Goal: Information Seeking & Learning: Check status

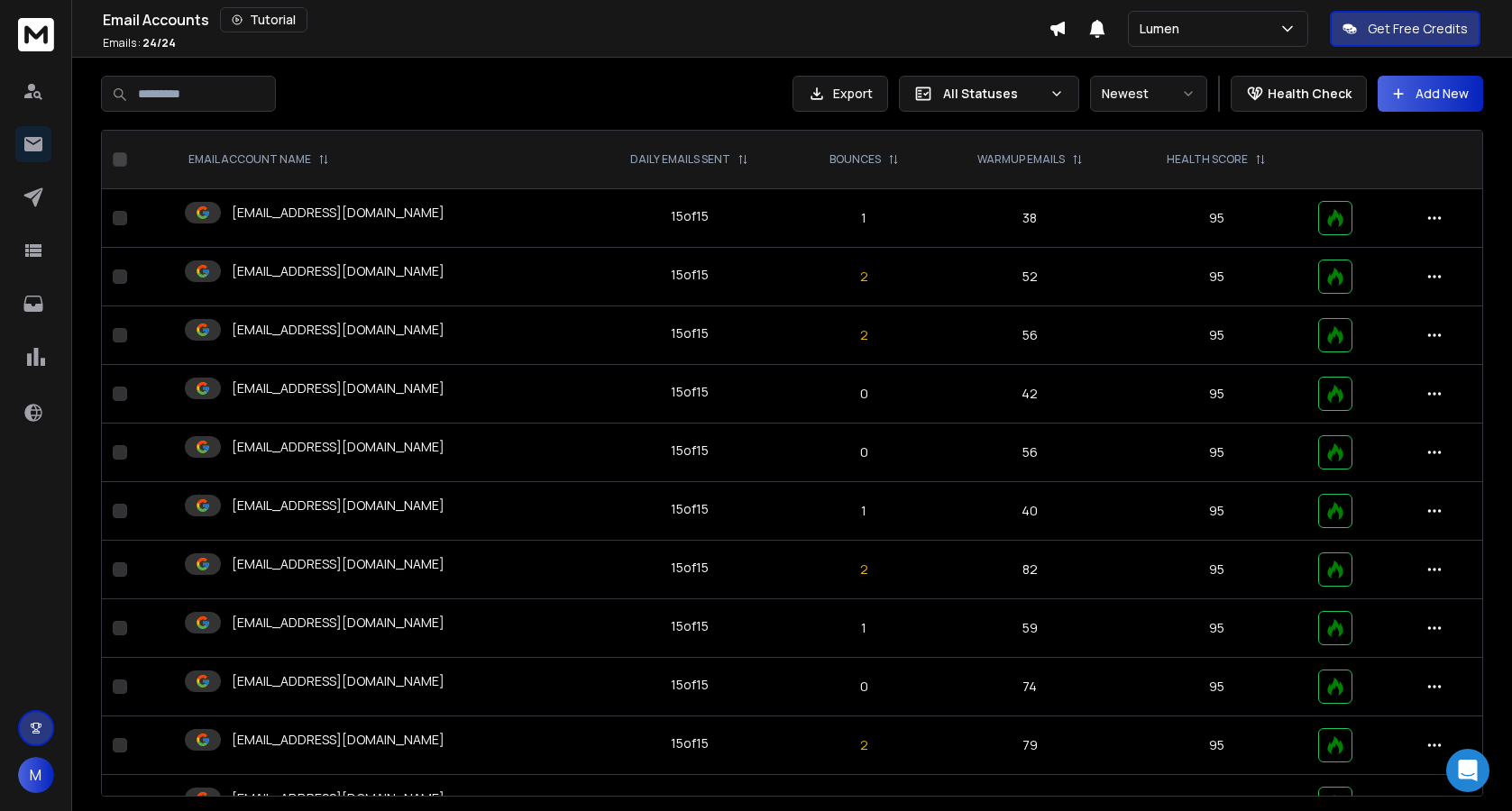
click at [1193, 27] on div "Lumen" at bounding box center [1217, 29] width 157 height 18
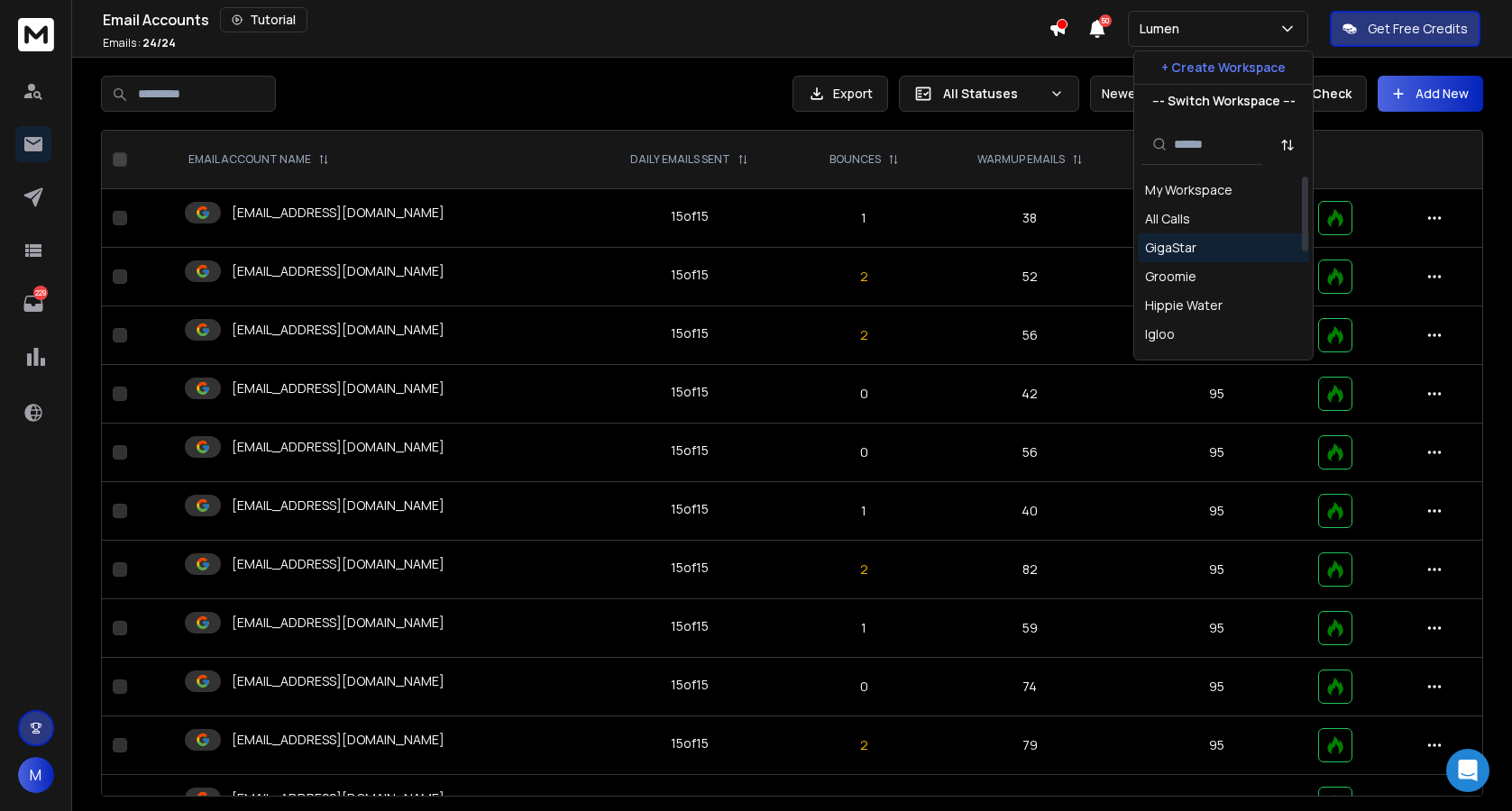
click at [1212, 240] on div "GigaStar" at bounding box center [1223, 247] width 172 height 29
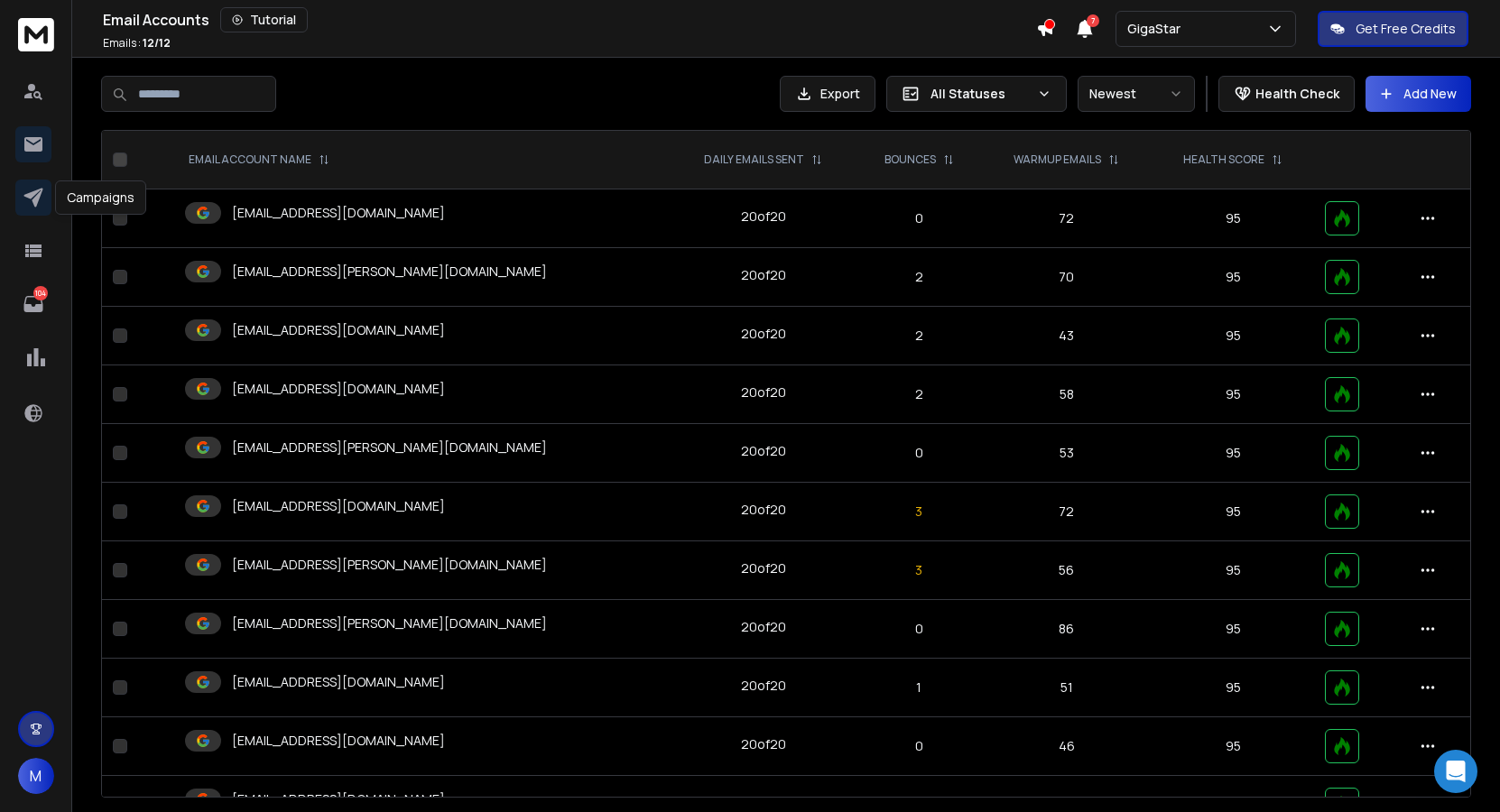
click at [44, 201] on link at bounding box center [34, 197] width 37 height 37
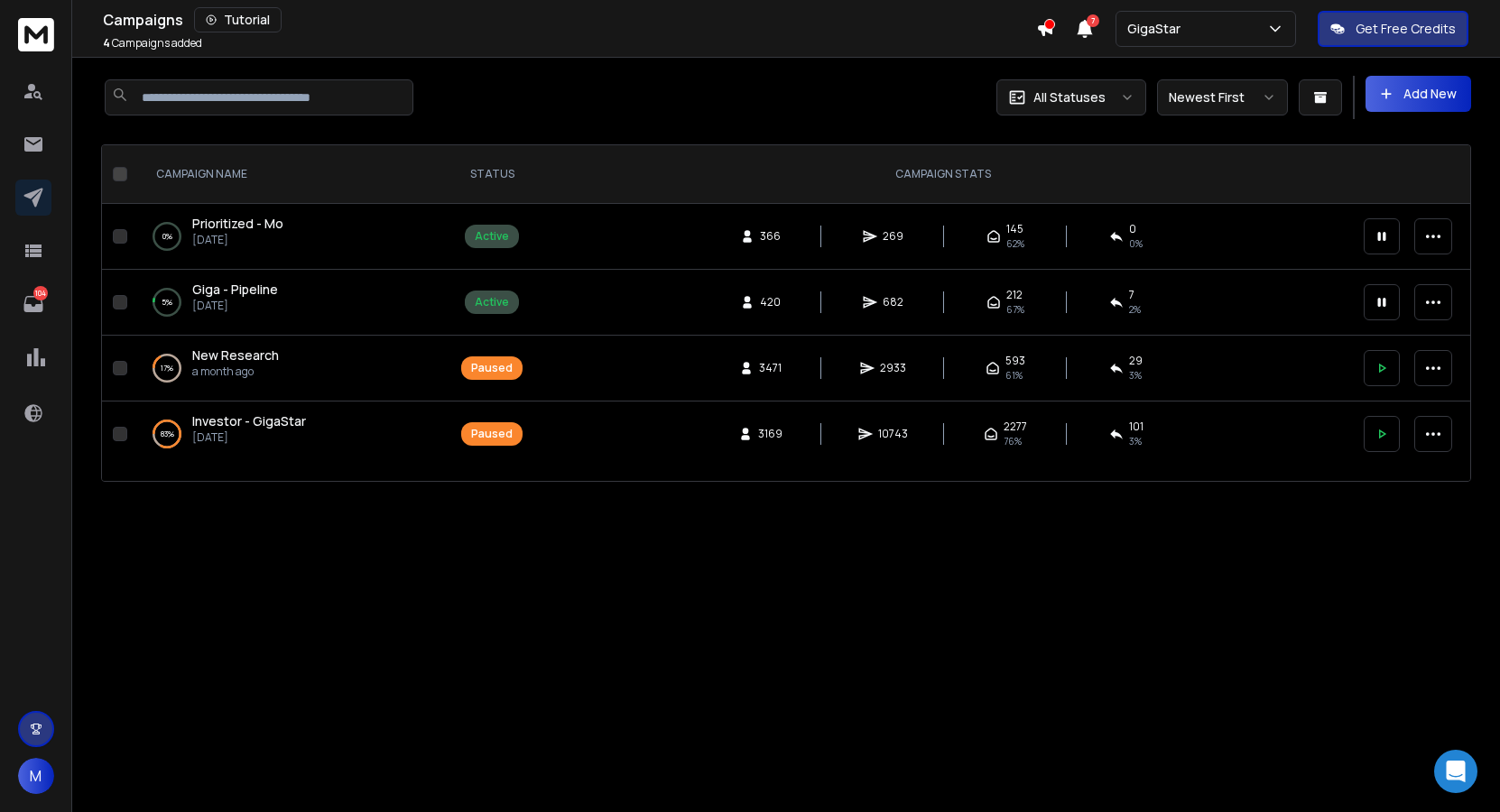
click at [339, 225] on div "0 % Prioritized - Mo [DATE]" at bounding box center [292, 237] width 279 height 43
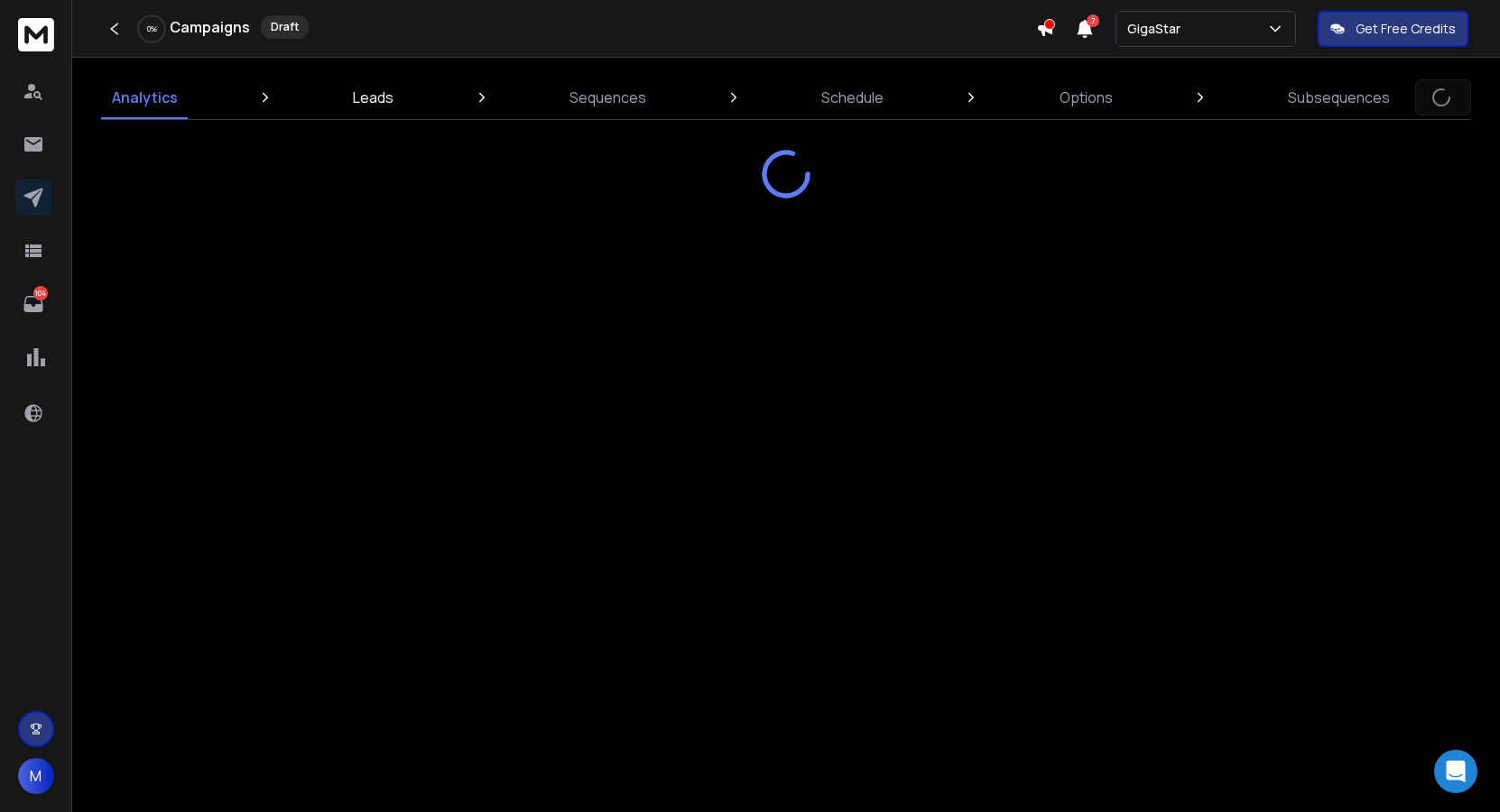
click at [401, 108] on link "Leads" at bounding box center [373, 98] width 62 height 43
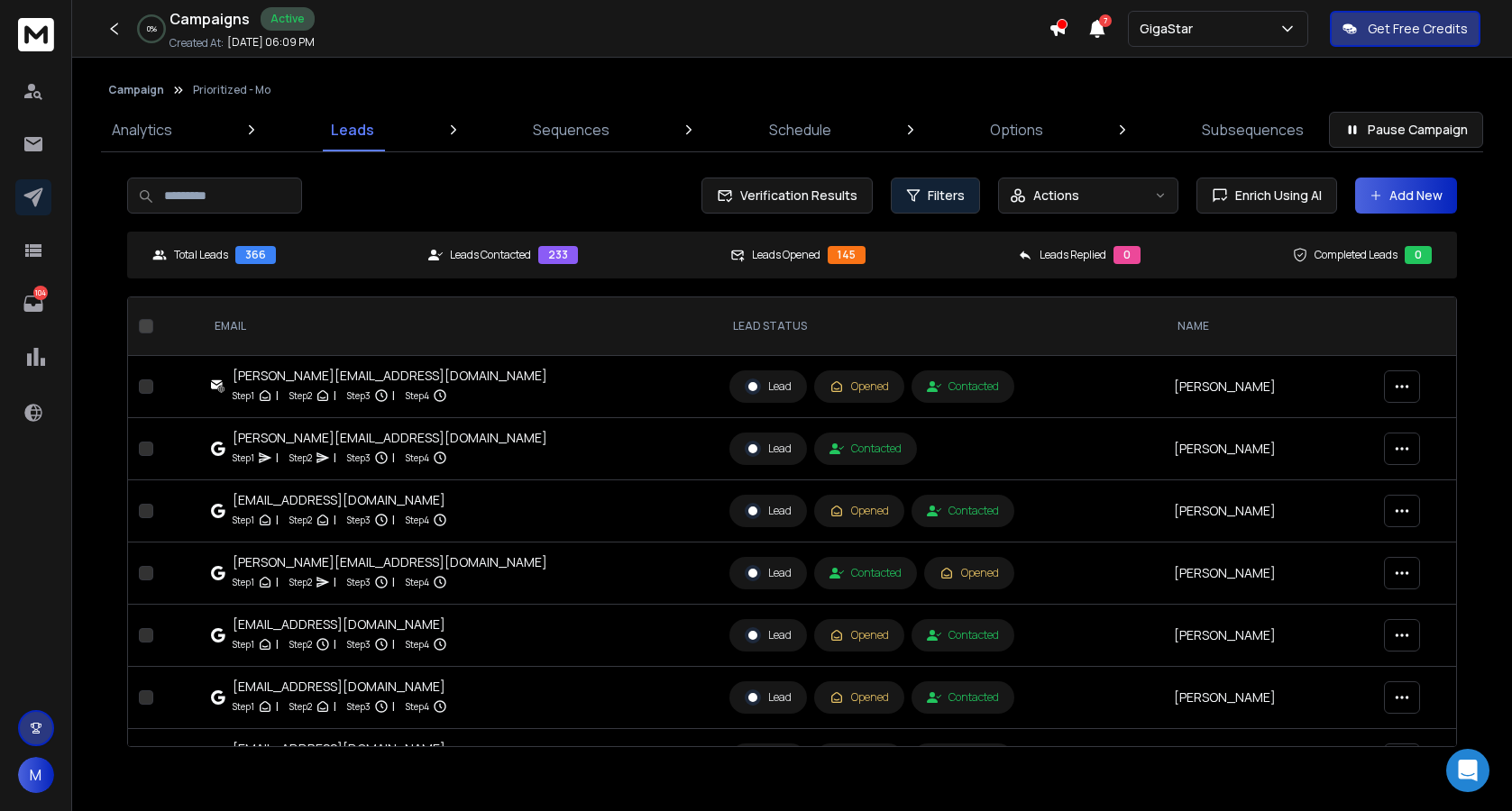
click at [917, 205] on button "Filters" at bounding box center [934, 195] width 90 height 36
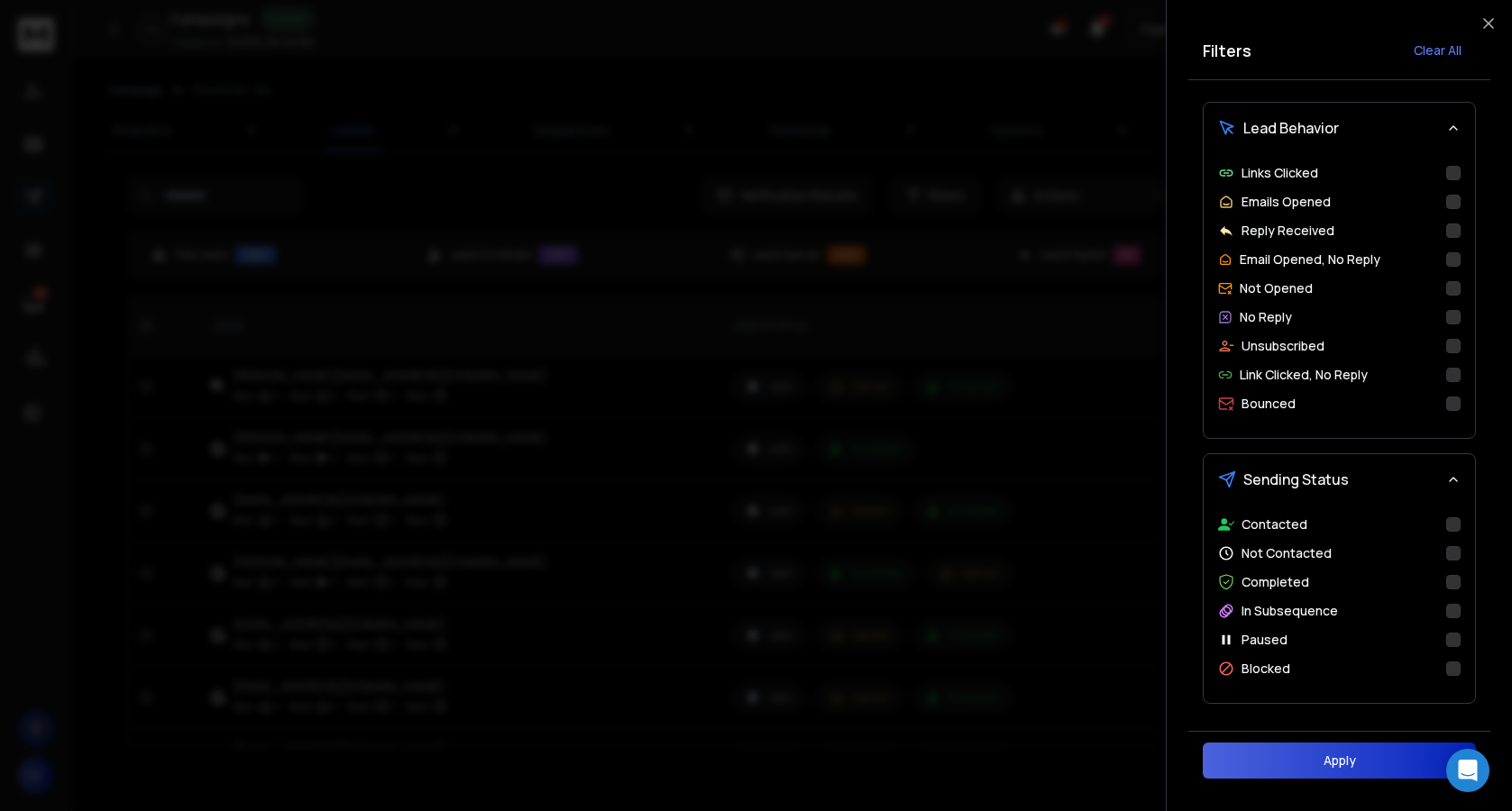
click at [1286, 553] on p "Not Contacted" at bounding box center [1285, 553] width 90 height 18
click at [1446, 553] on button "Not Contacted" at bounding box center [1453, 553] width 15 height 15
click at [1313, 749] on button "Apply" at bounding box center [1339, 760] width 273 height 36
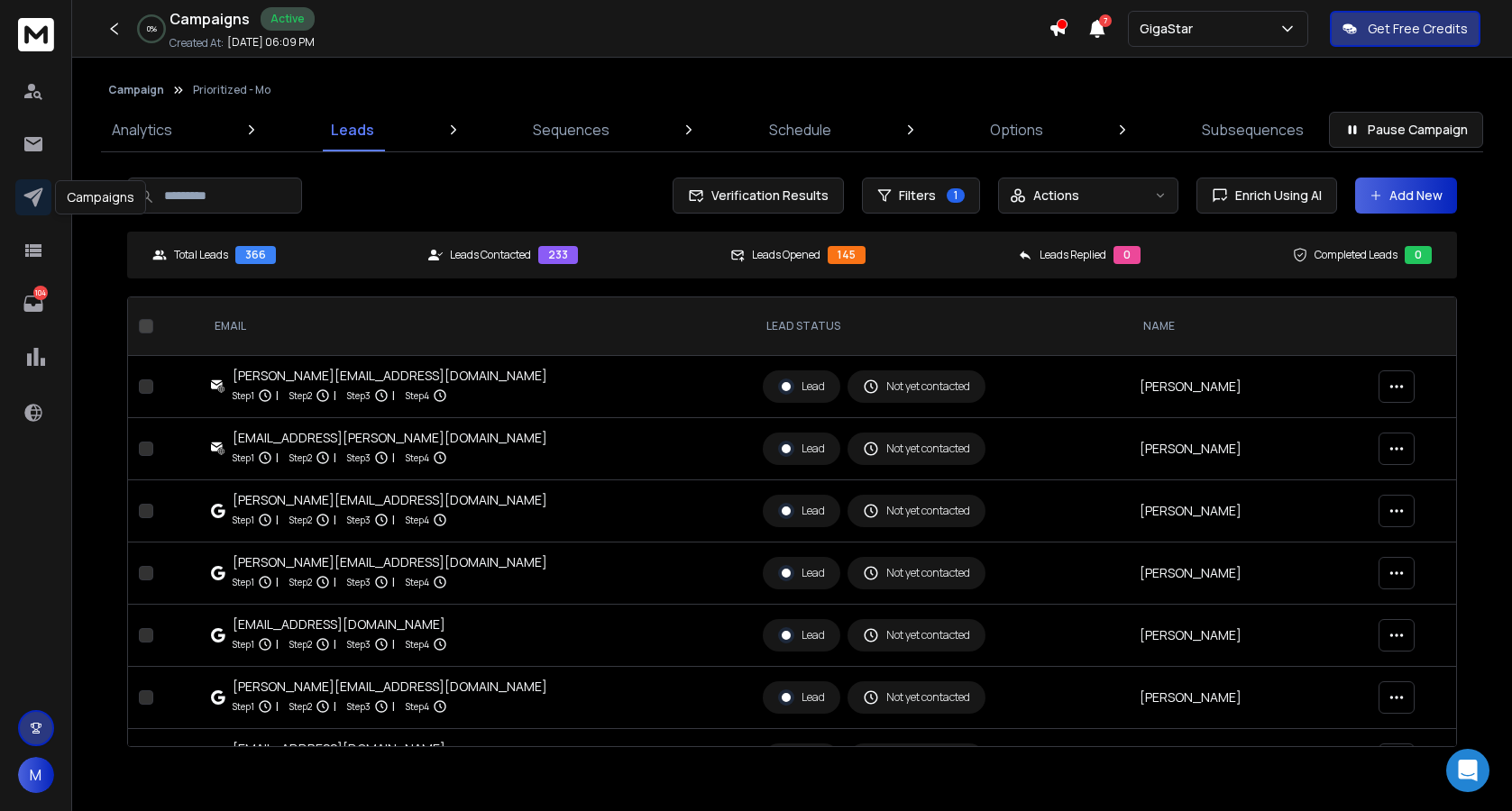
click at [39, 204] on icon at bounding box center [34, 197] width 22 height 22
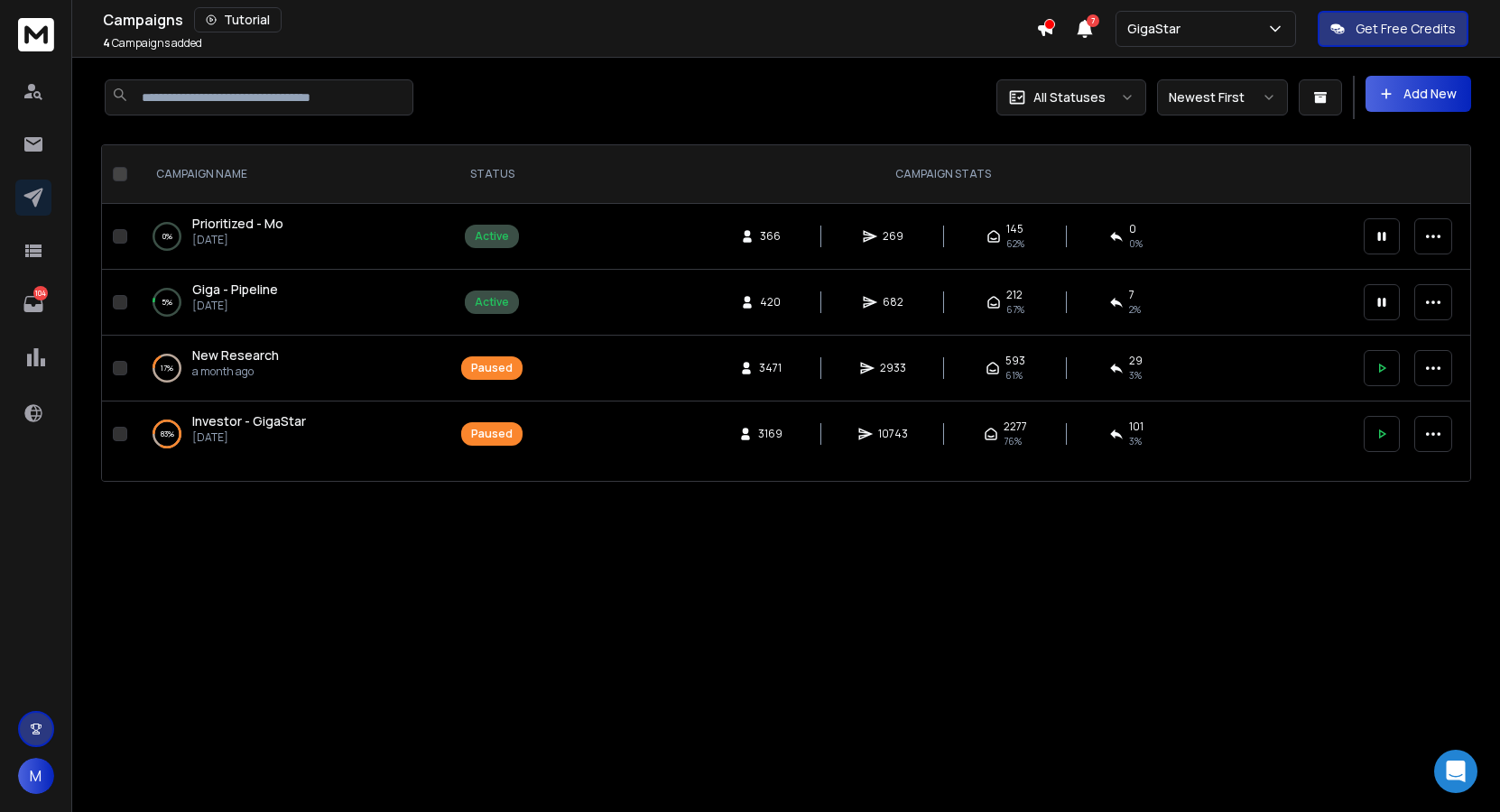
click at [340, 303] on div "5 % Giga - Pipeline 9 days ago" at bounding box center [292, 302] width 279 height 43
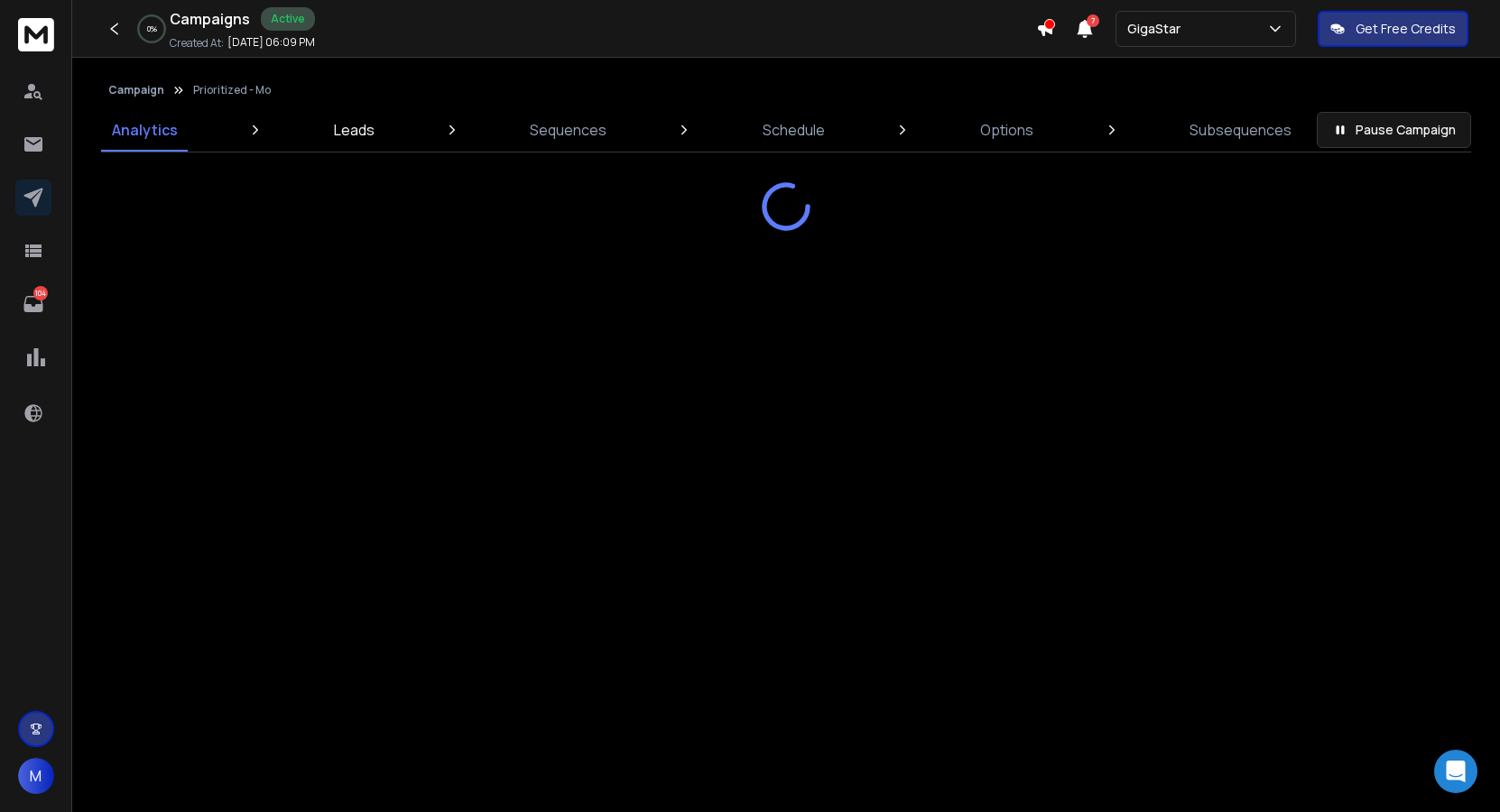
click at [357, 137] on p "Leads" at bounding box center [353, 130] width 40 height 22
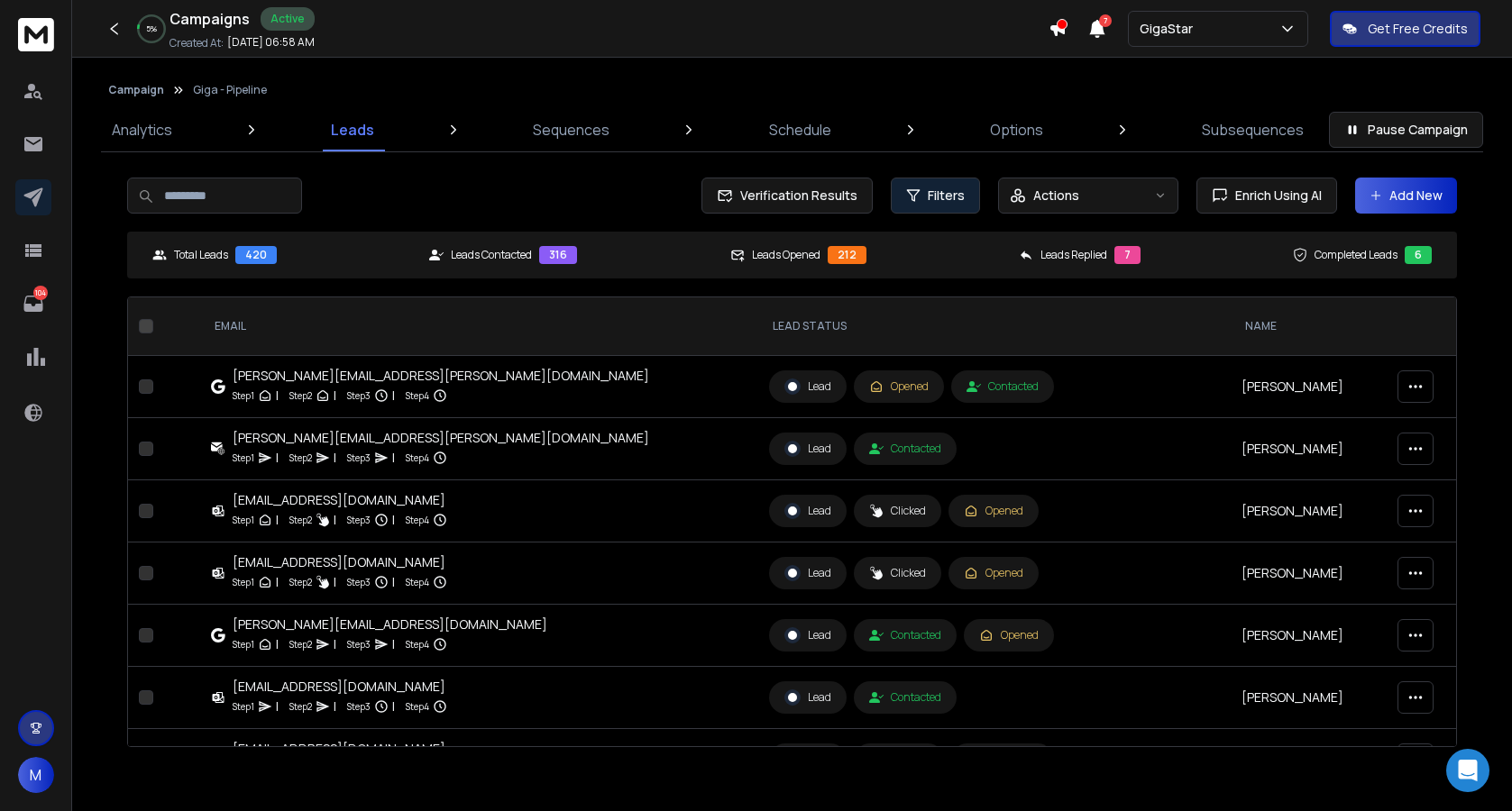
click at [954, 197] on span "Filters" at bounding box center [945, 195] width 36 height 18
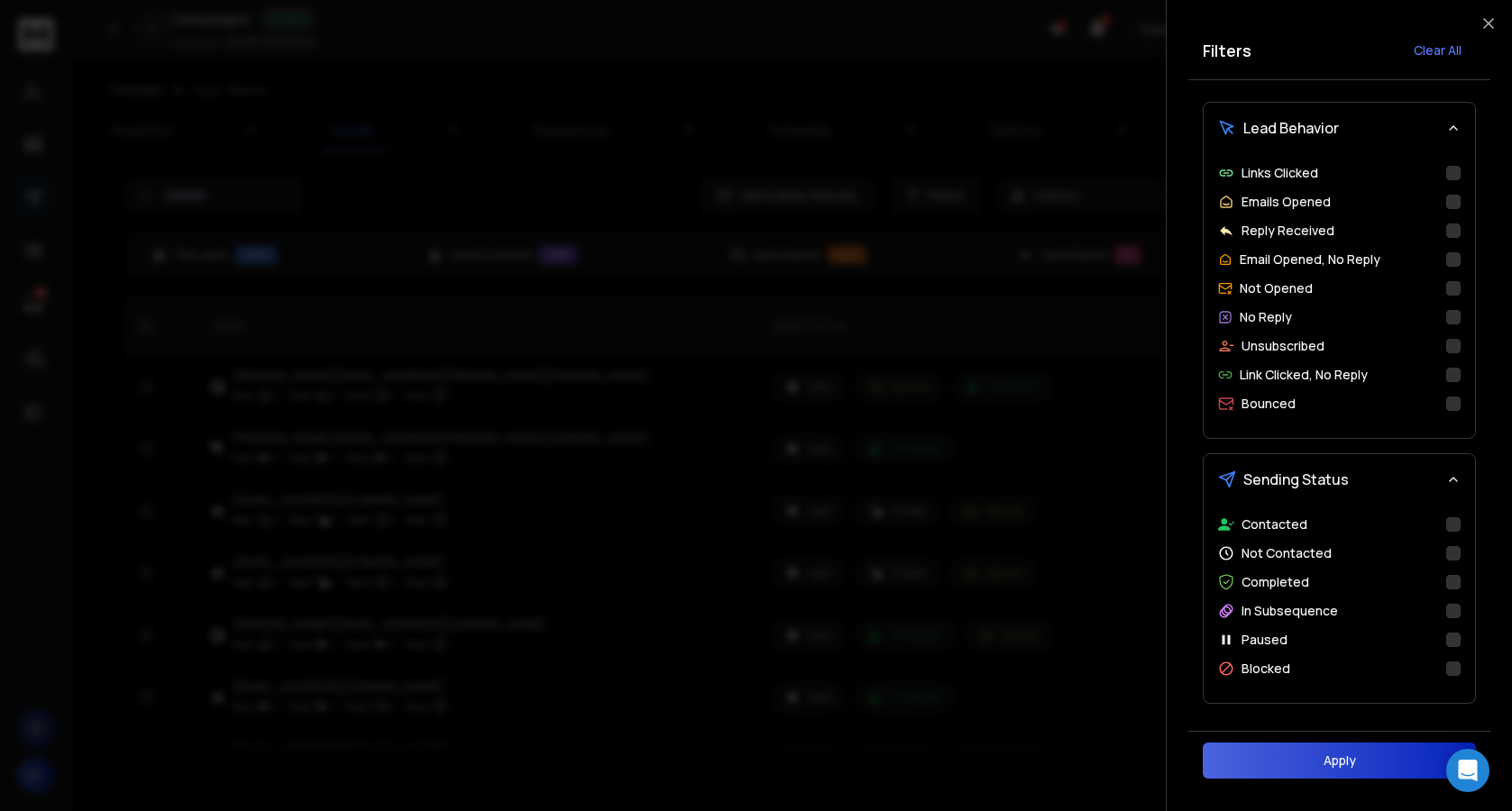
click at [1312, 552] on p "Not Contacted" at bounding box center [1285, 553] width 90 height 18
click at [1446, 552] on button "Not Contacted" at bounding box center [1453, 553] width 15 height 15
click at [1301, 765] on button "Apply" at bounding box center [1339, 760] width 273 height 36
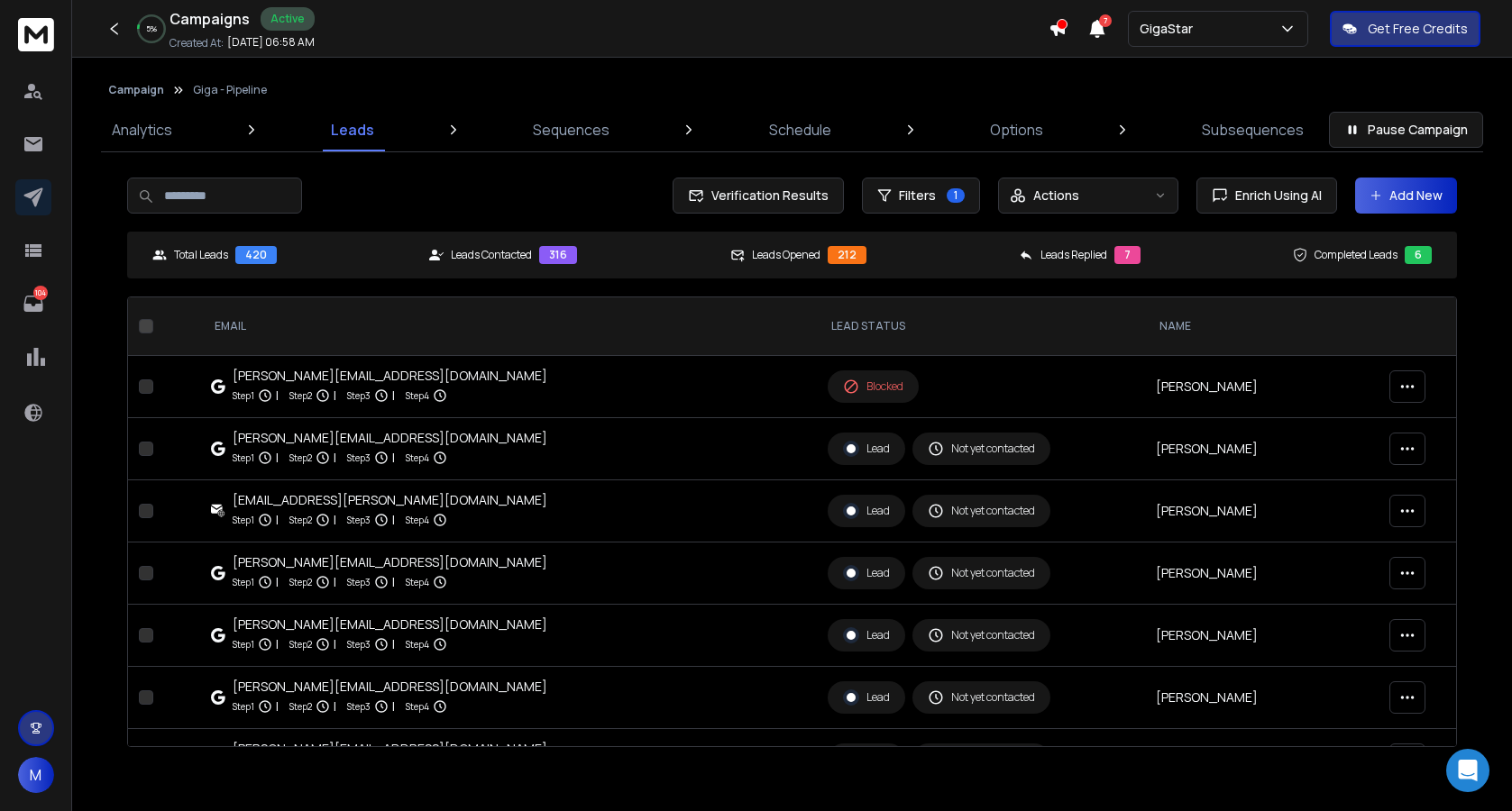
click at [38, 200] on icon at bounding box center [34, 197] width 22 height 22
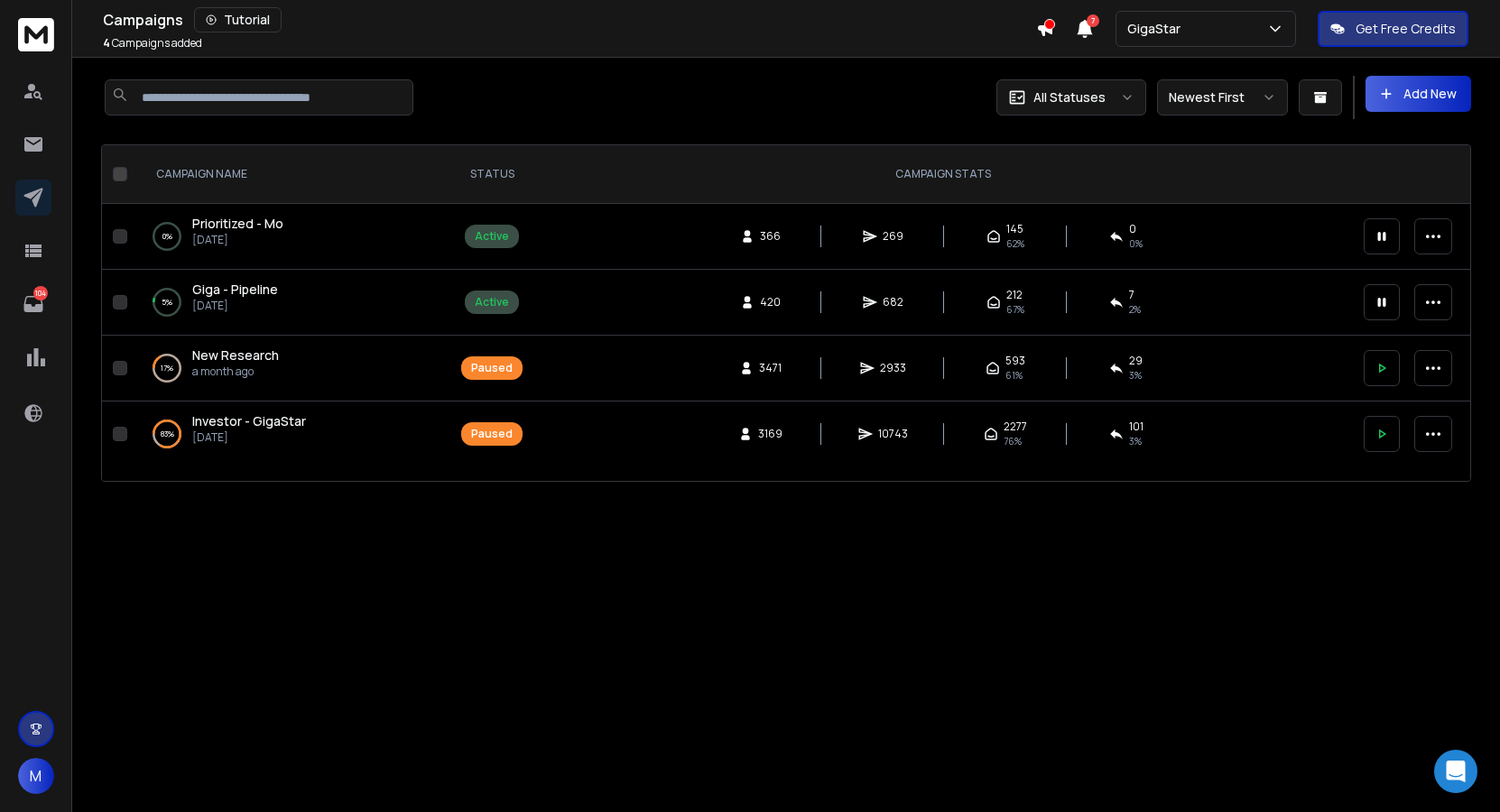
click at [248, 371] on p "a month ago" at bounding box center [236, 371] width 87 height 15
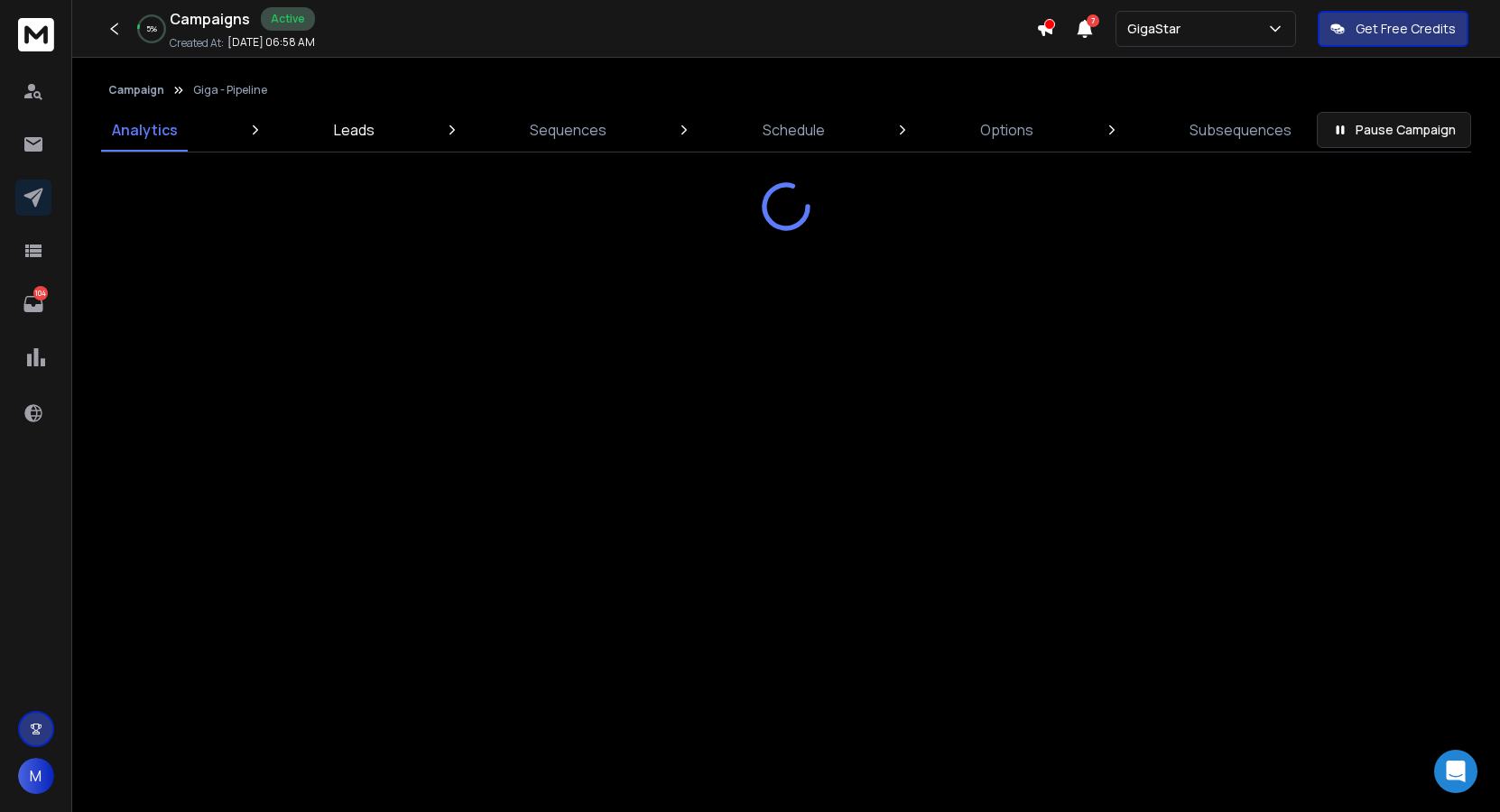
click at [351, 121] on p "Leads" at bounding box center [353, 130] width 40 height 22
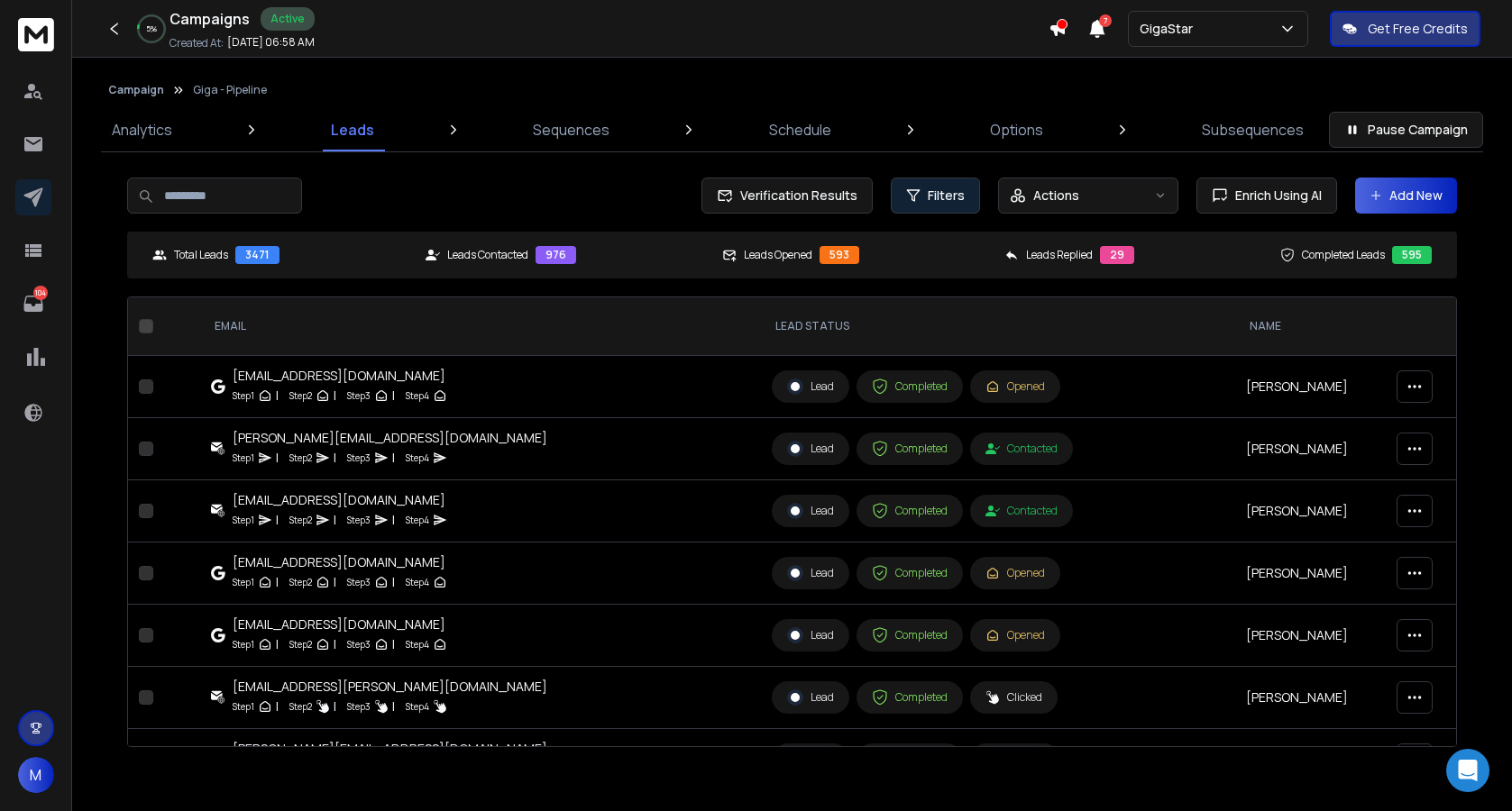
click at [916, 203] on button "Filters" at bounding box center [934, 195] width 90 height 36
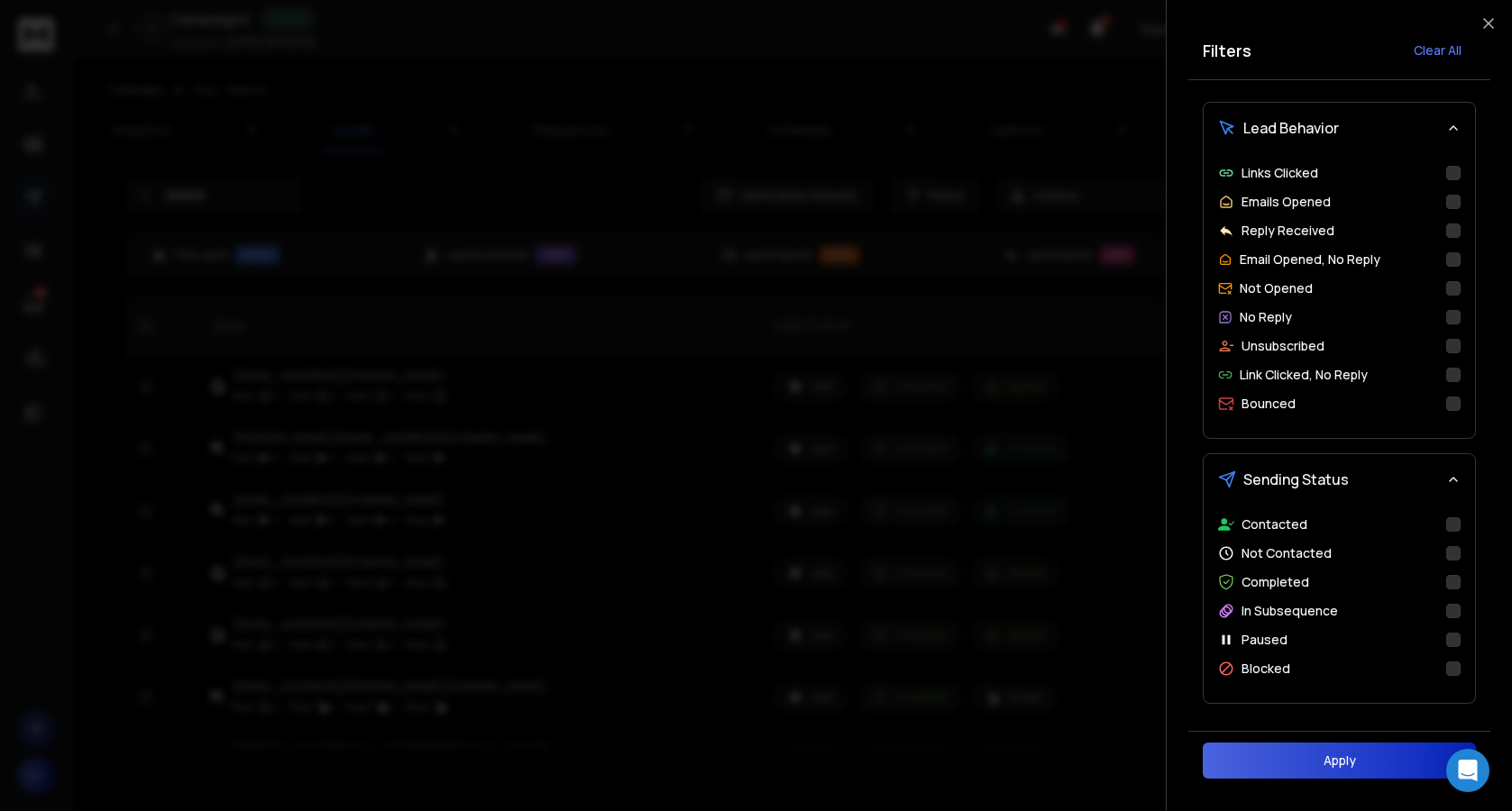
click at [1275, 549] on p "Not Contacted" at bounding box center [1285, 553] width 90 height 18
click at [1446, 549] on button "Not Contacted" at bounding box center [1453, 553] width 15 height 15
click at [1318, 763] on button "Apply" at bounding box center [1339, 760] width 273 height 36
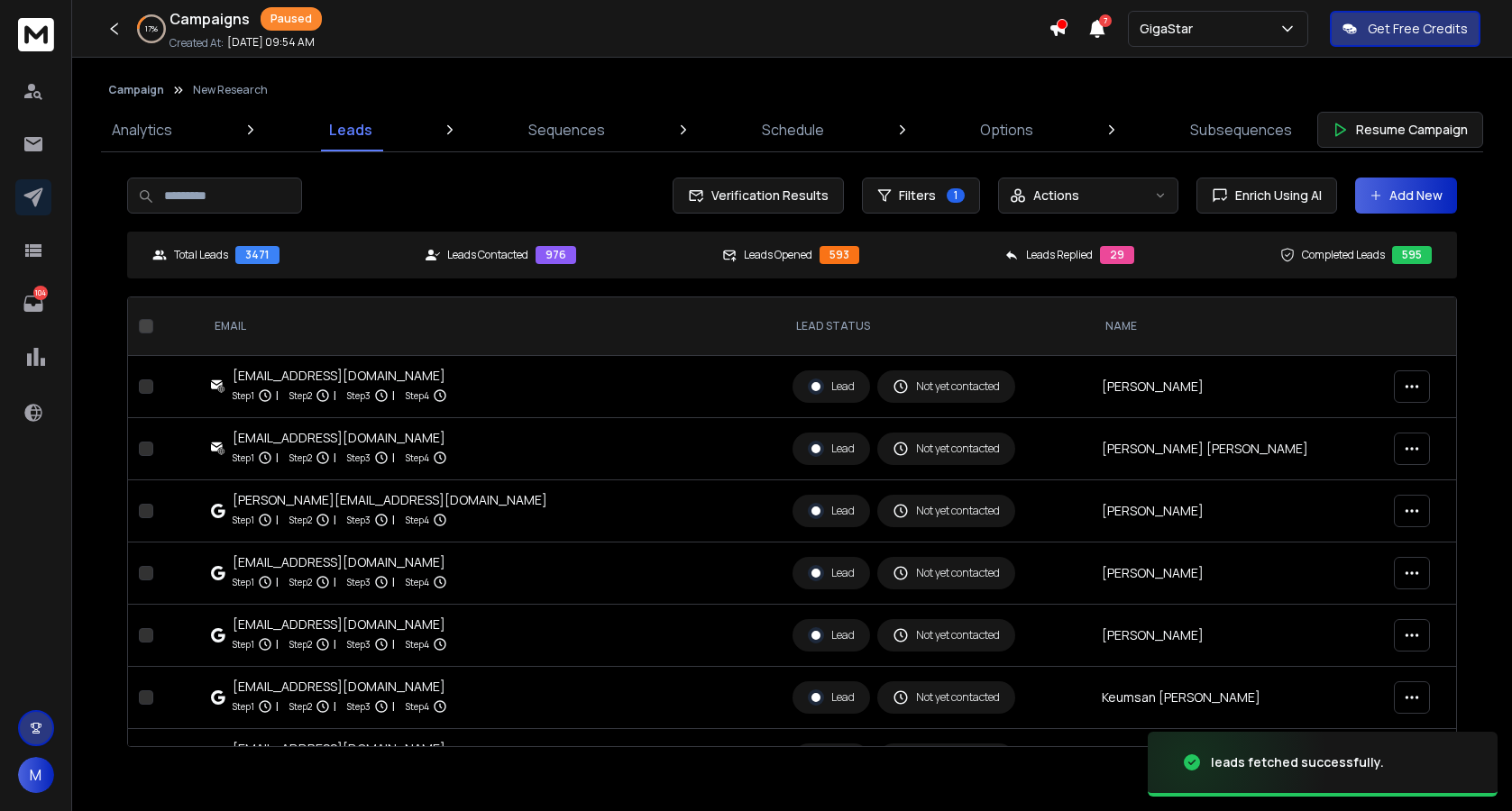
click at [340, 146] on link "Leads" at bounding box center [351, 130] width 65 height 43
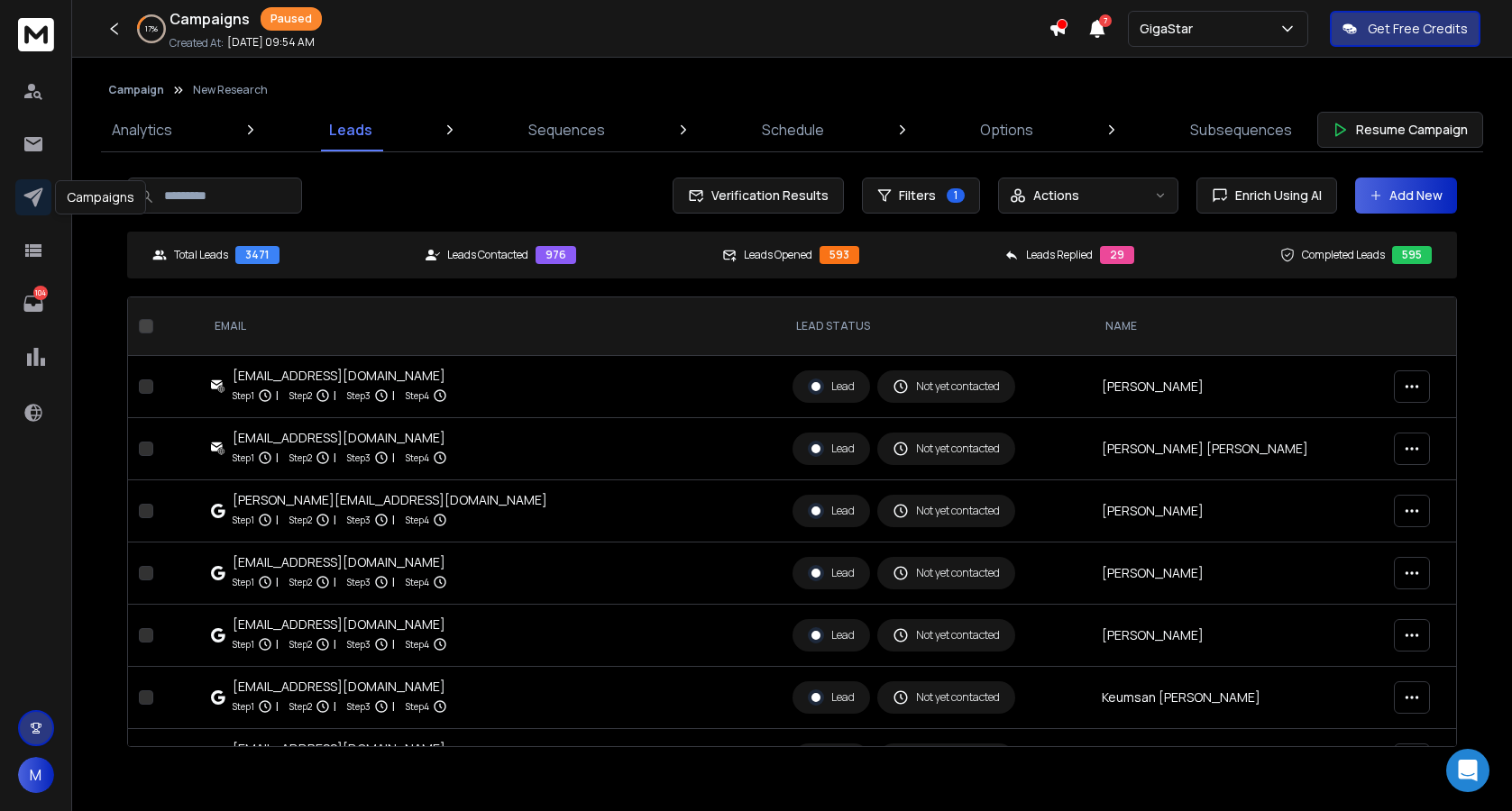
click at [29, 195] on icon at bounding box center [33, 197] width 19 height 19
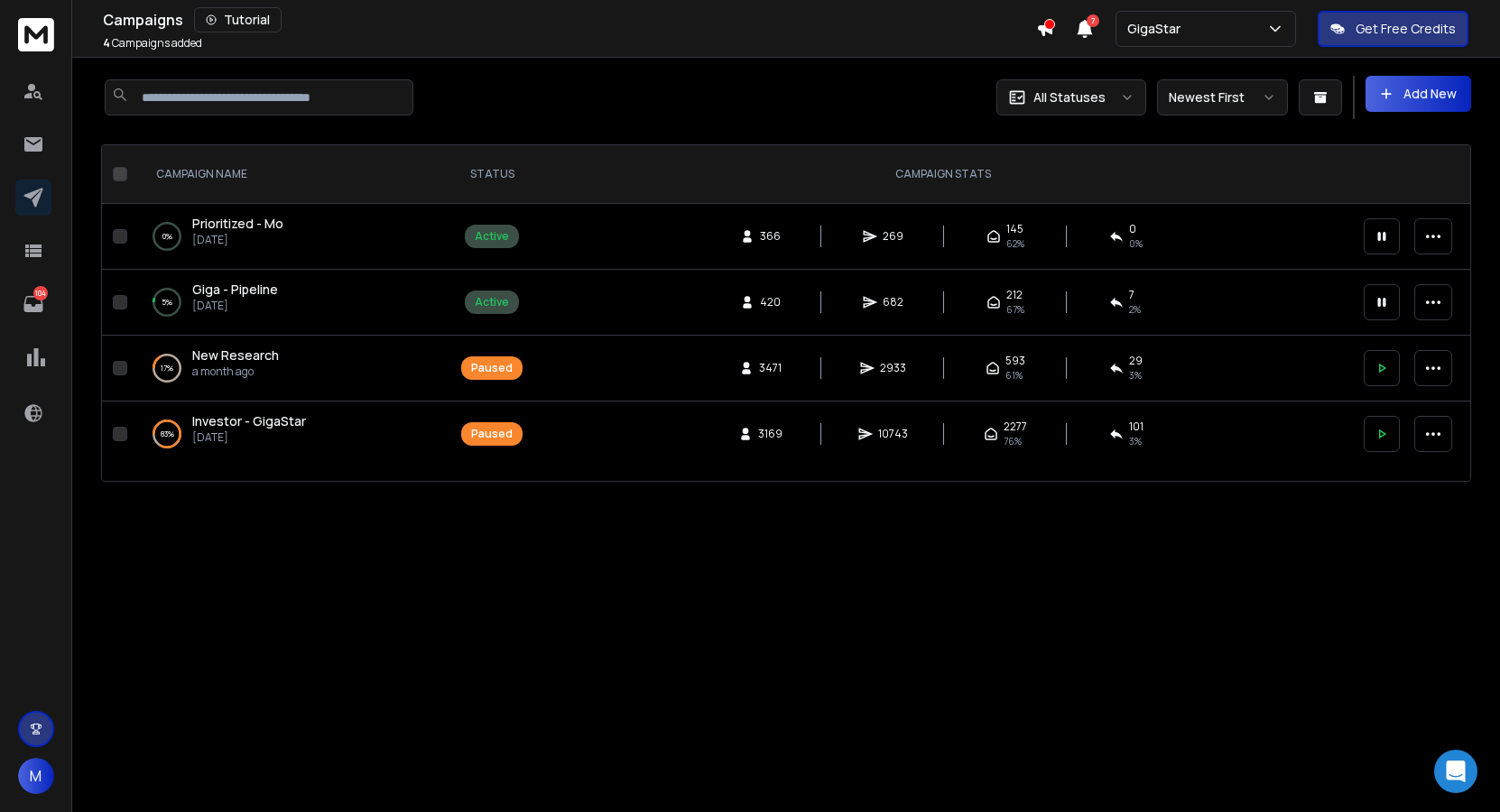
click at [227, 445] on div "Investor - GigaStar 3 months ago" at bounding box center [249, 434] width 113 height 43
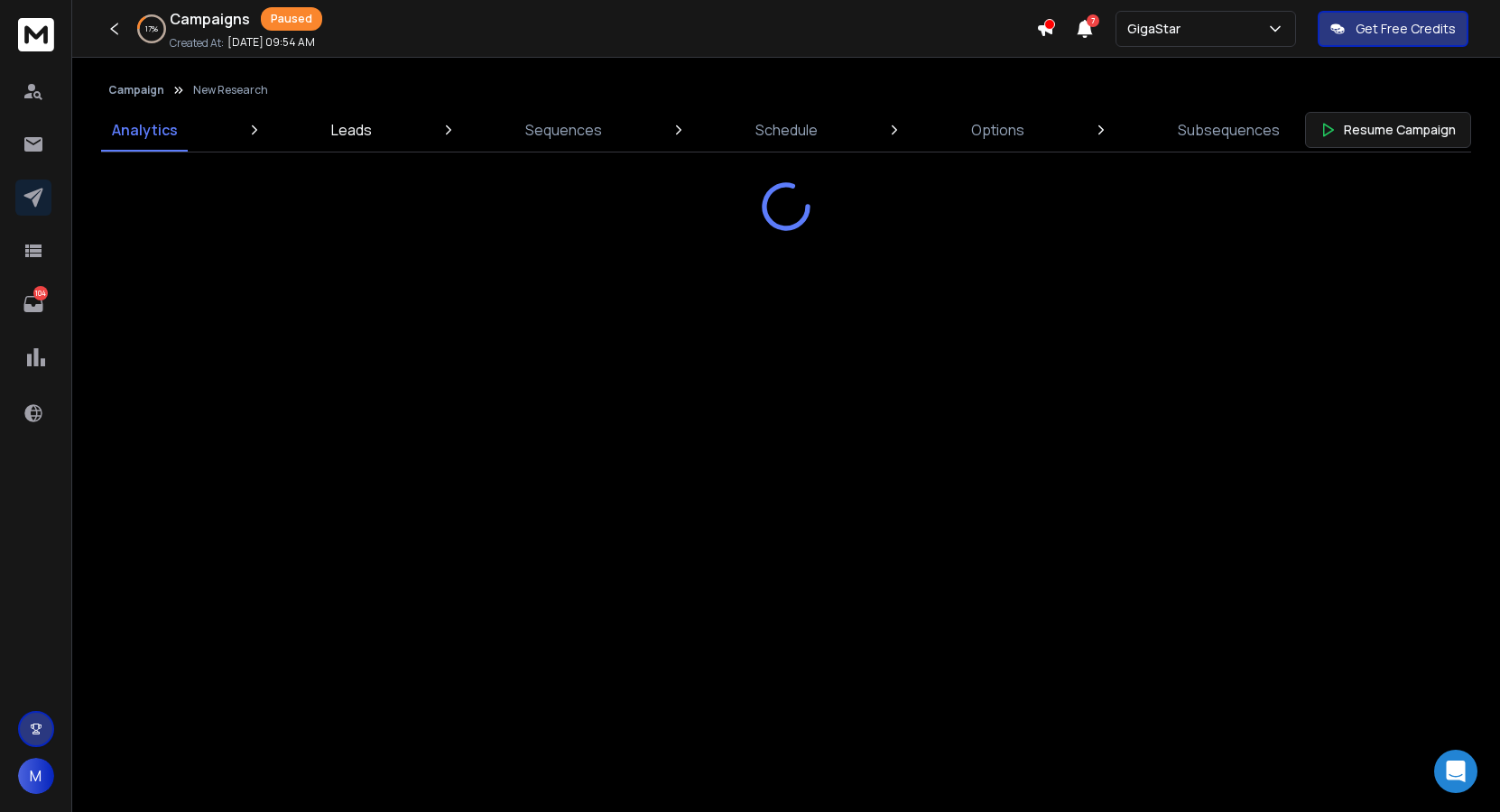
click at [370, 121] on p "Leads" at bounding box center [351, 130] width 40 height 22
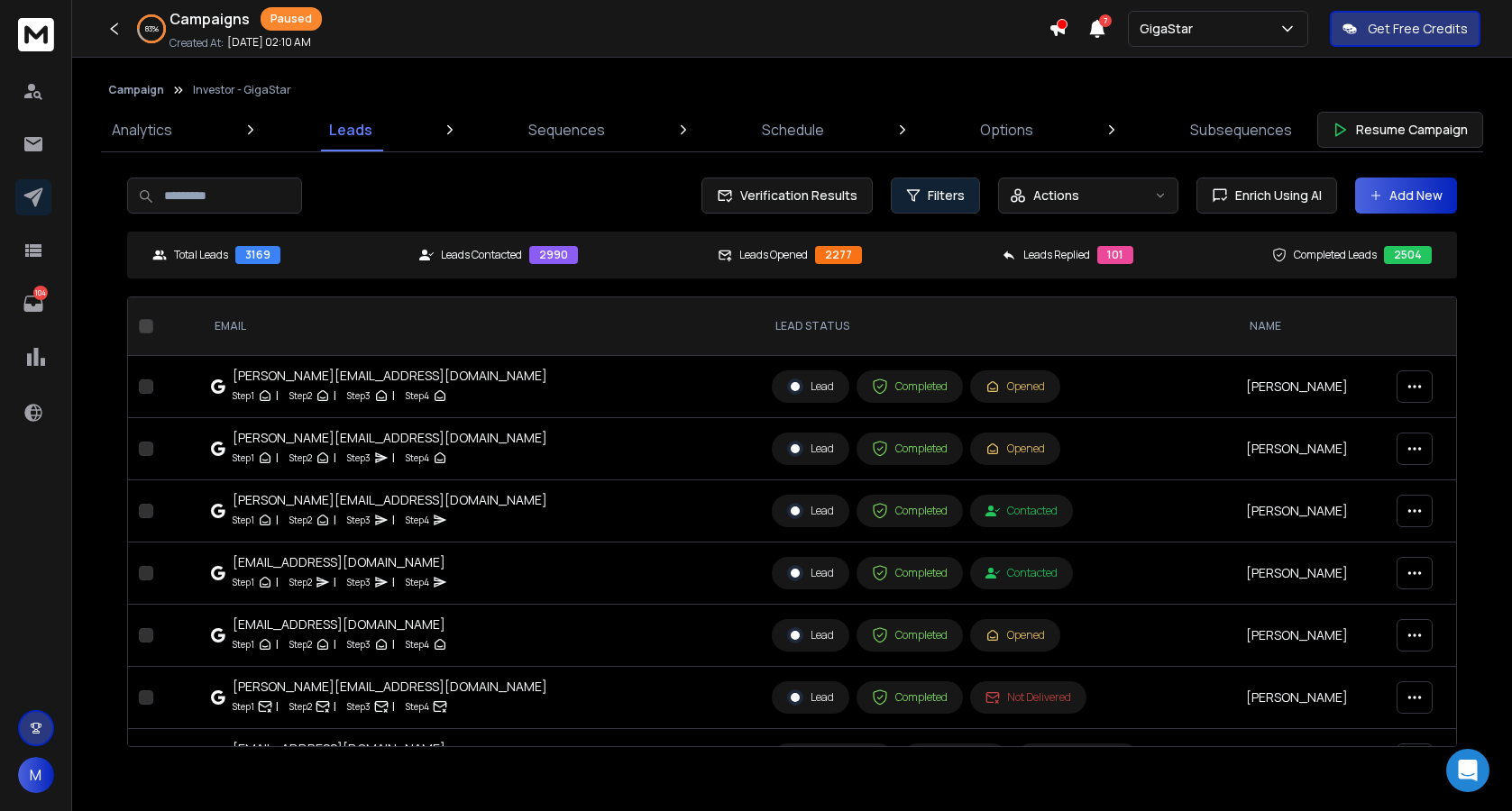
click at [921, 202] on icon "button" at bounding box center [913, 195] width 15 height 15
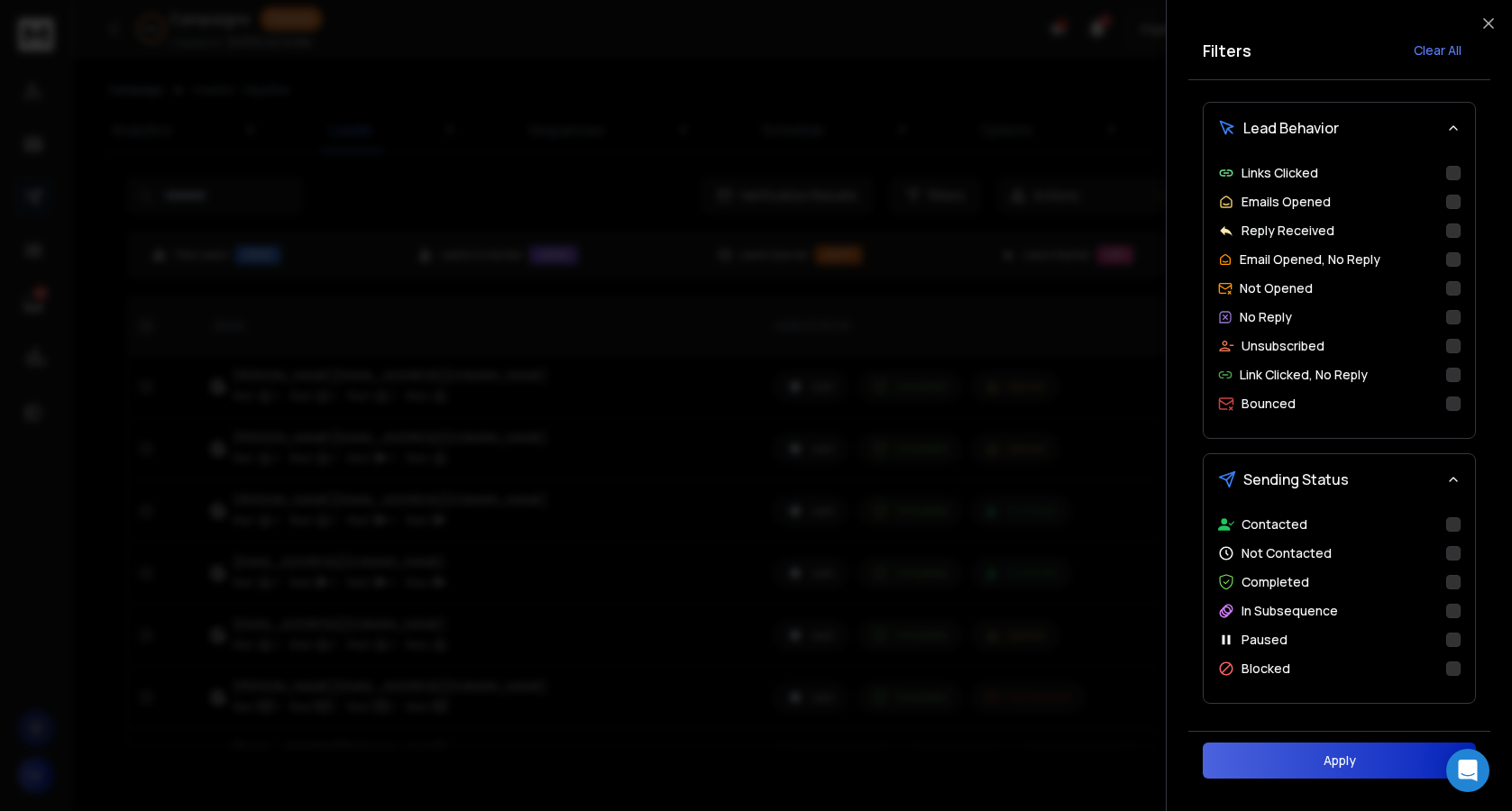
click at [1310, 551] on p "Not Contacted" at bounding box center [1285, 553] width 90 height 18
click at [1446, 551] on button "Not Contacted" at bounding box center [1453, 553] width 15 height 15
click at [1343, 750] on button "Apply" at bounding box center [1339, 760] width 273 height 36
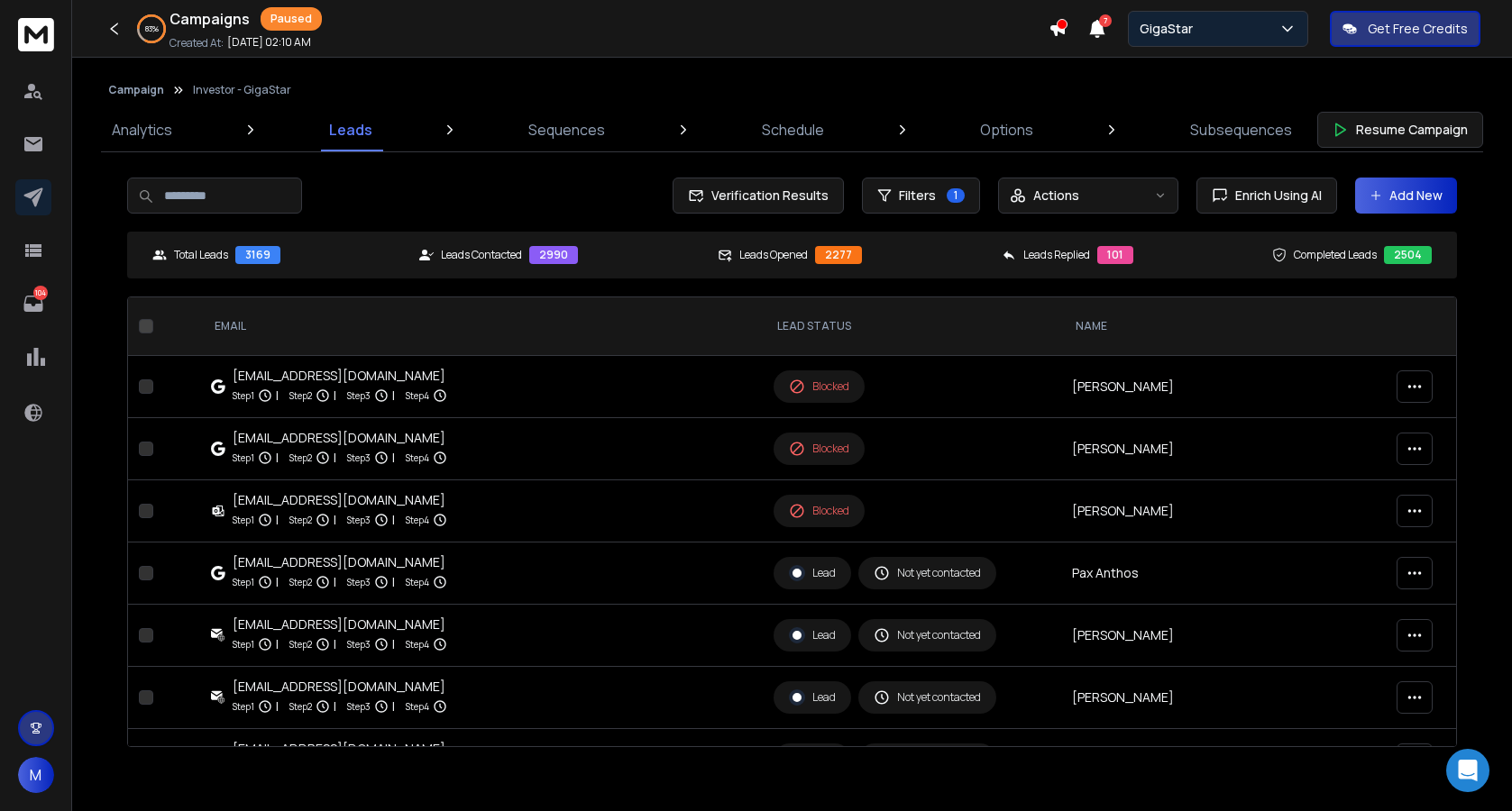
click at [1190, 27] on p "GigaStar" at bounding box center [1169, 29] width 60 height 18
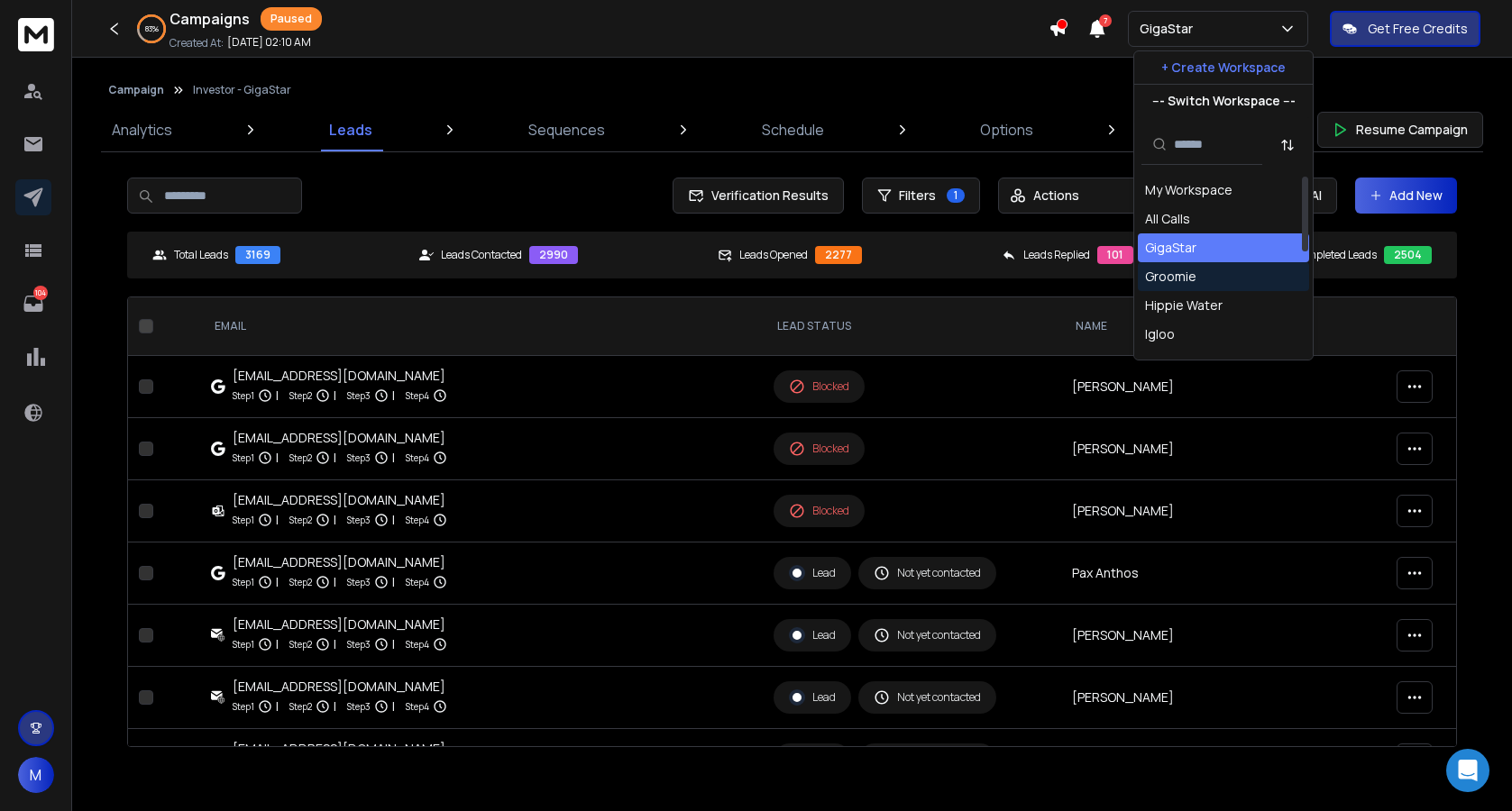
click at [1255, 281] on div "Groomie" at bounding box center [1223, 276] width 172 height 29
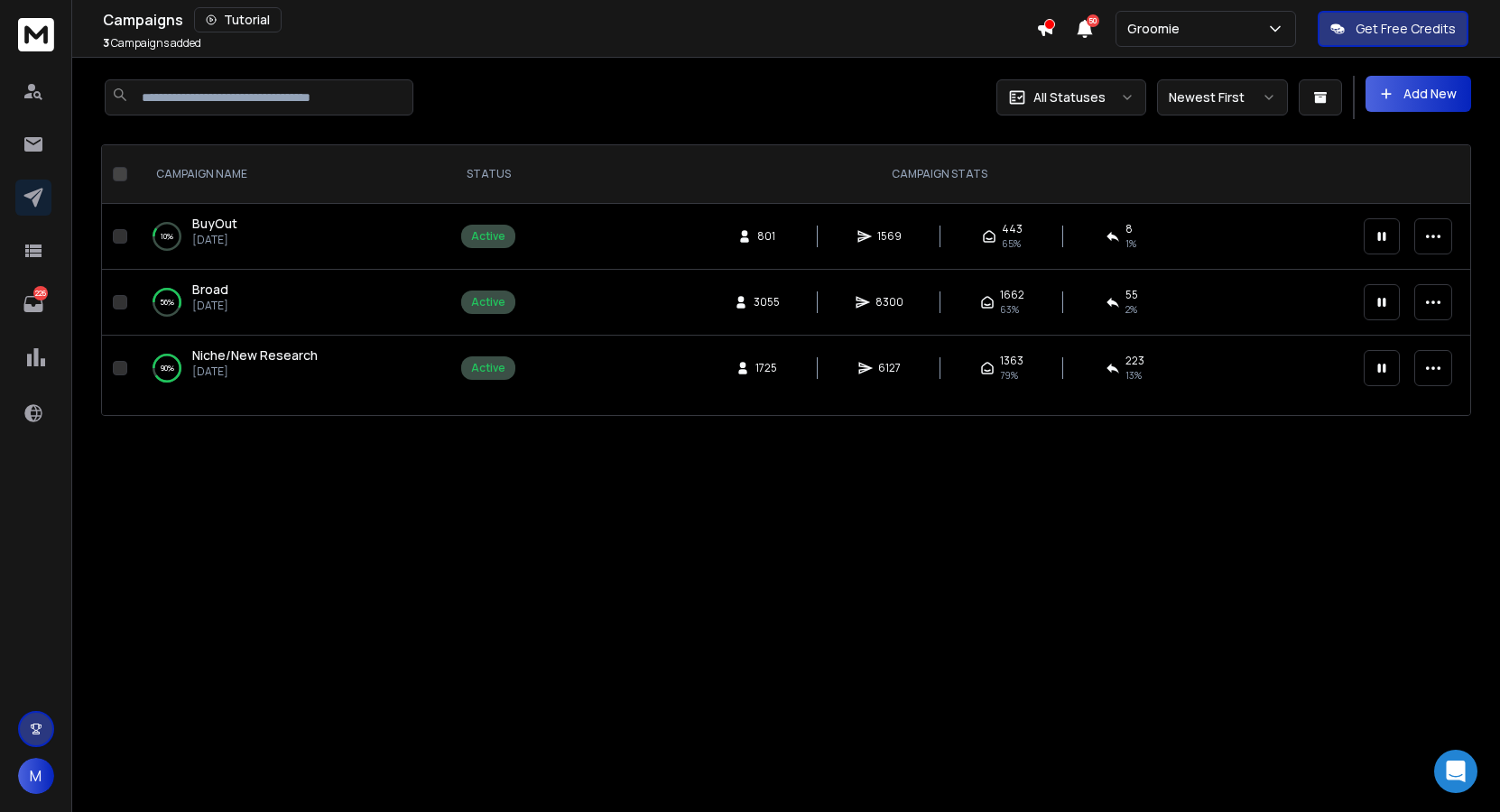
click at [228, 315] on div "Broad 2 months ago" at bounding box center [210, 302] width 37 height 43
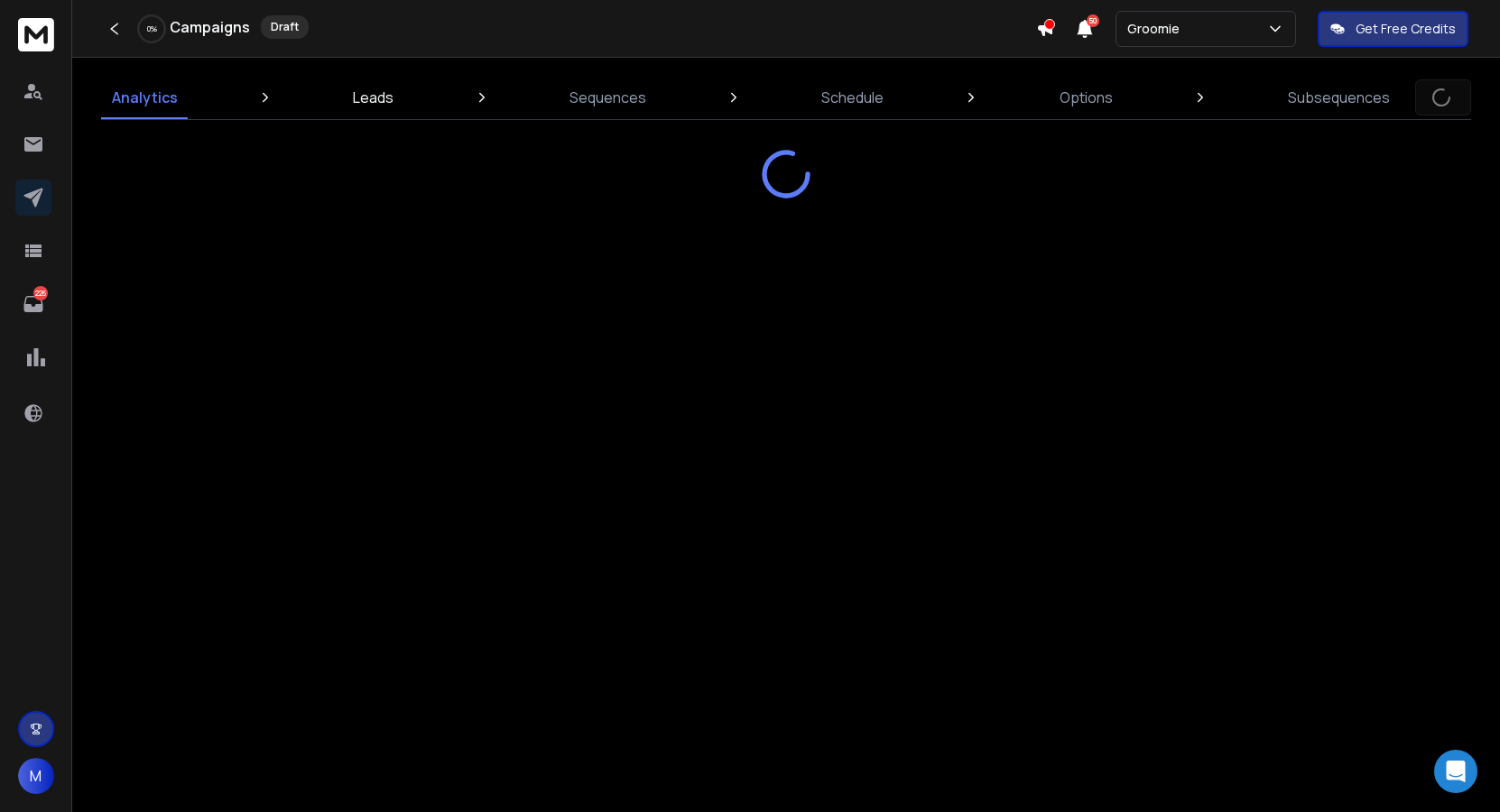
click at [366, 96] on p "Leads" at bounding box center [373, 98] width 40 height 22
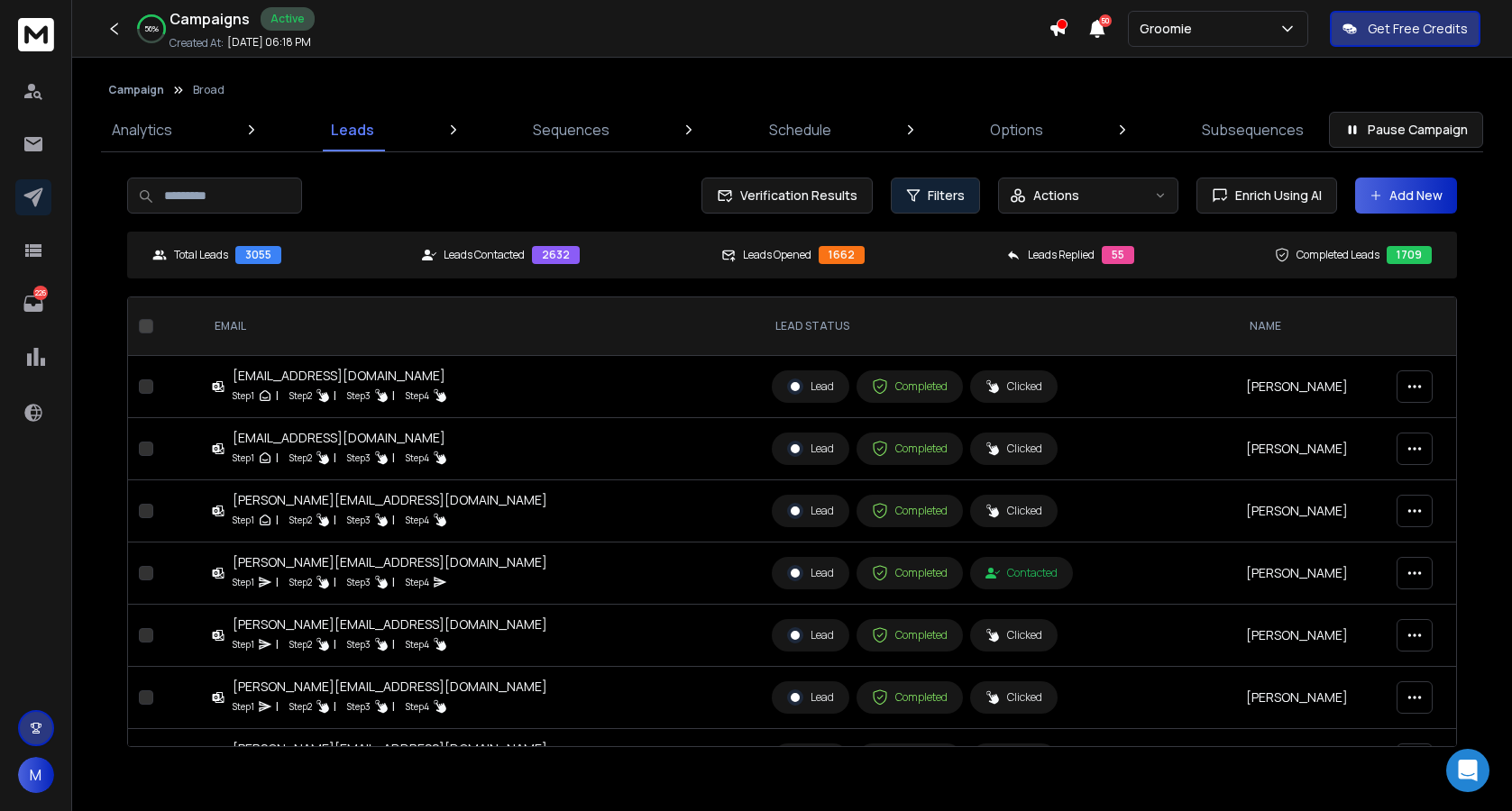
click at [944, 207] on button "Filters" at bounding box center [934, 195] width 90 height 36
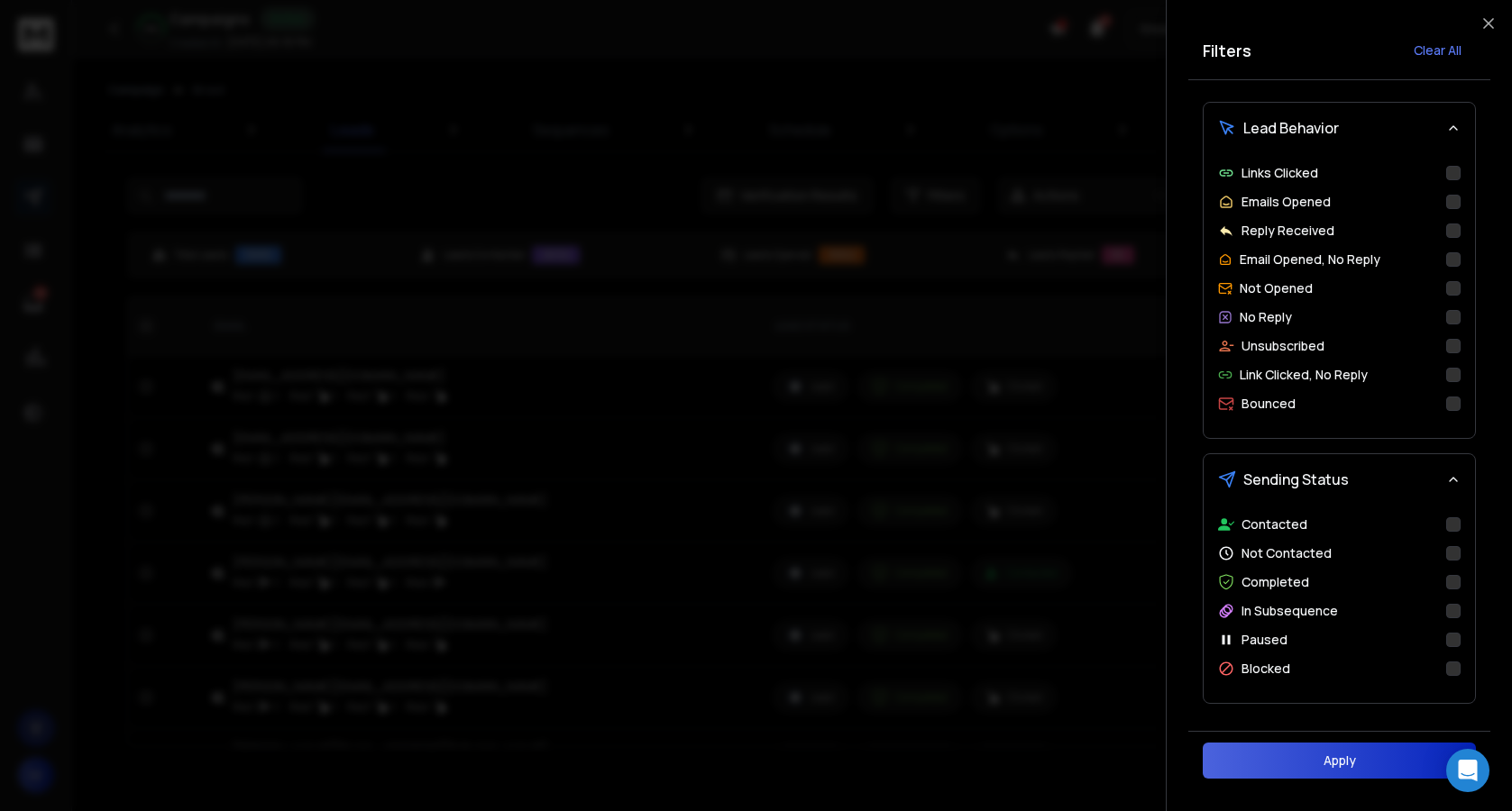
click at [1309, 553] on p "Not Contacted" at bounding box center [1285, 553] width 90 height 18
click at [1446, 553] on button "Not Contacted" at bounding box center [1453, 553] width 15 height 15
click at [1274, 767] on button "Apply" at bounding box center [1339, 760] width 273 height 36
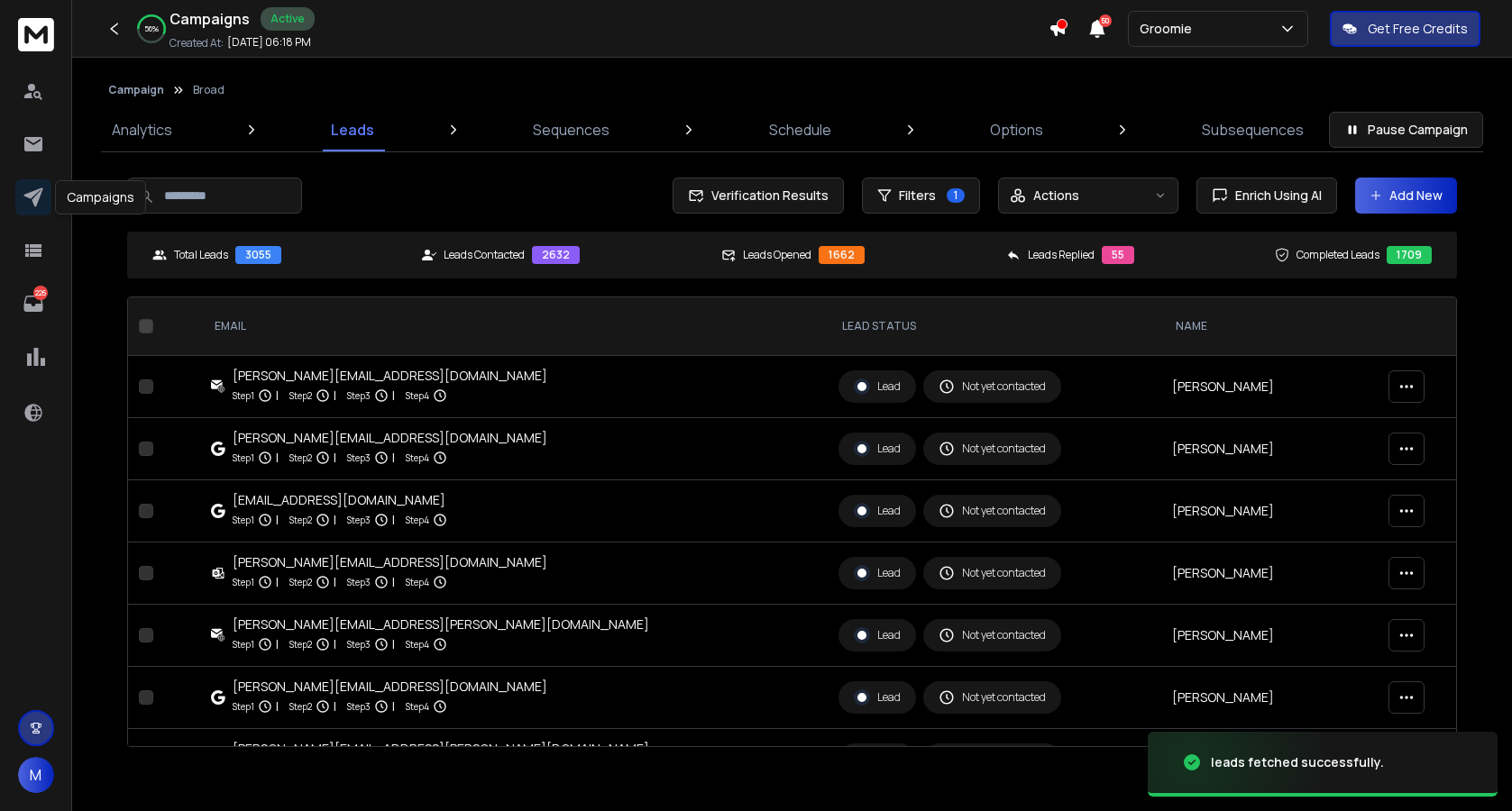
click at [33, 201] on icon at bounding box center [33, 197] width 19 height 19
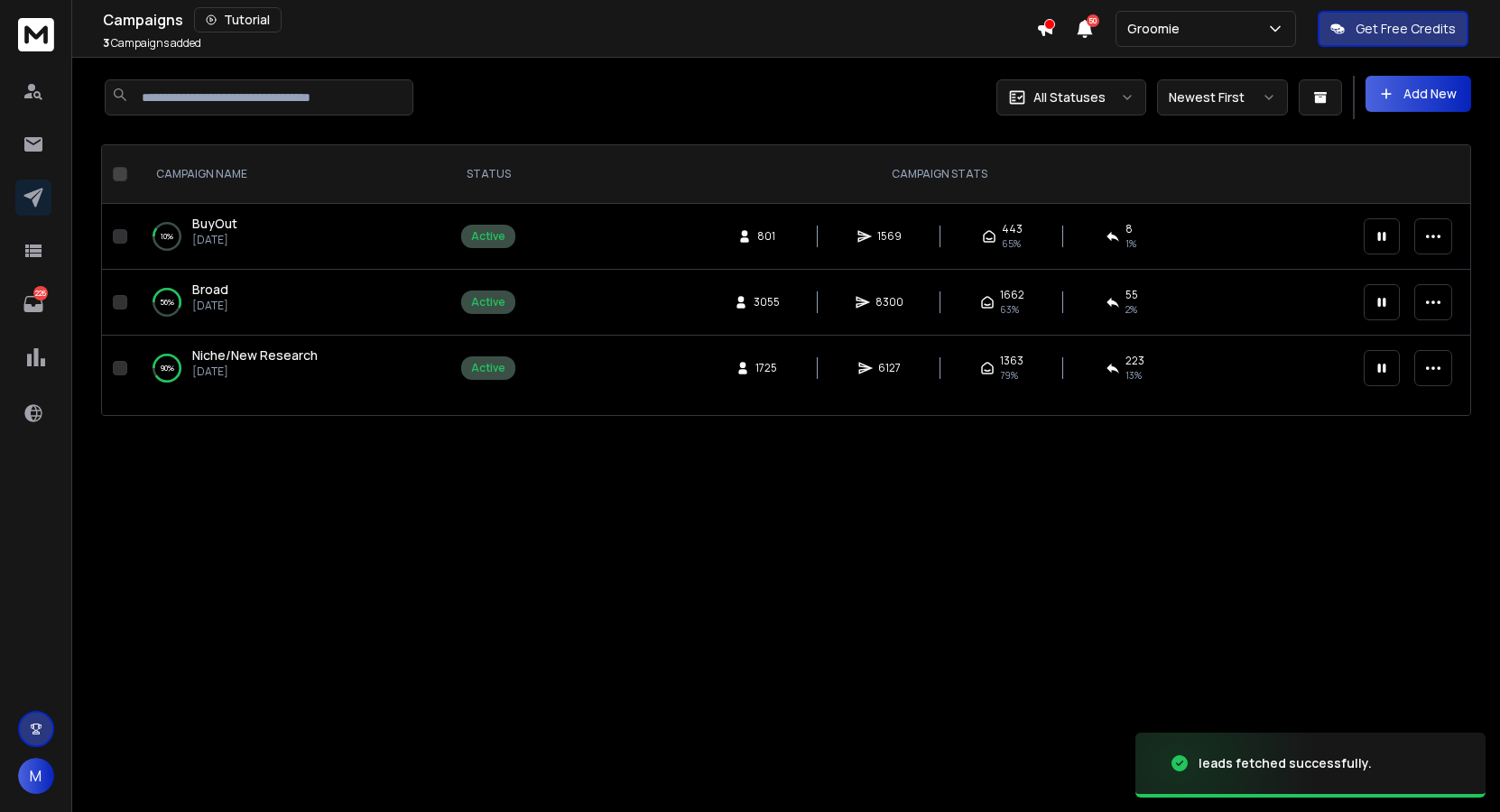
click at [219, 384] on div "Niche/New Research 2 months ago" at bounding box center [255, 368] width 125 height 43
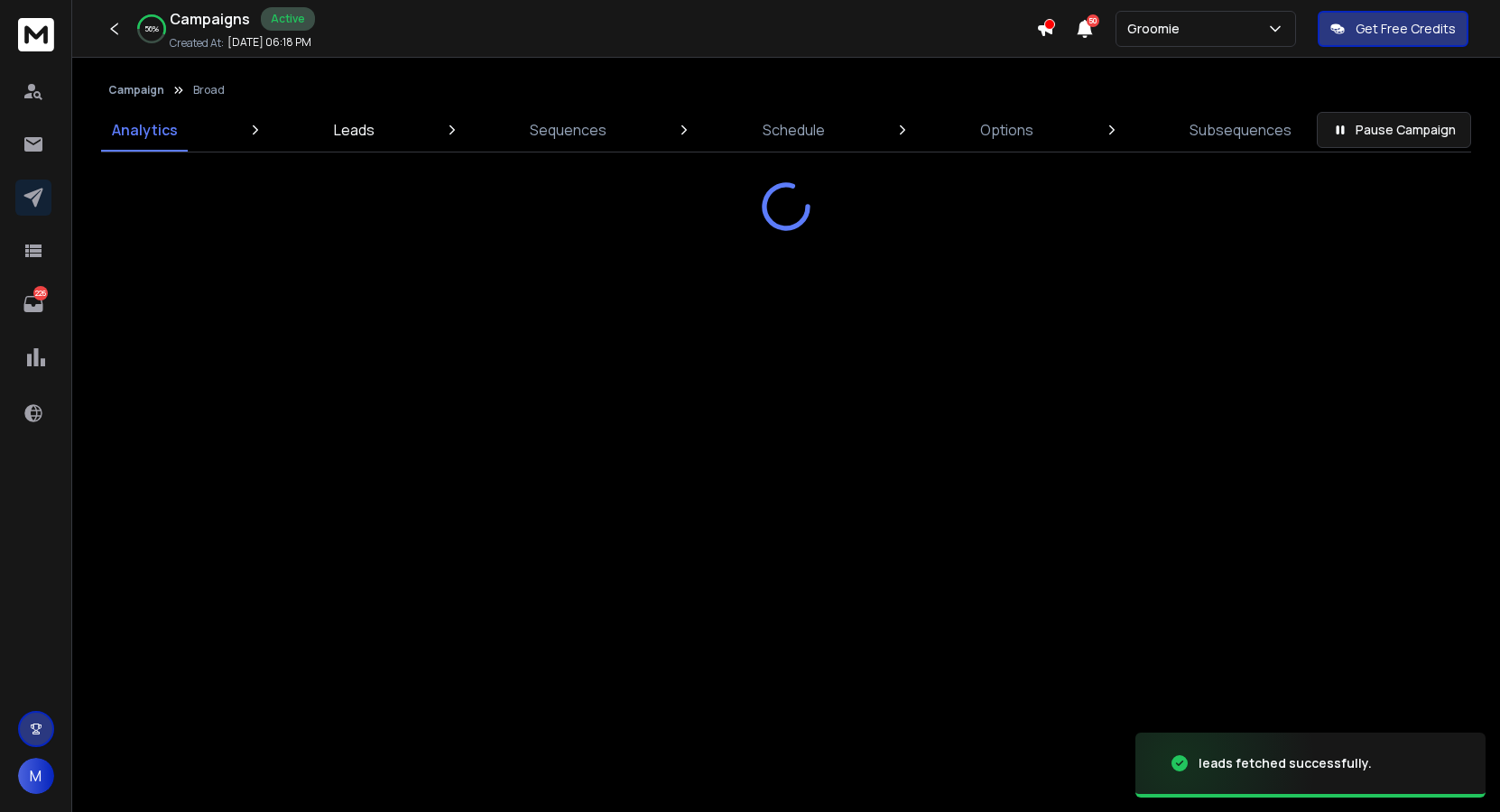
click at [353, 121] on p "Leads" at bounding box center [353, 130] width 40 height 22
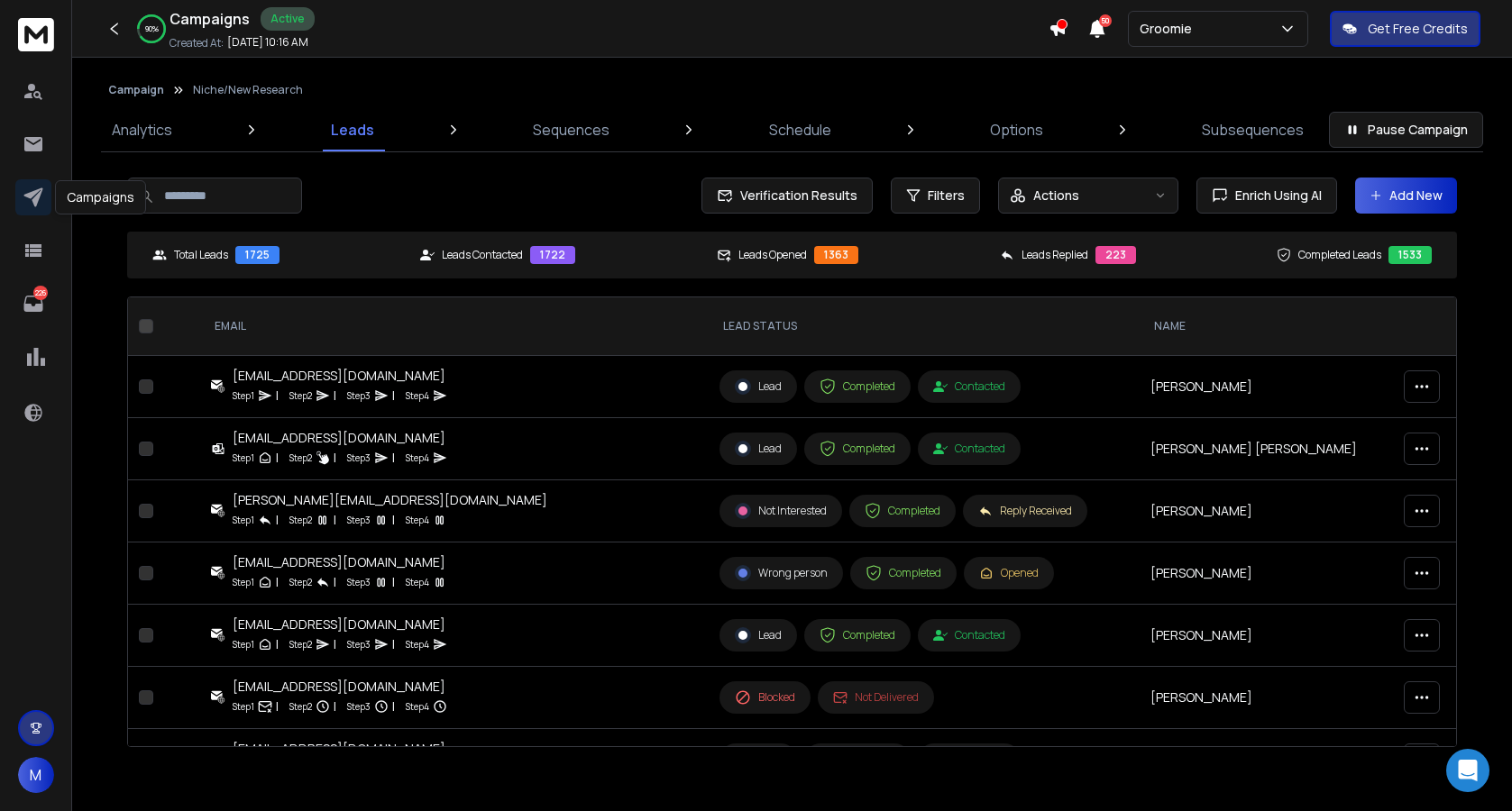
click at [38, 195] on icon at bounding box center [33, 197] width 19 height 19
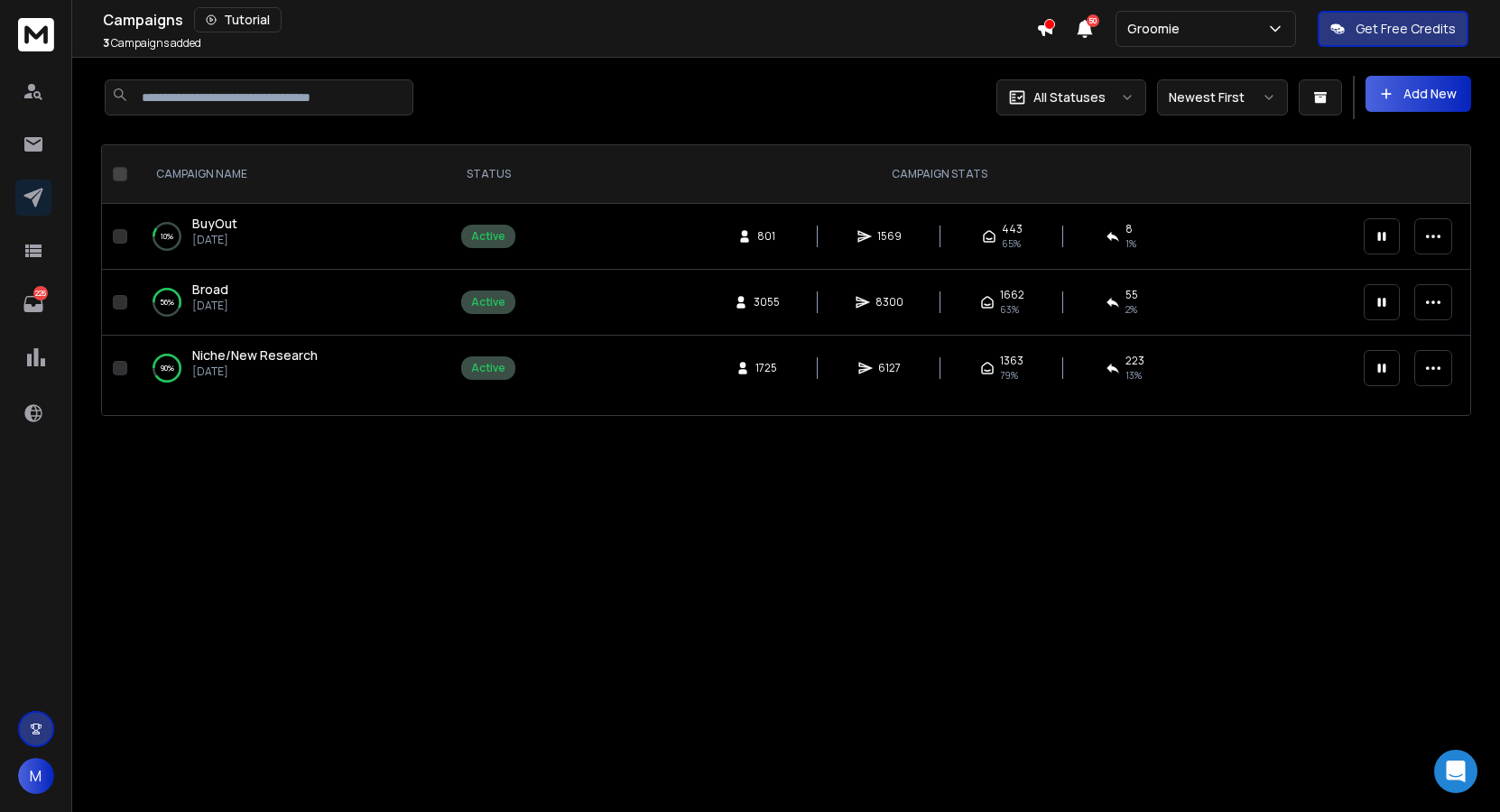
click at [307, 231] on div "10 % BuyOut 15 days ago" at bounding box center [292, 237] width 279 height 43
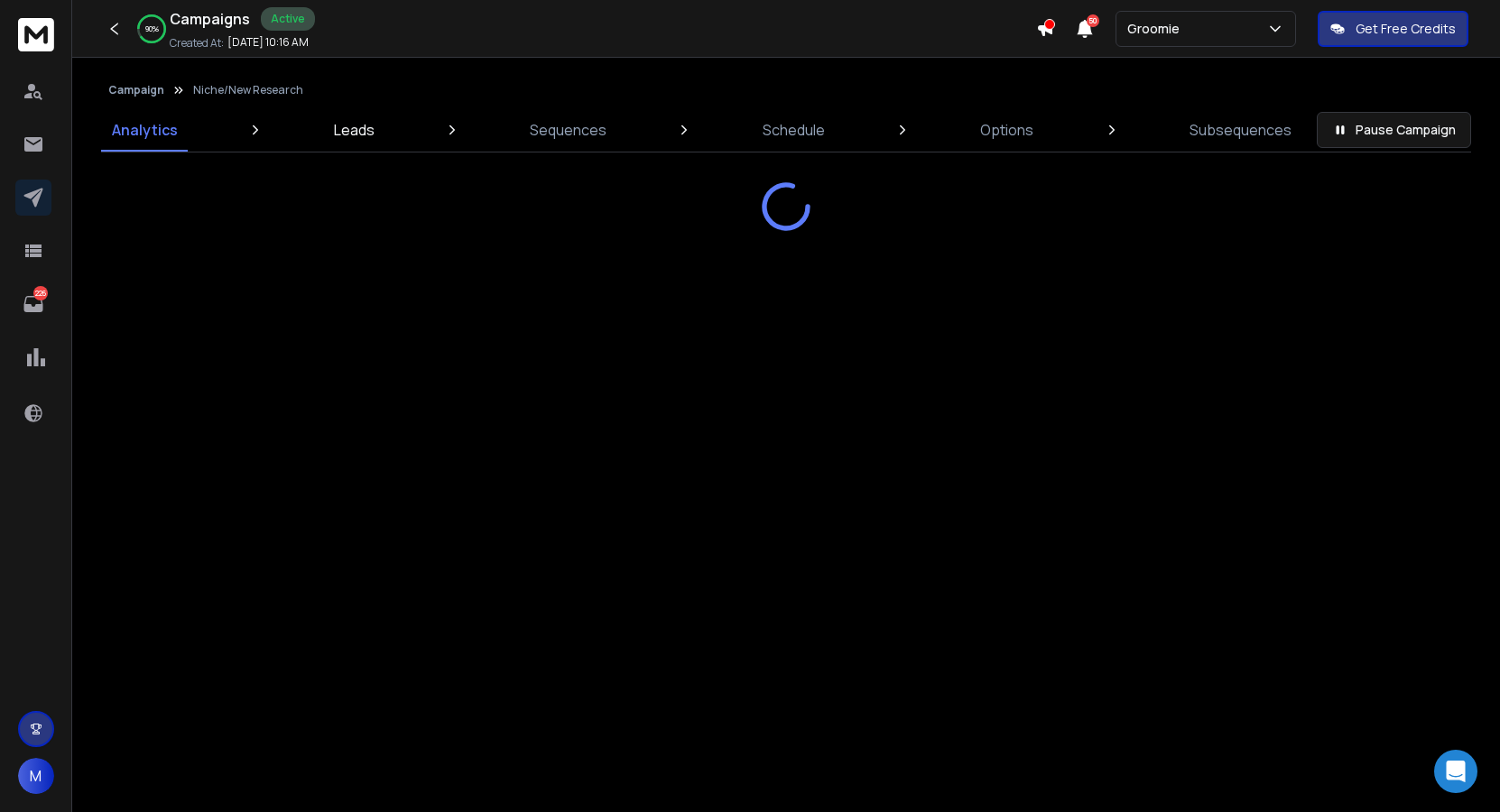
click at [366, 124] on p "Leads" at bounding box center [353, 130] width 40 height 22
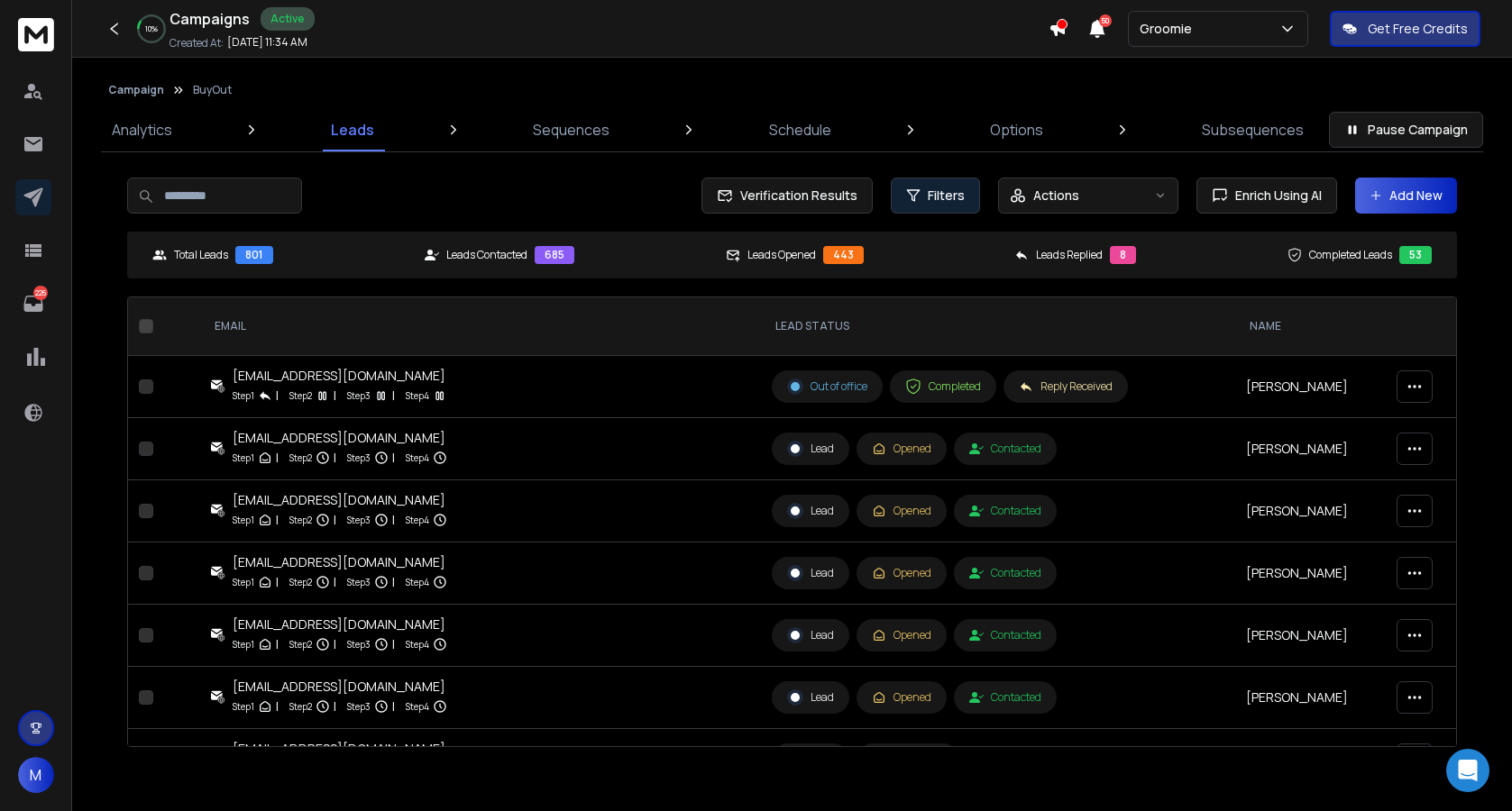
click at [930, 194] on span "Filters" at bounding box center [945, 195] width 36 height 18
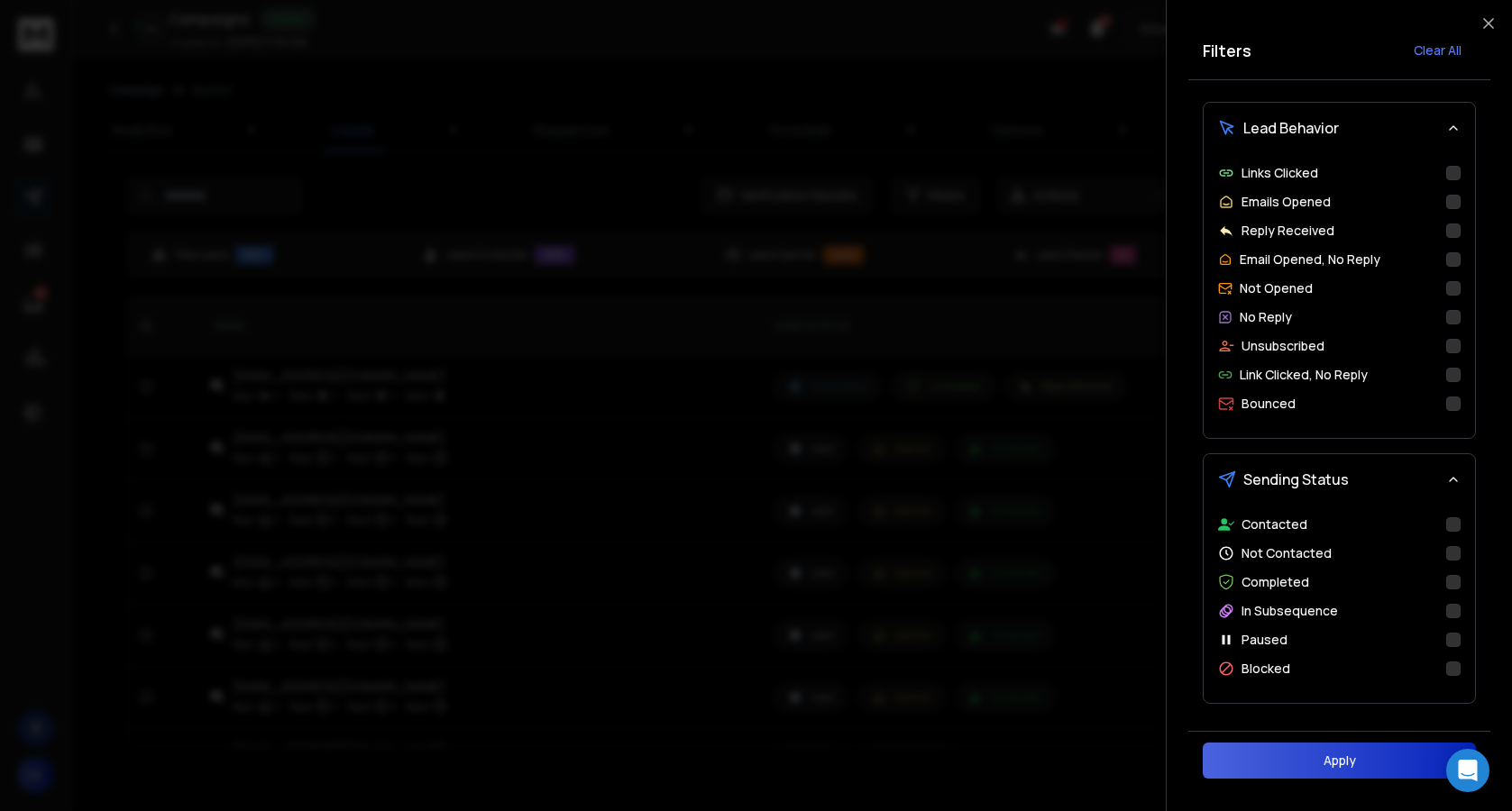
click at [1301, 557] on p "Not Contacted" at bounding box center [1285, 553] width 90 height 18
click at [1446, 557] on button "Not Contacted" at bounding box center [1453, 553] width 15 height 15
click at [1296, 758] on button "Apply" at bounding box center [1339, 760] width 273 height 36
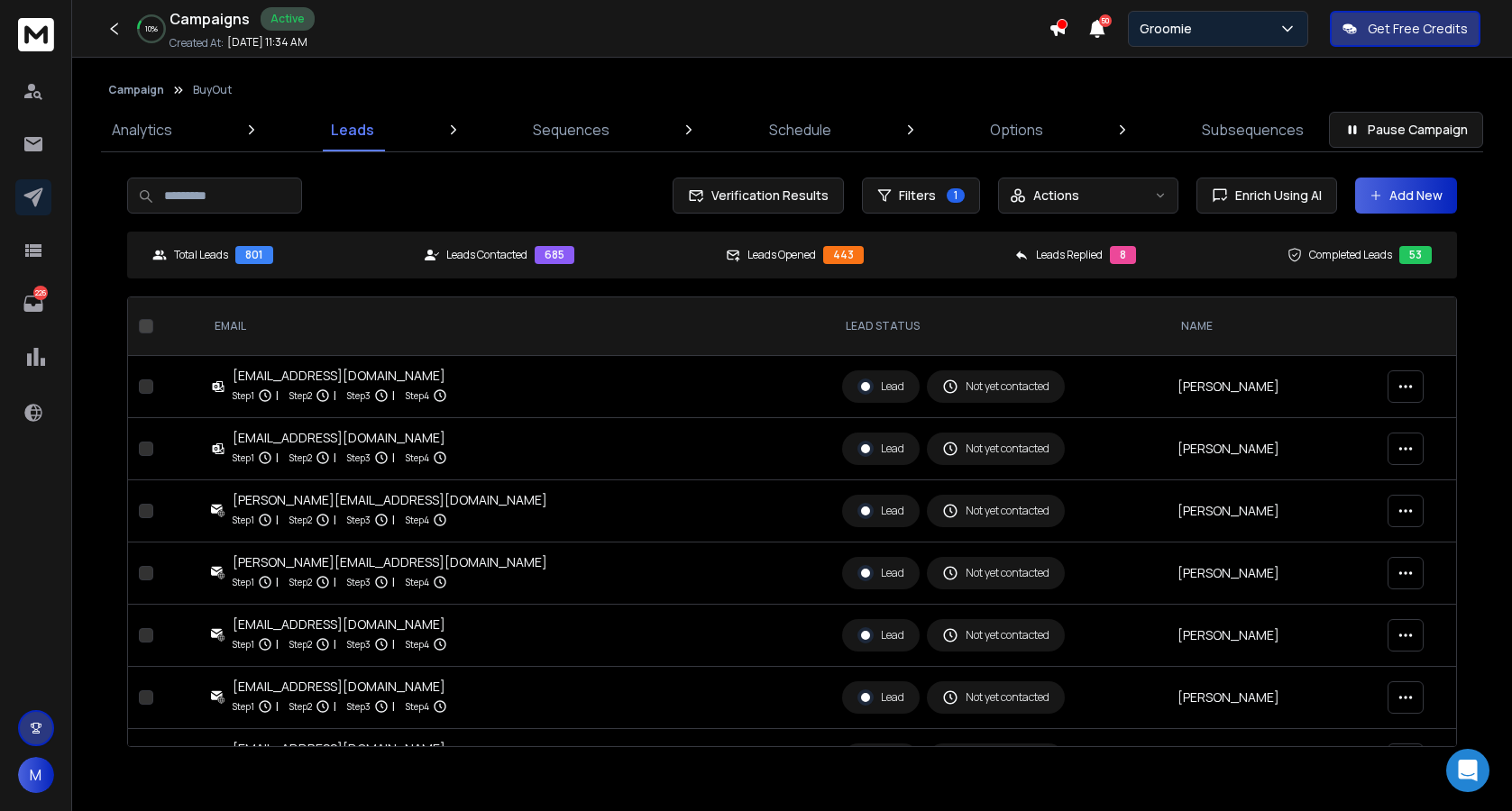
click at [1188, 31] on p "Groomie" at bounding box center [1169, 29] width 59 height 18
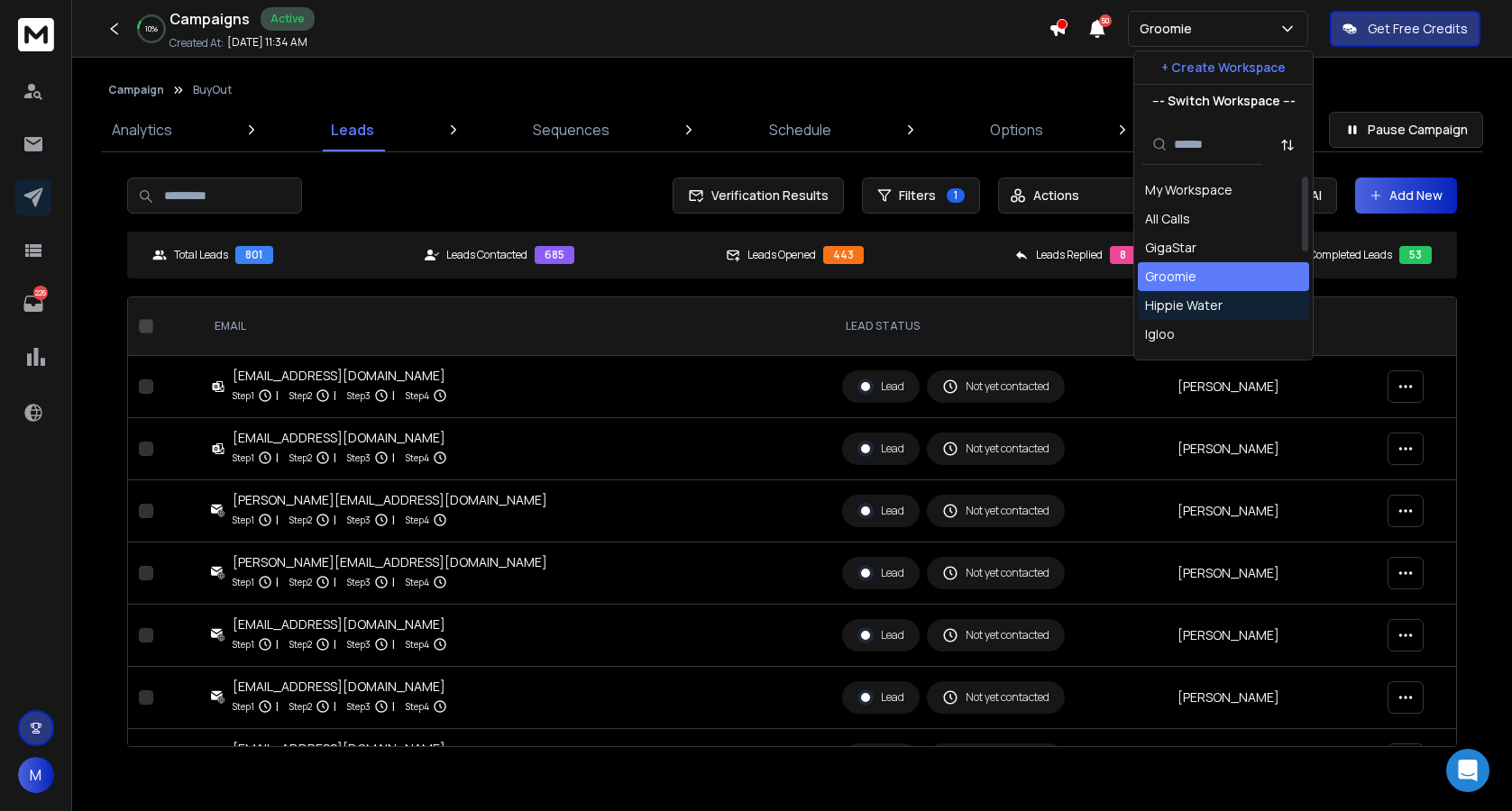
click at [1230, 307] on div "Hippie Water" at bounding box center [1223, 304] width 172 height 29
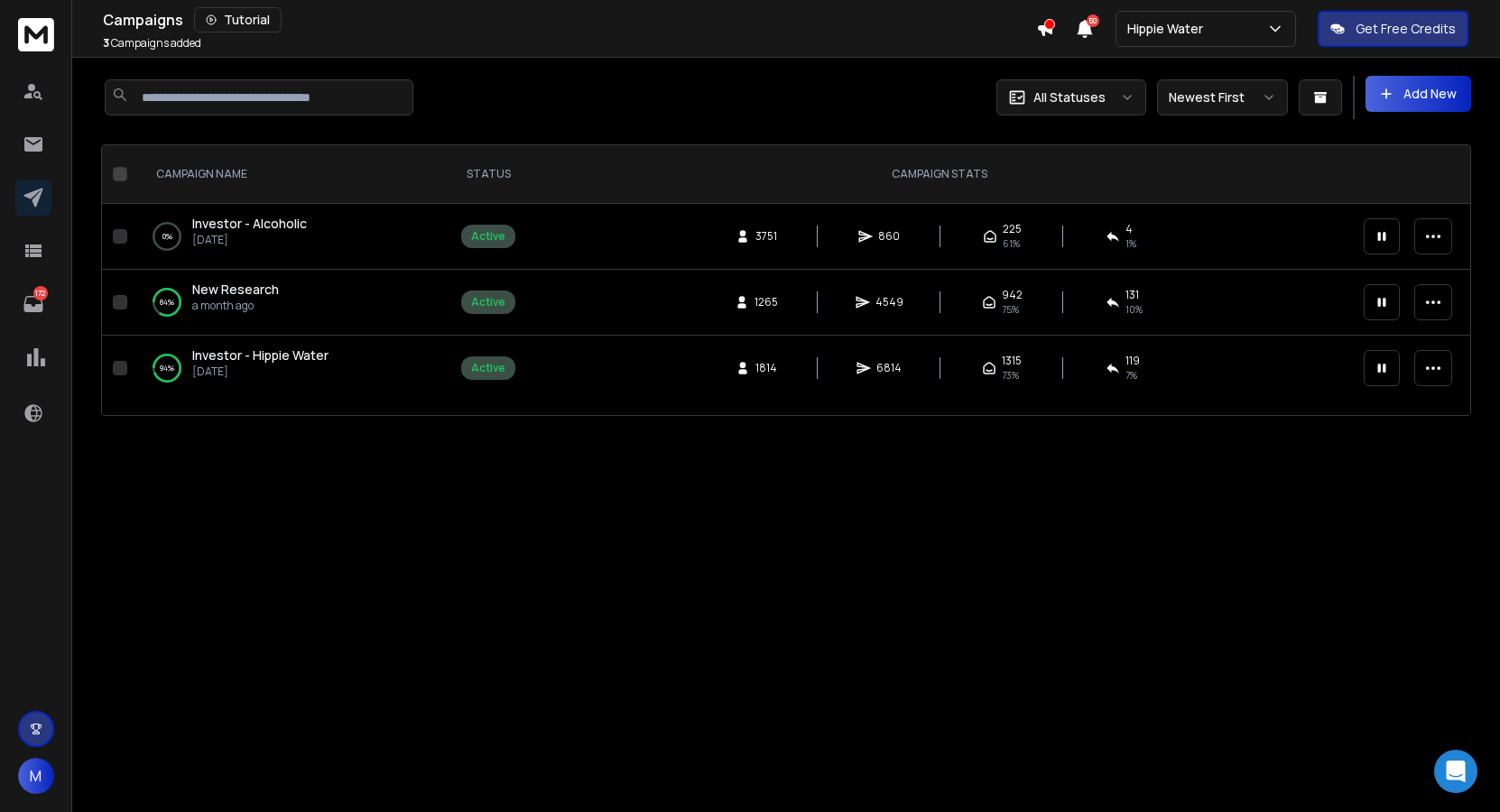
click at [211, 369] on p "[DATE]" at bounding box center [261, 371] width 136 height 15
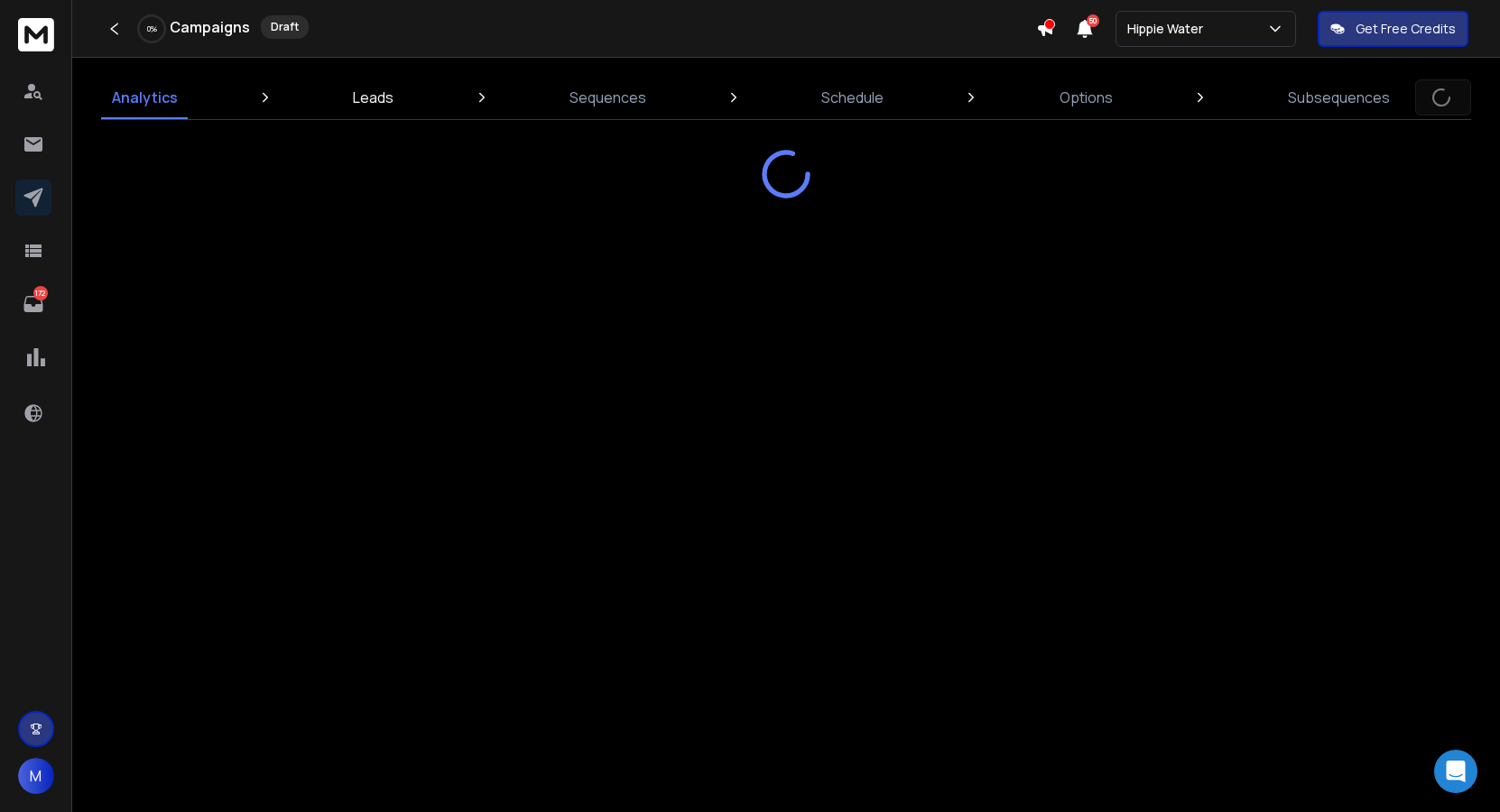
click at [391, 105] on p "Leads" at bounding box center [373, 98] width 40 height 22
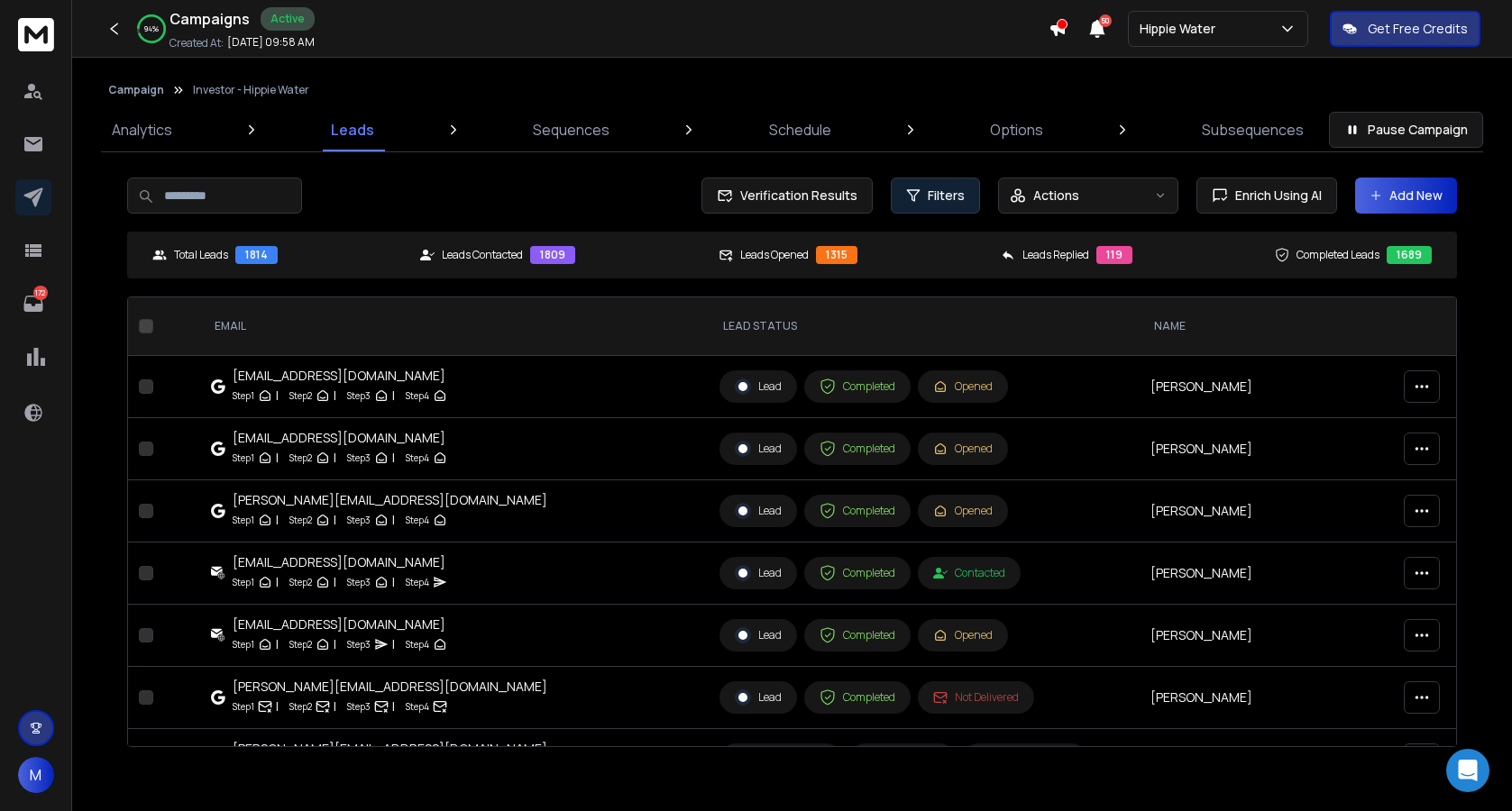
click at [925, 184] on button "Filters" at bounding box center [934, 195] width 90 height 36
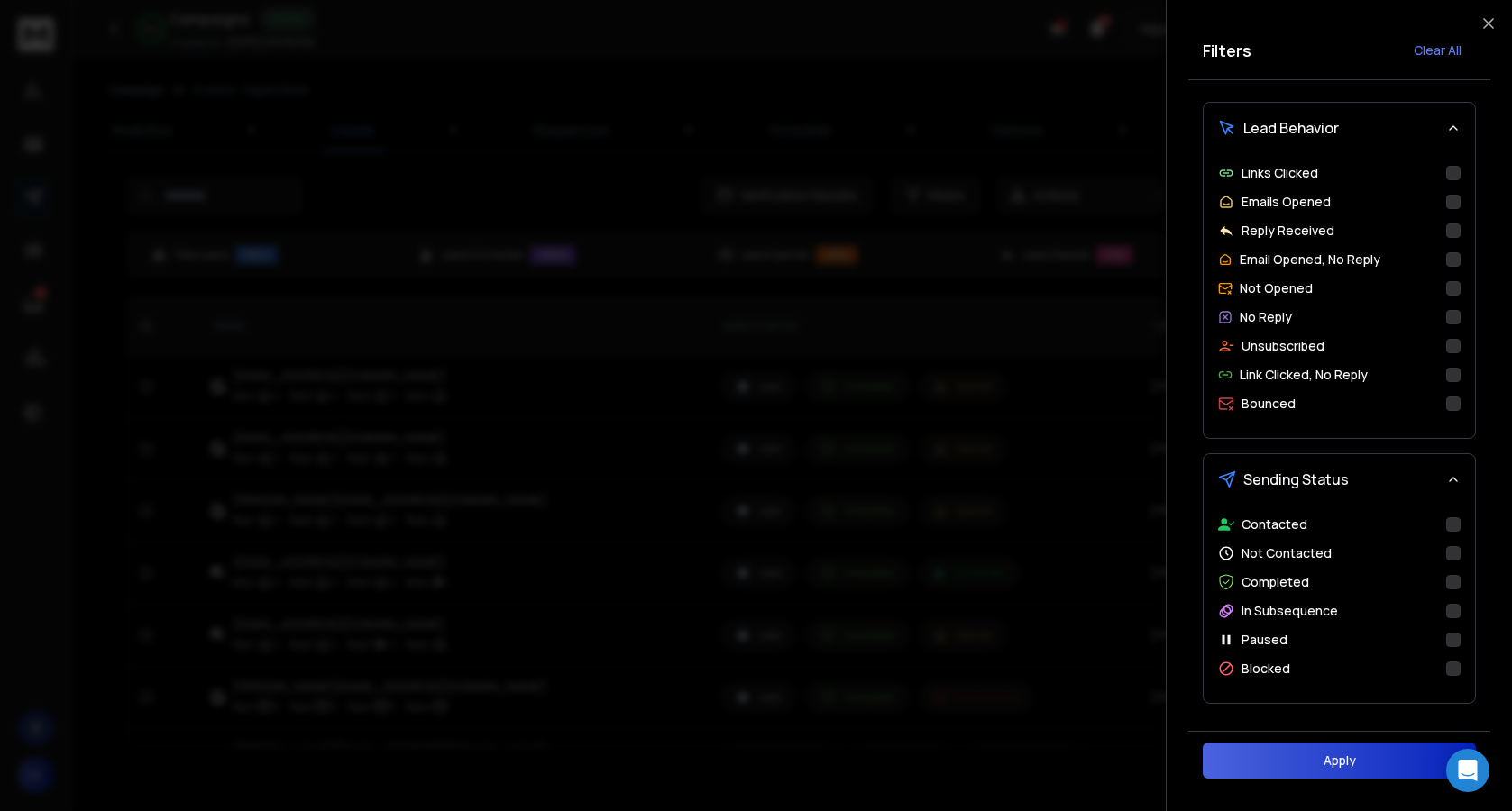
click at [1287, 549] on p "Not Contacted" at bounding box center [1285, 553] width 90 height 18
click at [1446, 549] on button "Not Contacted" at bounding box center [1453, 553] width 15 height 15
click at [1299, 747] on button "Apply" at bounding box center [1339, 760] width 273 height 36
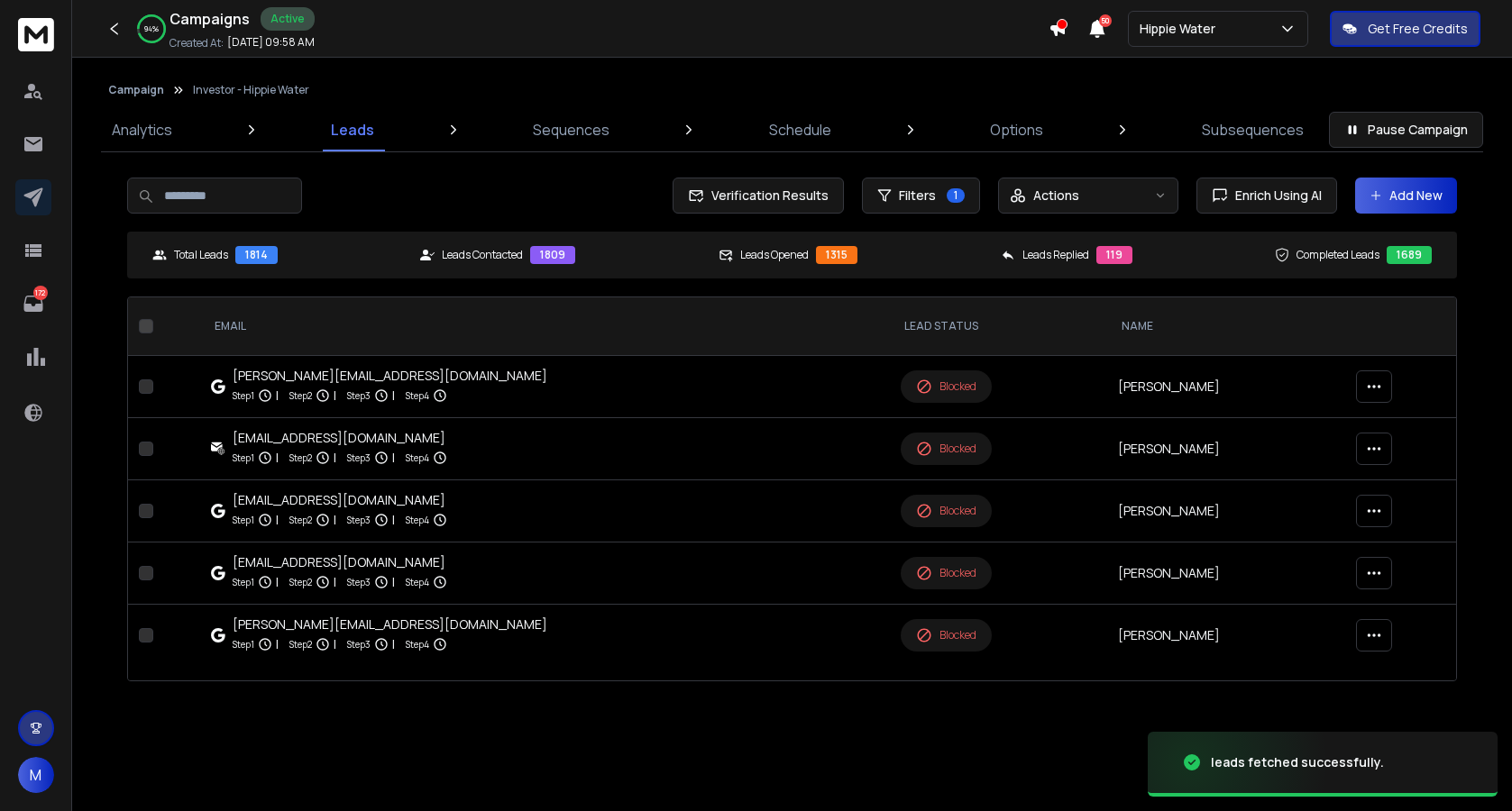
click at [52, 203] on div at bounding box center [36, 200] width 41 height 42
click at [43, 204] on icon at bounding box center [34, 197] width 22 height 22
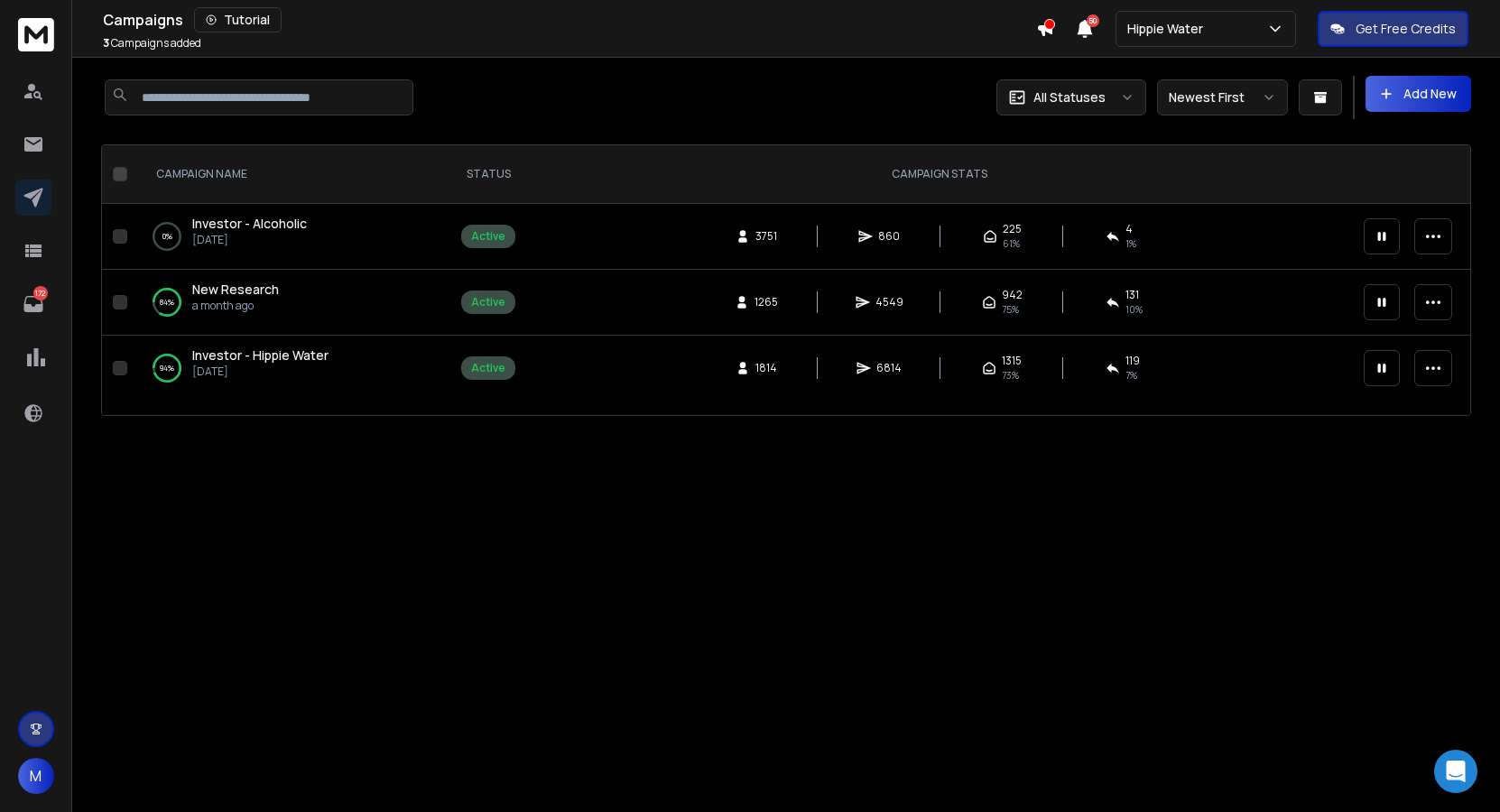
click at [316, 302] on div "84 % New Research a month ago" at bounding box center [292, 302] width 279 height 43
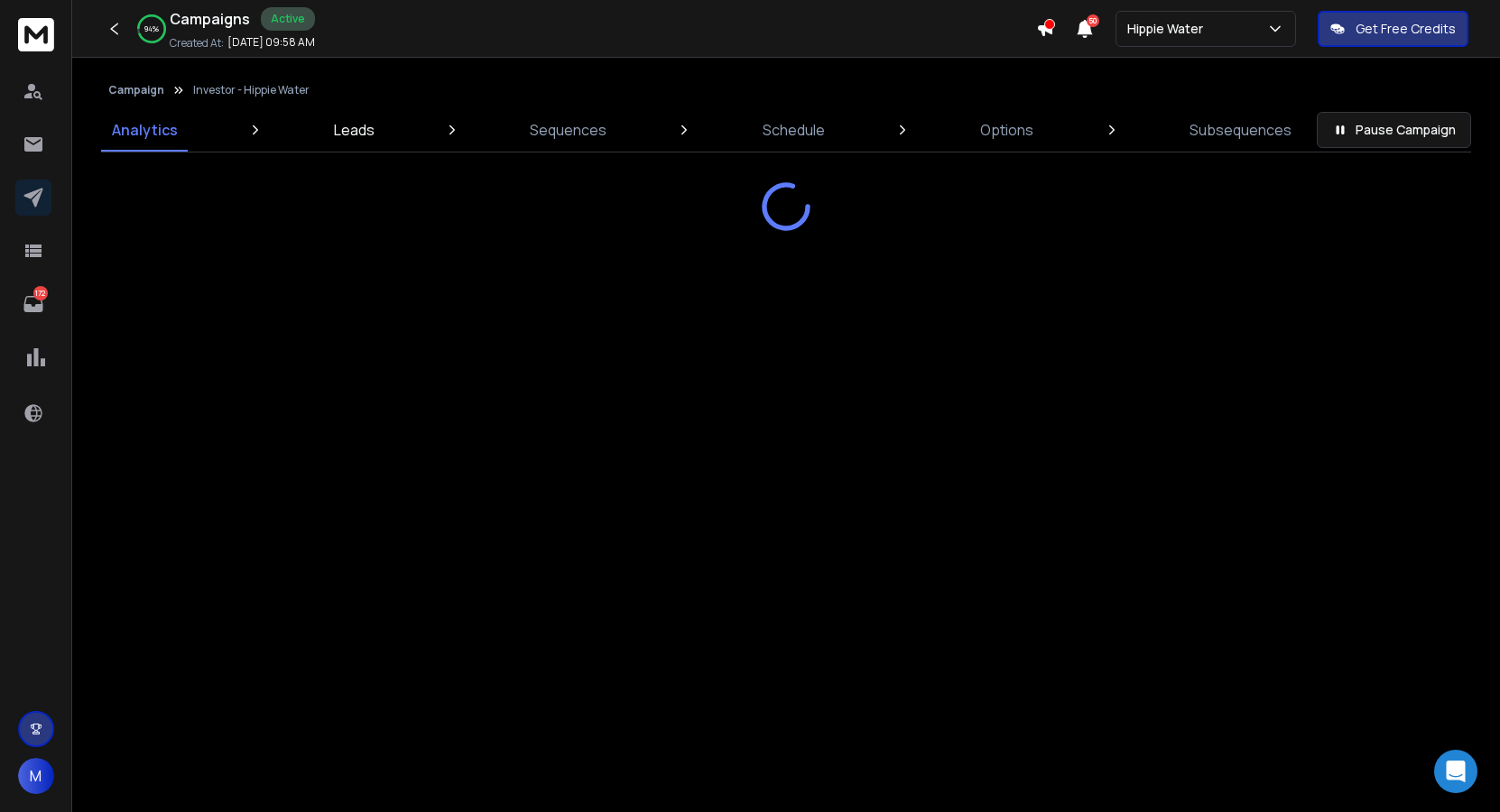
click at [359, 130] on p "Leads" at bounding box center [353, 130] width 40 height 22
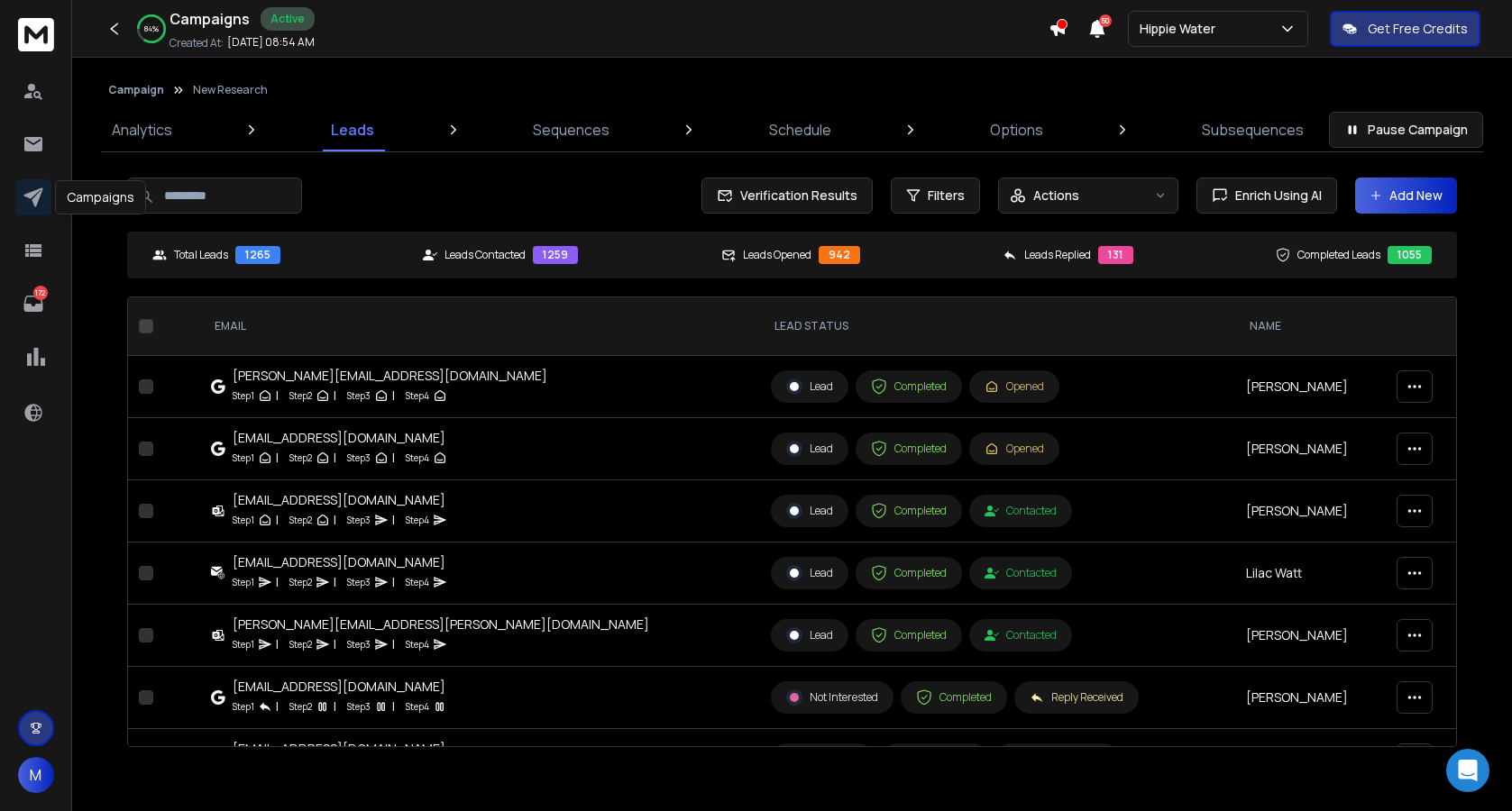
click at [36, 205] on icon at bounding box center [34, 197] width 22 height 22
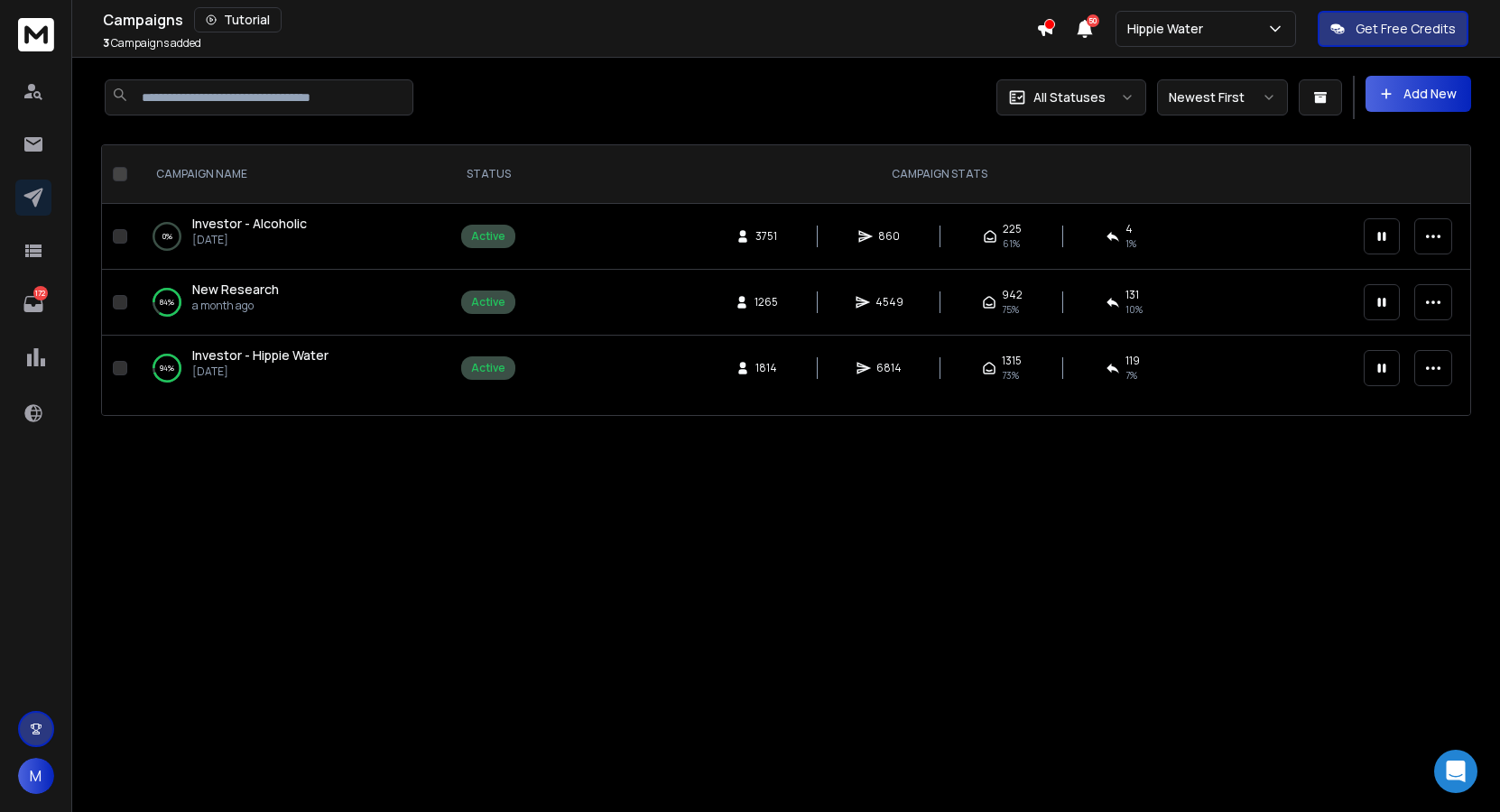
click at [333, 240] on div "0 % Investor - Alcoholic 14 days ago" at bounding box center [292, 237] width 279 height 43
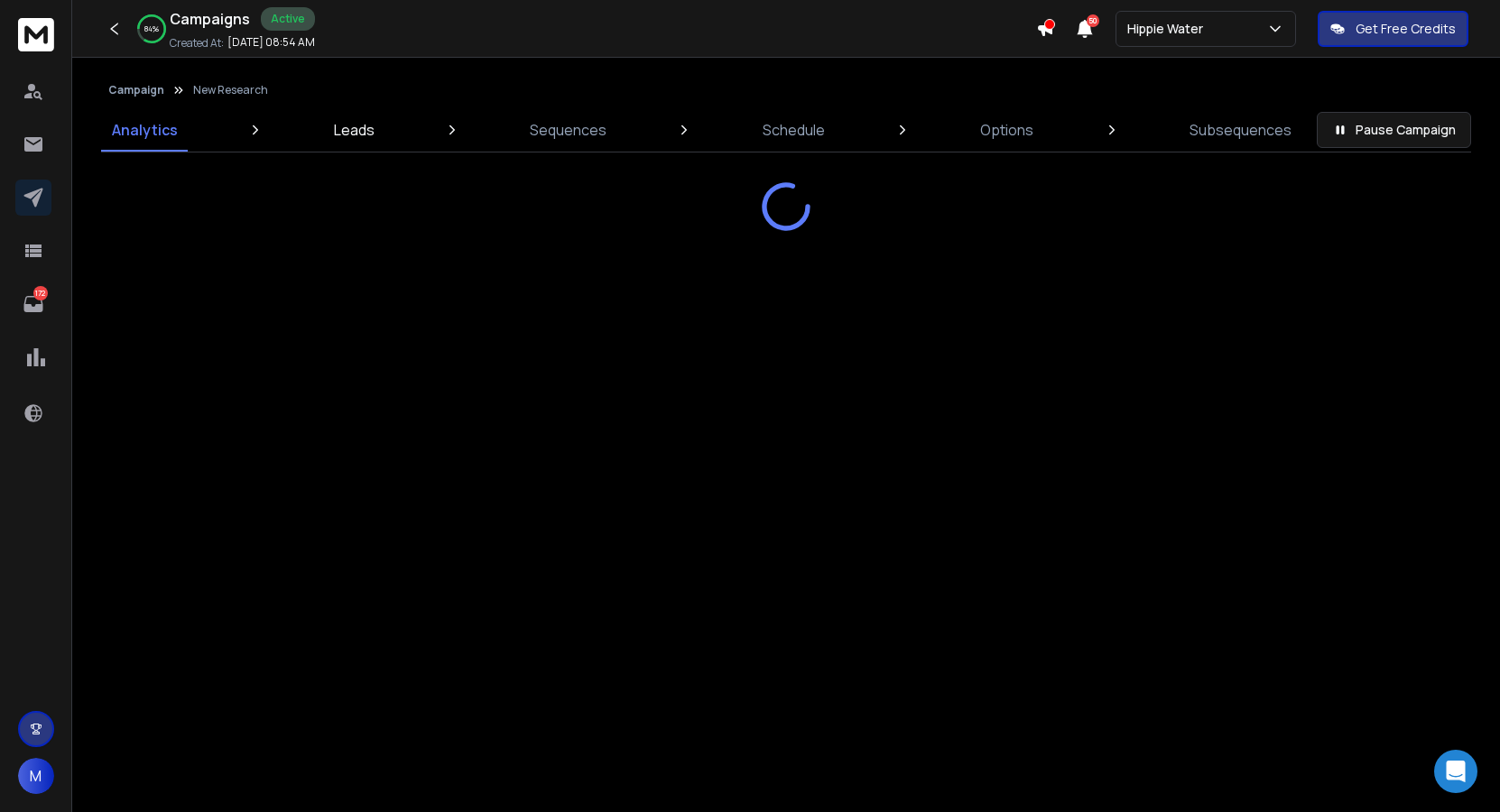
click at [359, 125] on p "Leads" at bounding box center [353, 130] width 40 height 22
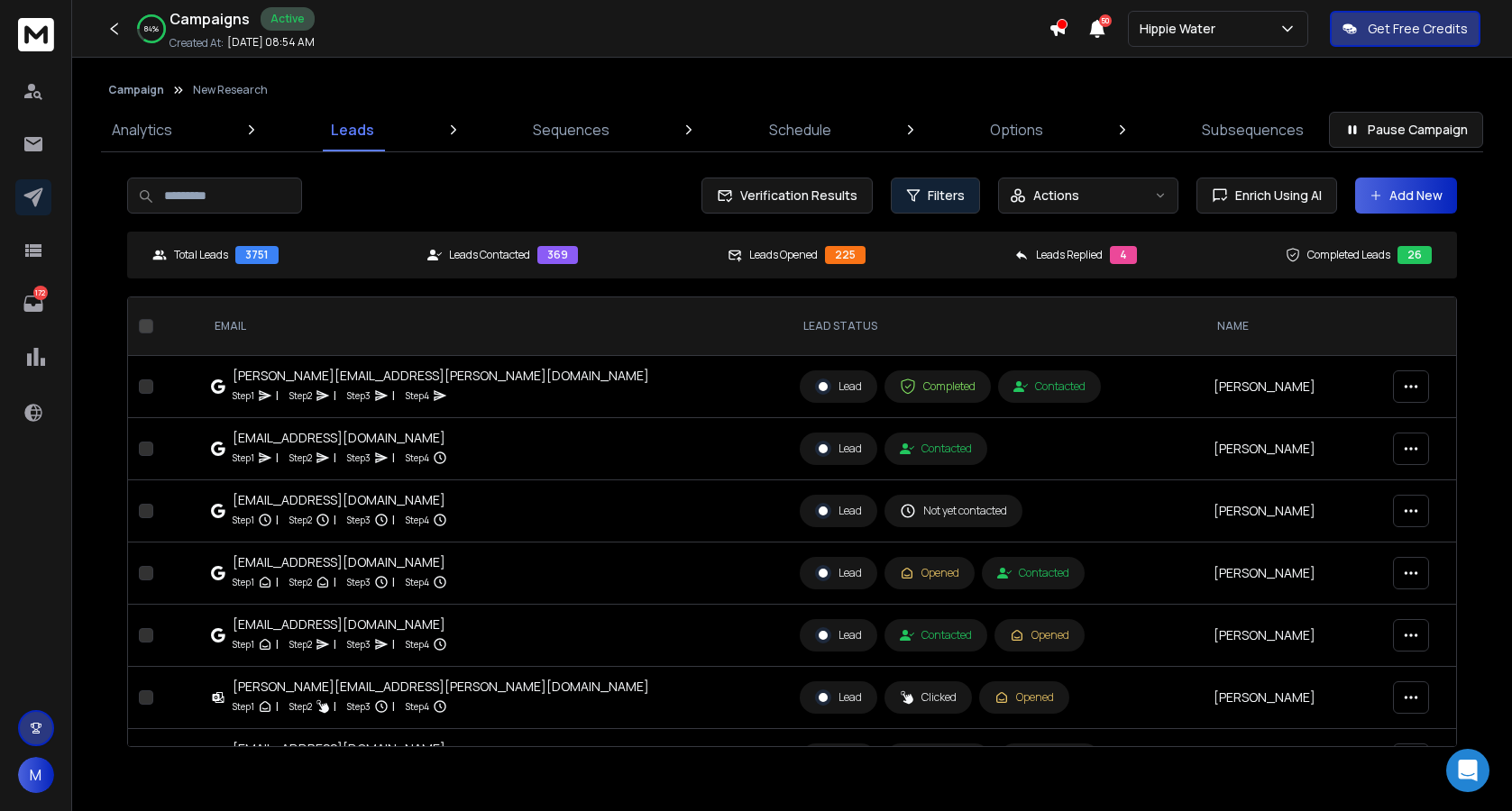
click at [922, 205] on button "Filters" at bounding box center [934, 195] width 90 height 36
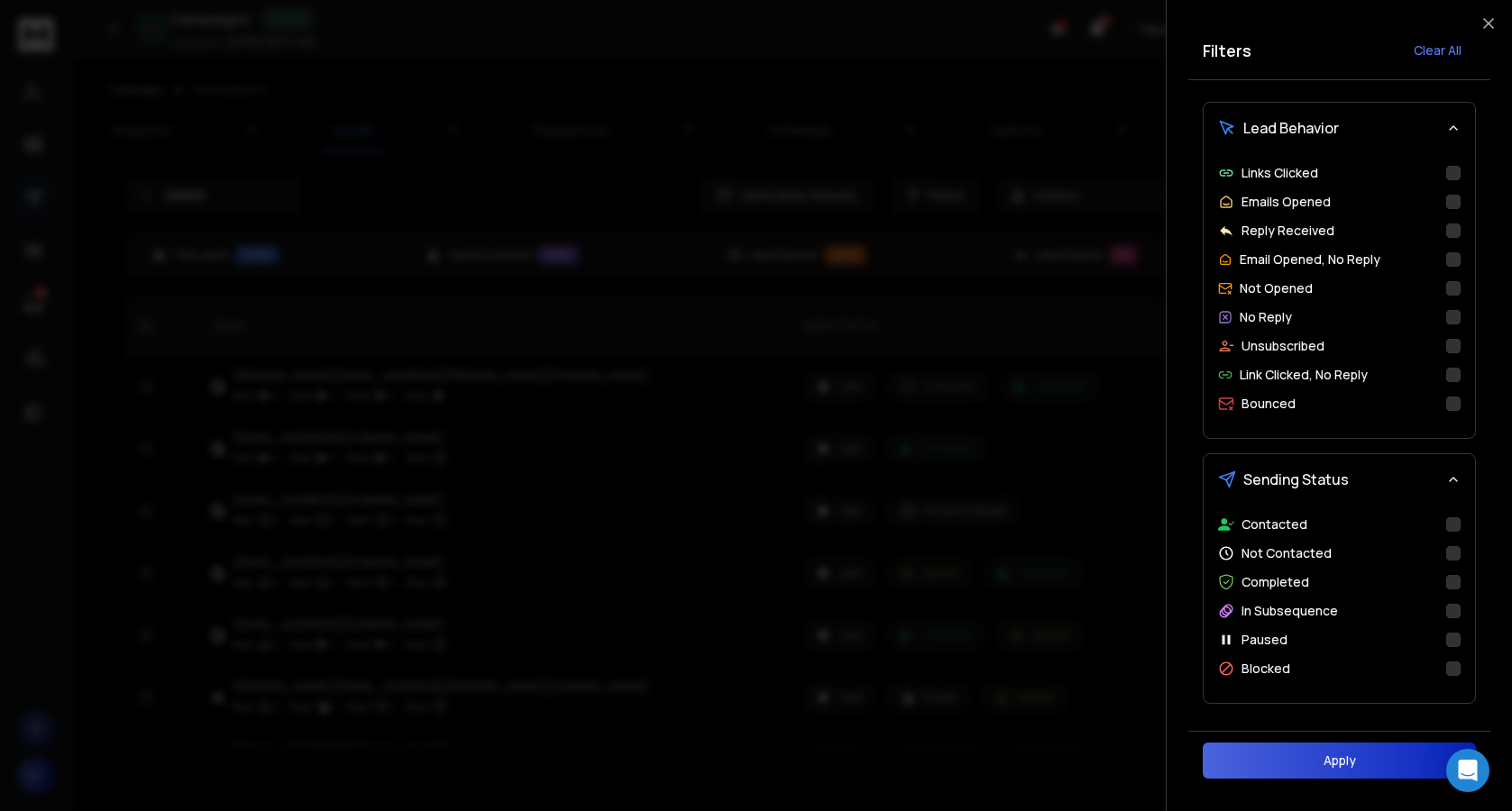
click at [1311, 556] on p "Not Contacted" at bounding box center [1285, 553] width 90 height 18
click at [1446, 556] on button "Not Contacted" at bounding box center [1453, 553] width 15 height 15
click at [1327, 748] on button "Apply" at bounding box center [1339, 760] width 273 height 36
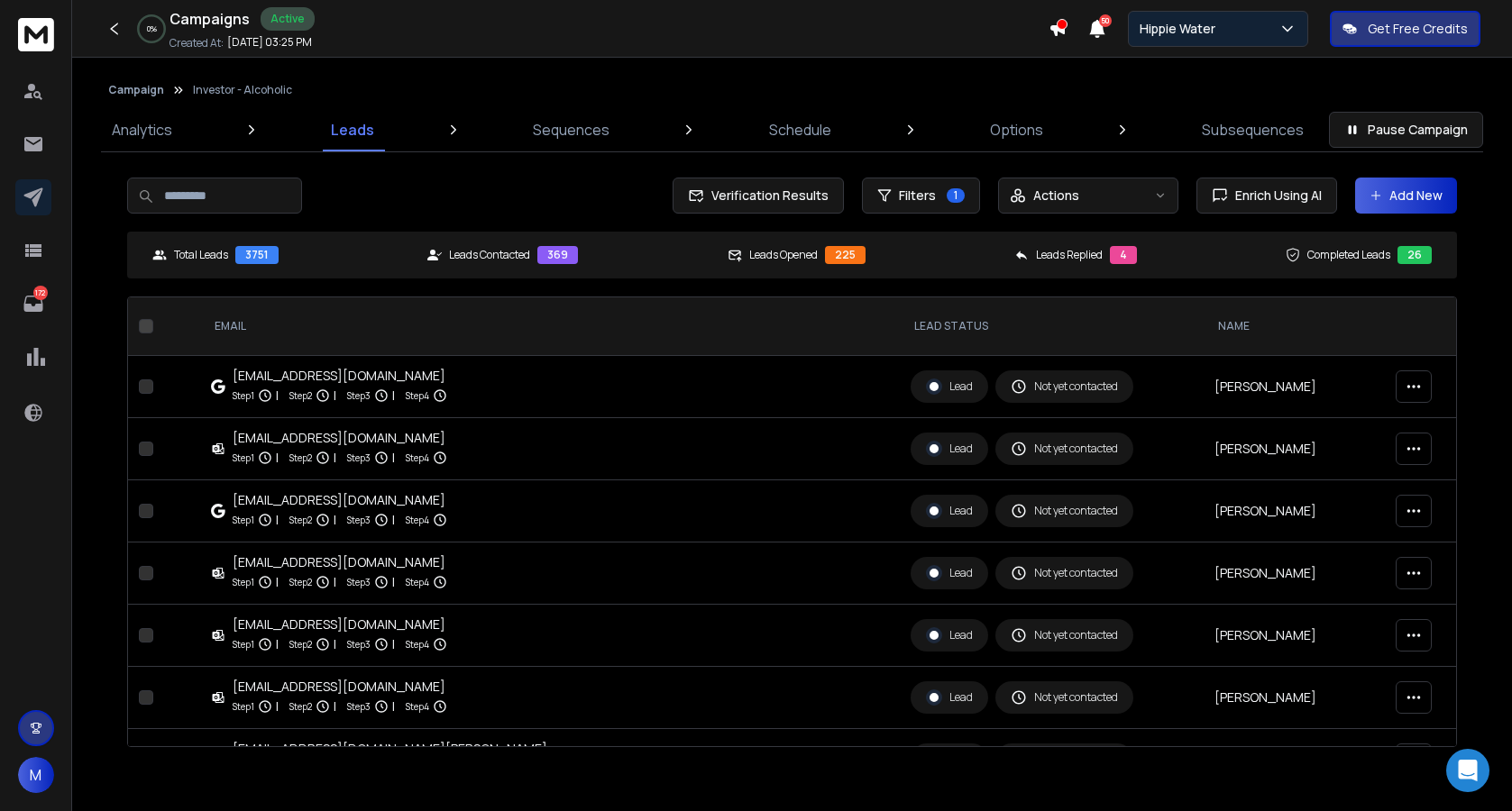
click at [1184, 16] on button "Hippie Water" at bounding box center [1217, 29] width 180 height 36
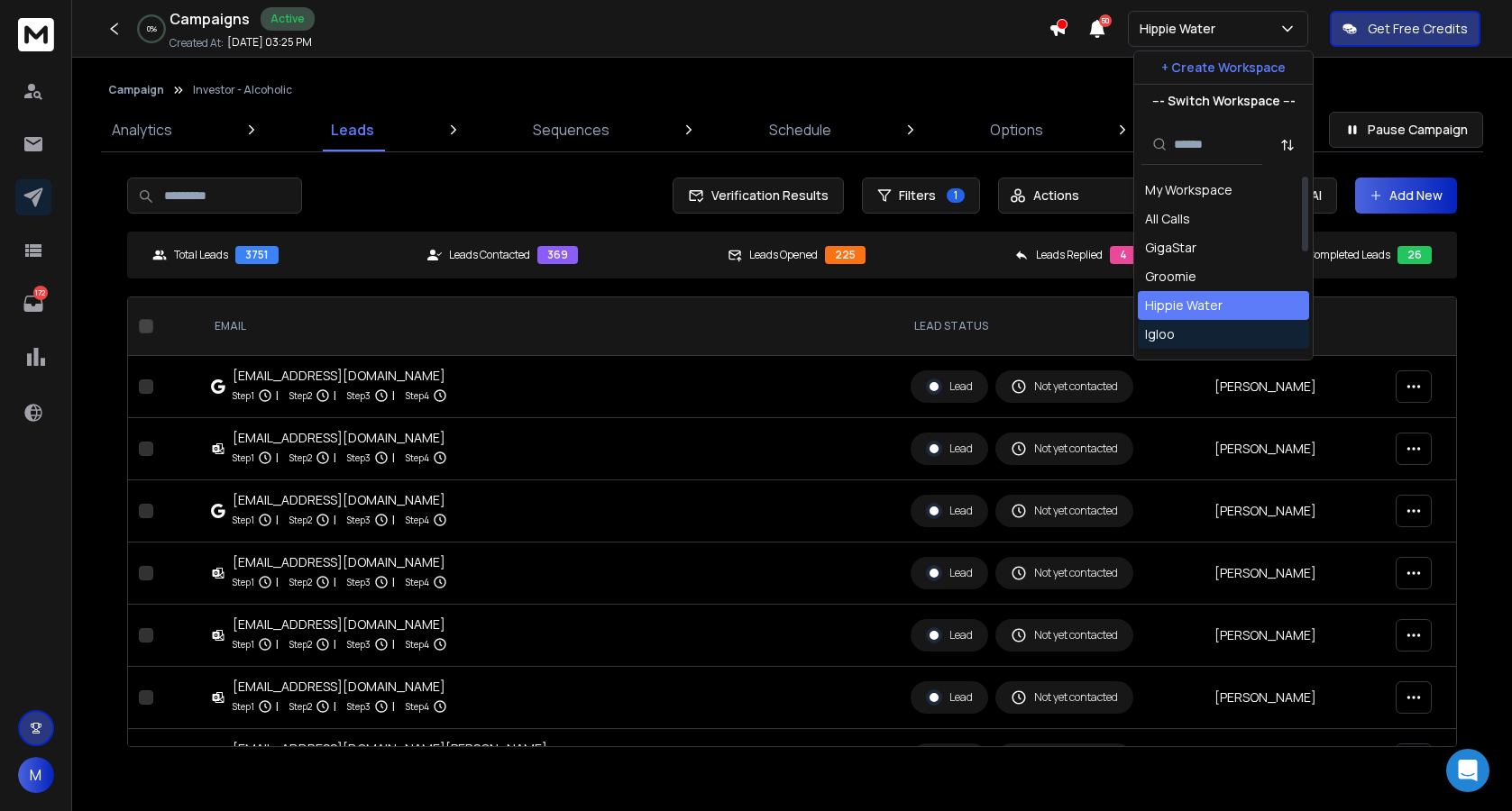
click at [1207, 331] on div "Igloo" at bounding box center [1223, 334] width 172 height 29
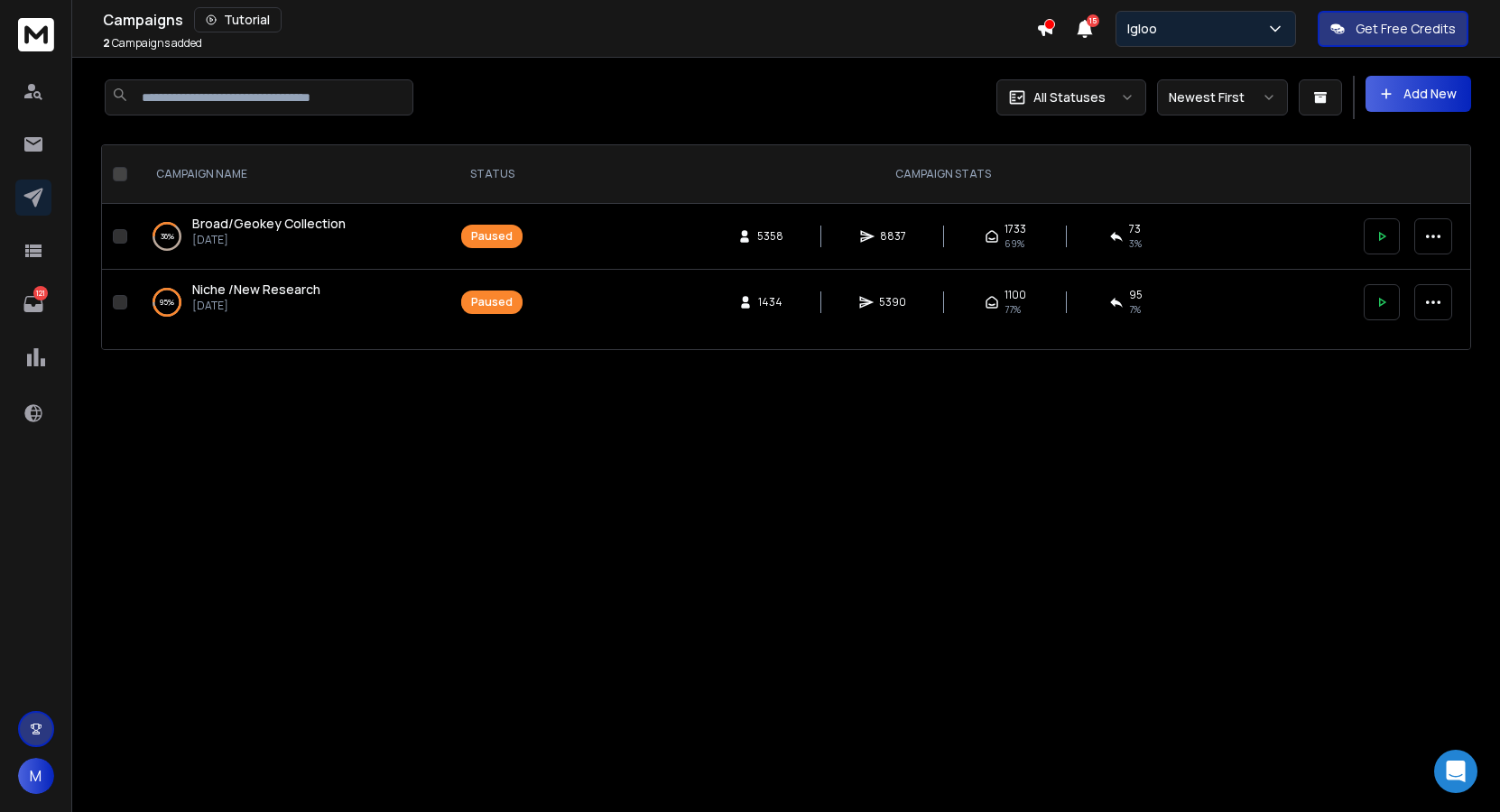
click at [1146, 42] on button "Igloo" at bounding box center [1205, 29] width 181 height 37
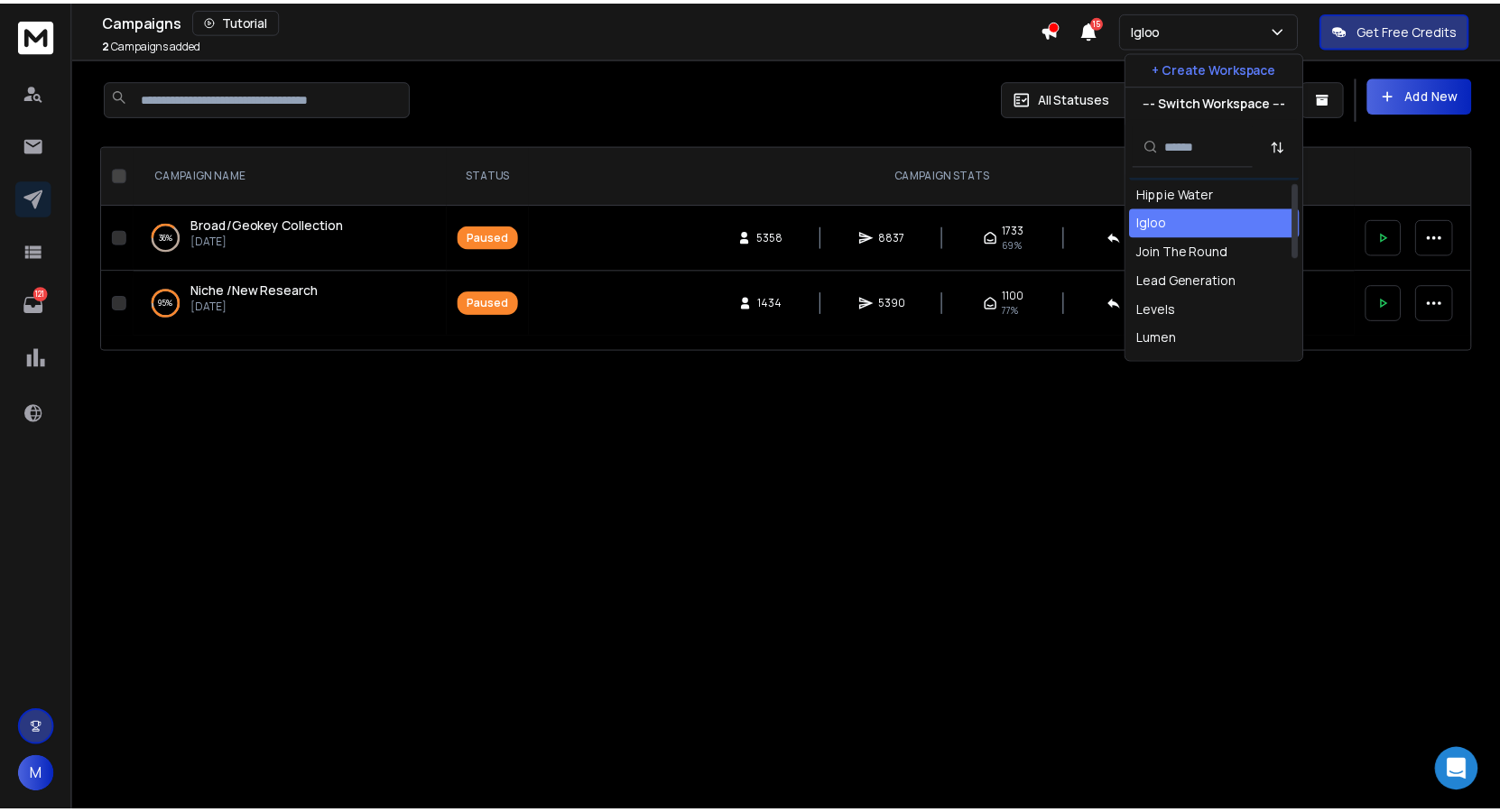
scroll to position [120, 0]
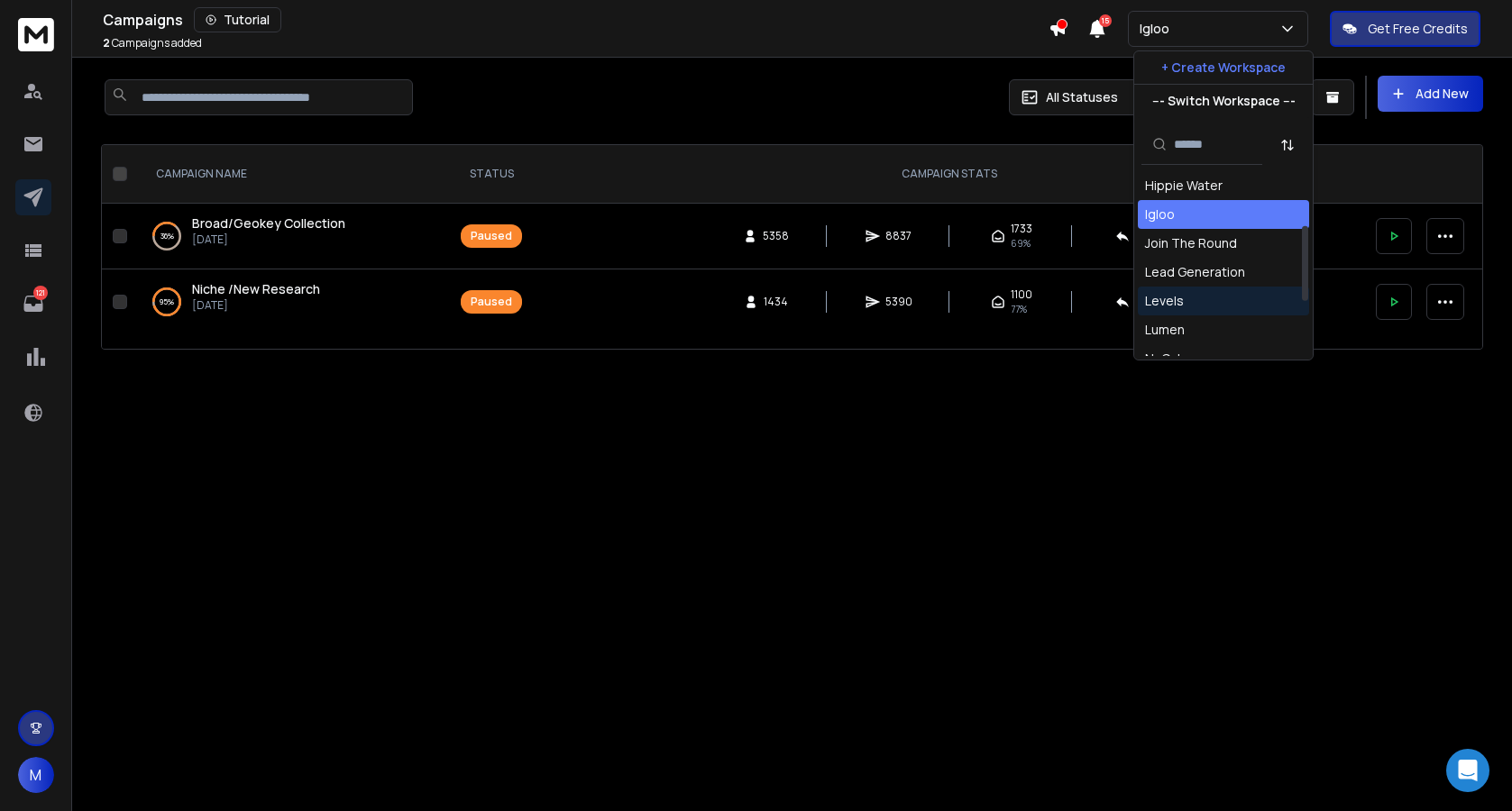
click at [1227, 302] on div "Levels" at bounding box center [1223, 301] width 172 height 29
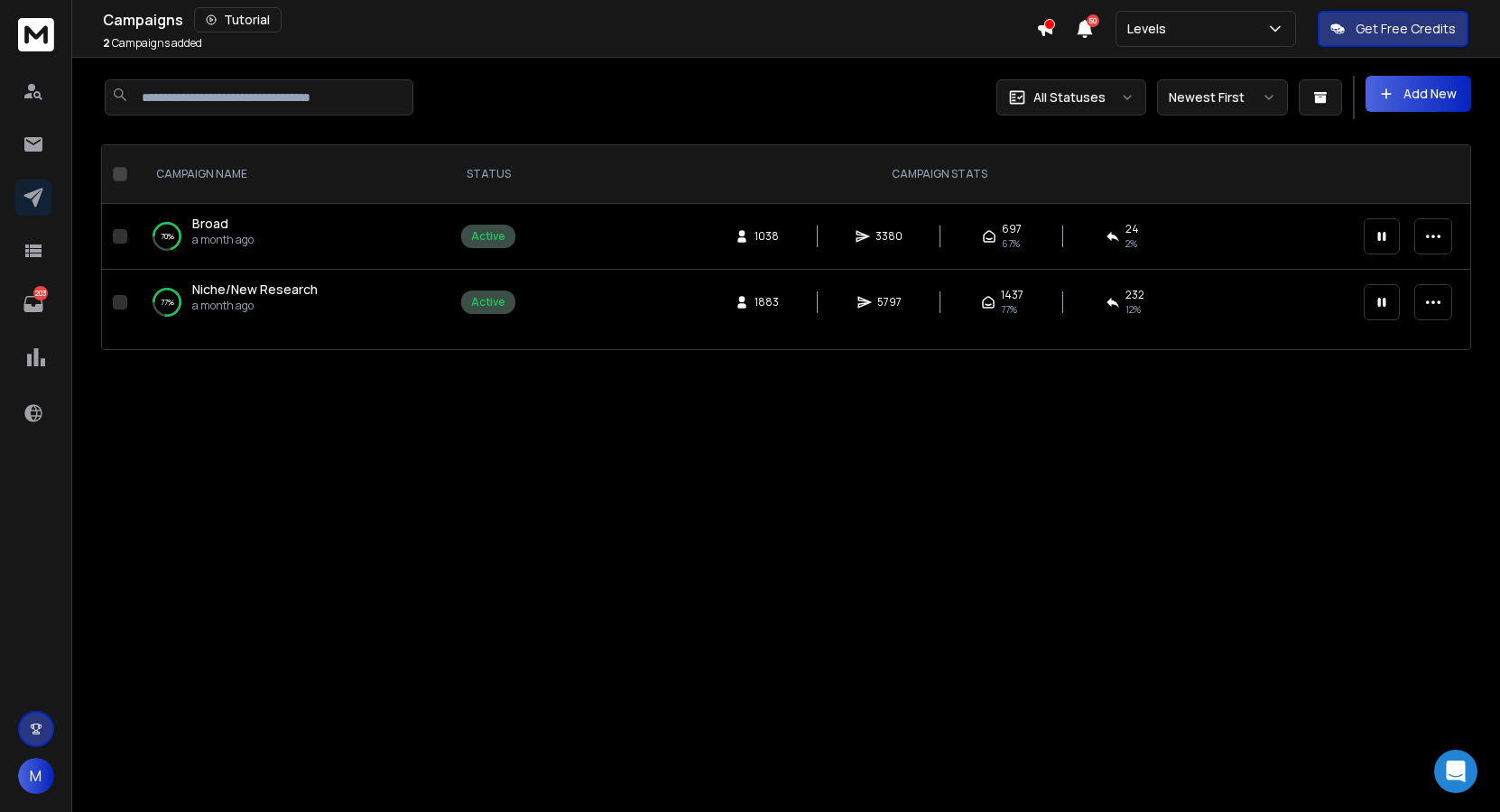
click at [297, 309] on p "a month ago" at bounding box center [255, 306] width 125 height 15
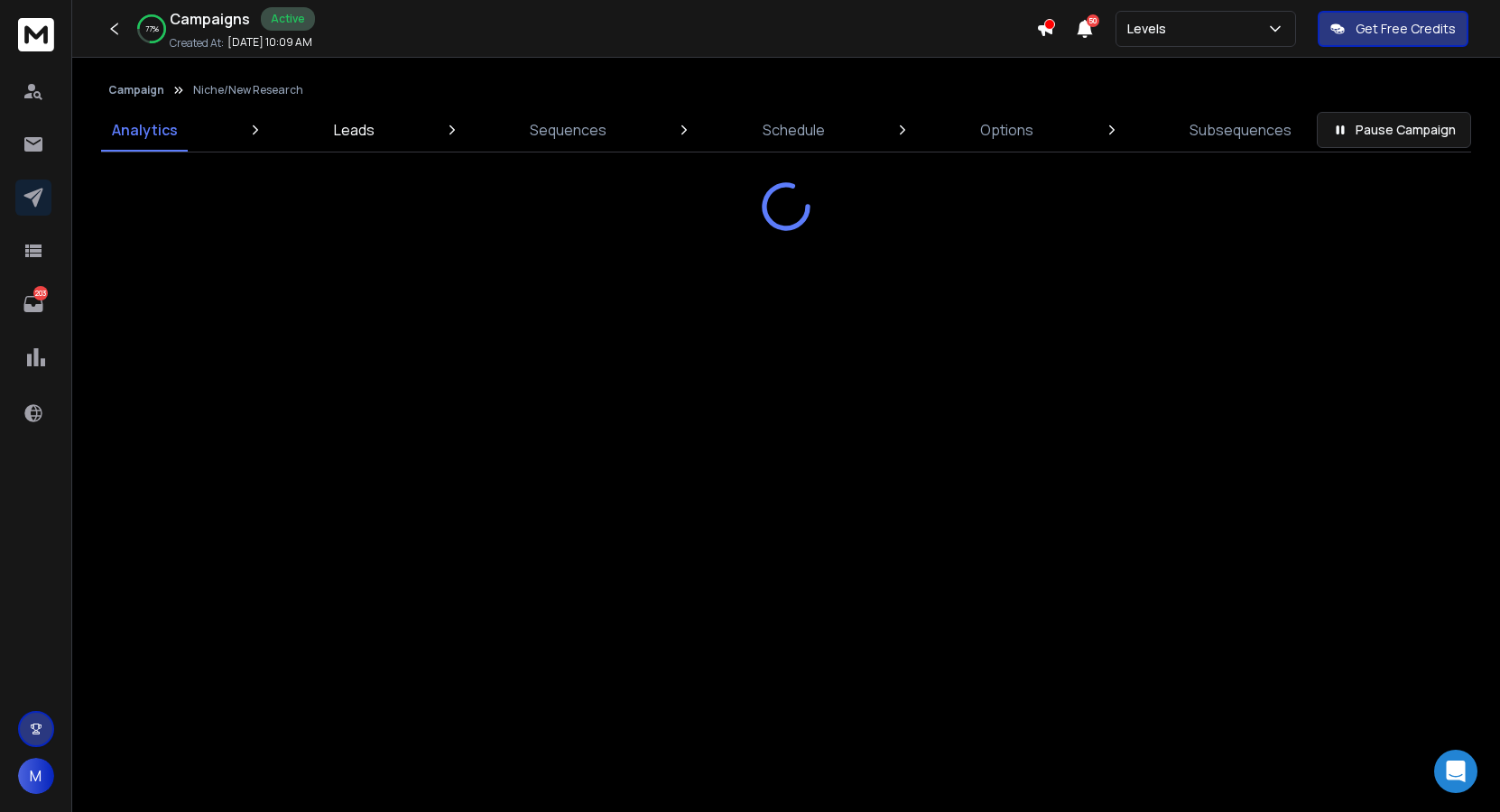
click at [336, 141] on link "Leads" at bounding box center [353, 130] width 62 height 43
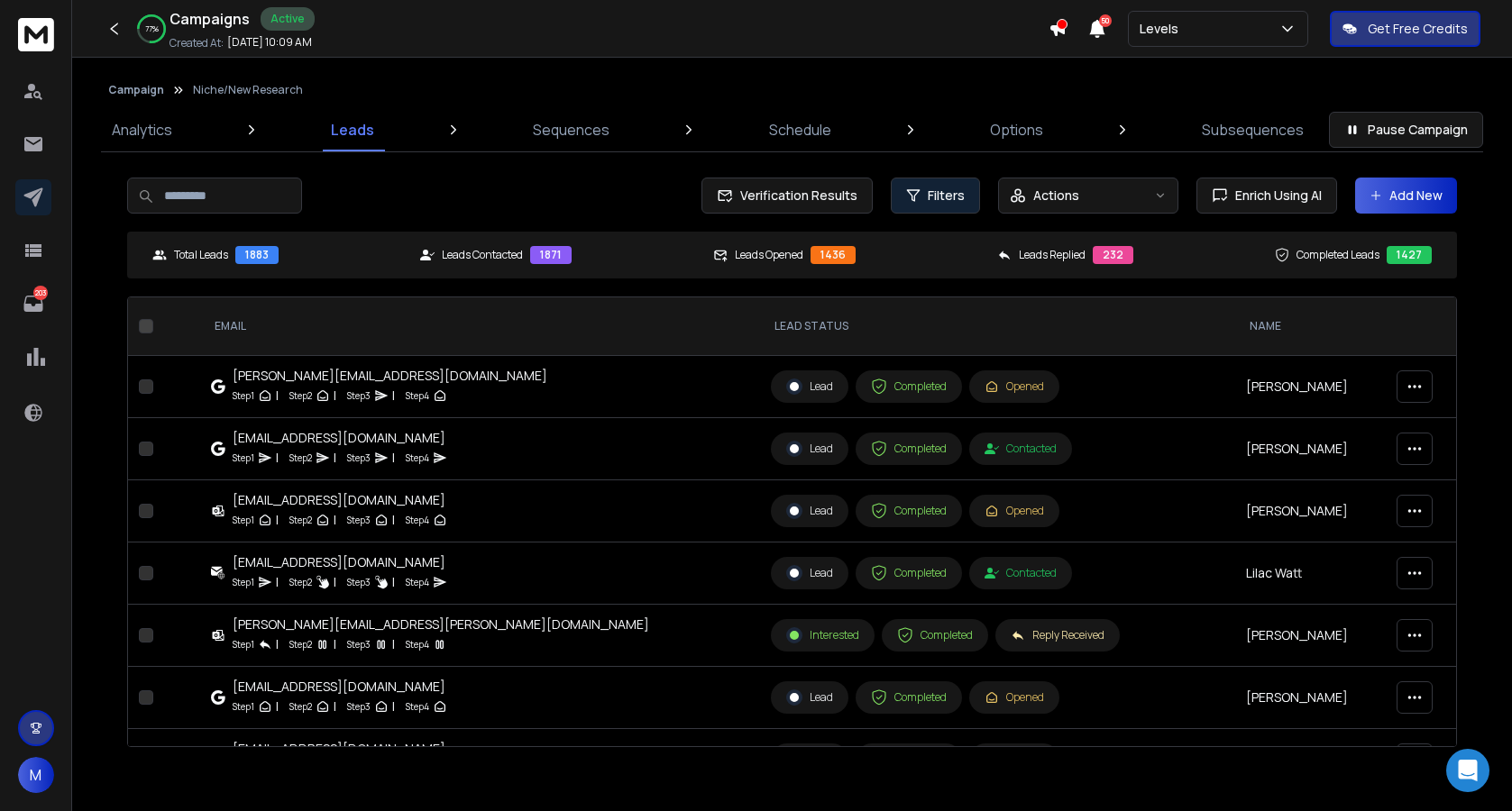
click at [921, 196] on icon "button" at bounding box center [913, 195] width 15 height 15
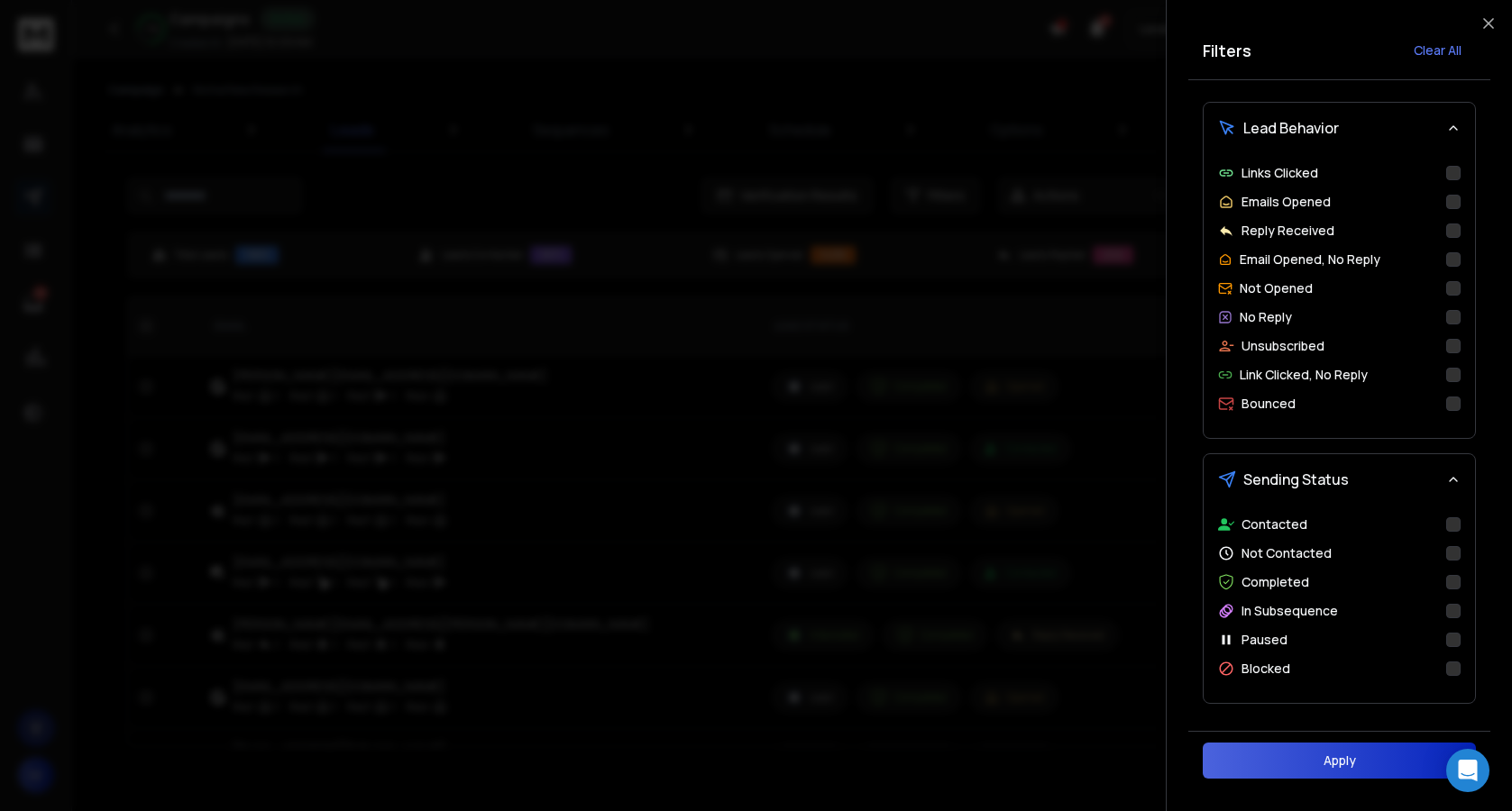
click at [1304, 557] on p "Not Contacted" at bounding box center [1285, 553] width 90 height 18
click at [1446, 557] on button "Not Contacted" at bounding box center [1453, 553] width 15 height 15
click at [1334, 743] on button "Apply" at bounding box center [1339, 760] width 273 height 36
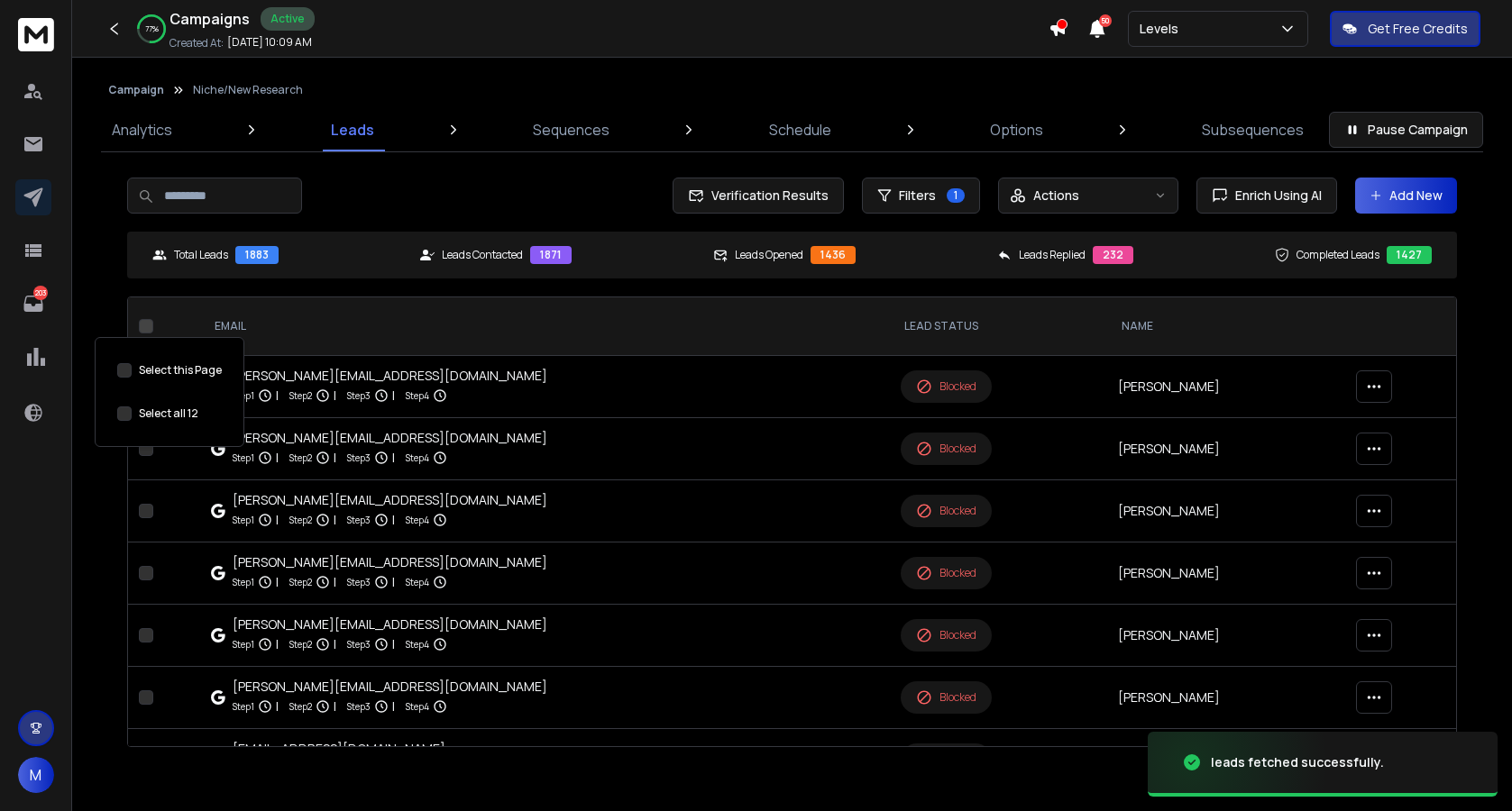
scroll to position [370, 0]
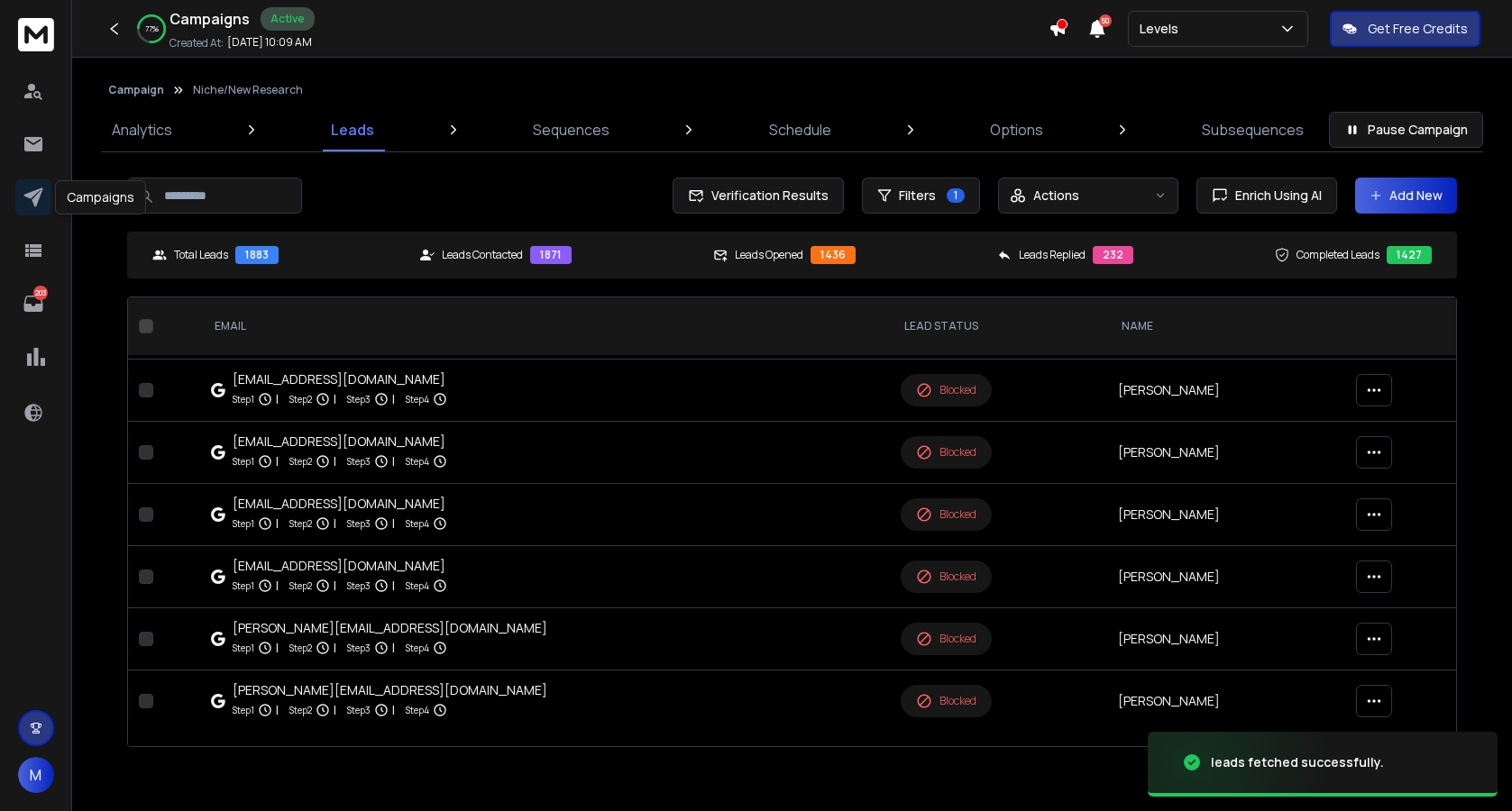
click at [34, 210] on link at bounding box center [34, 197] width 36 height 36
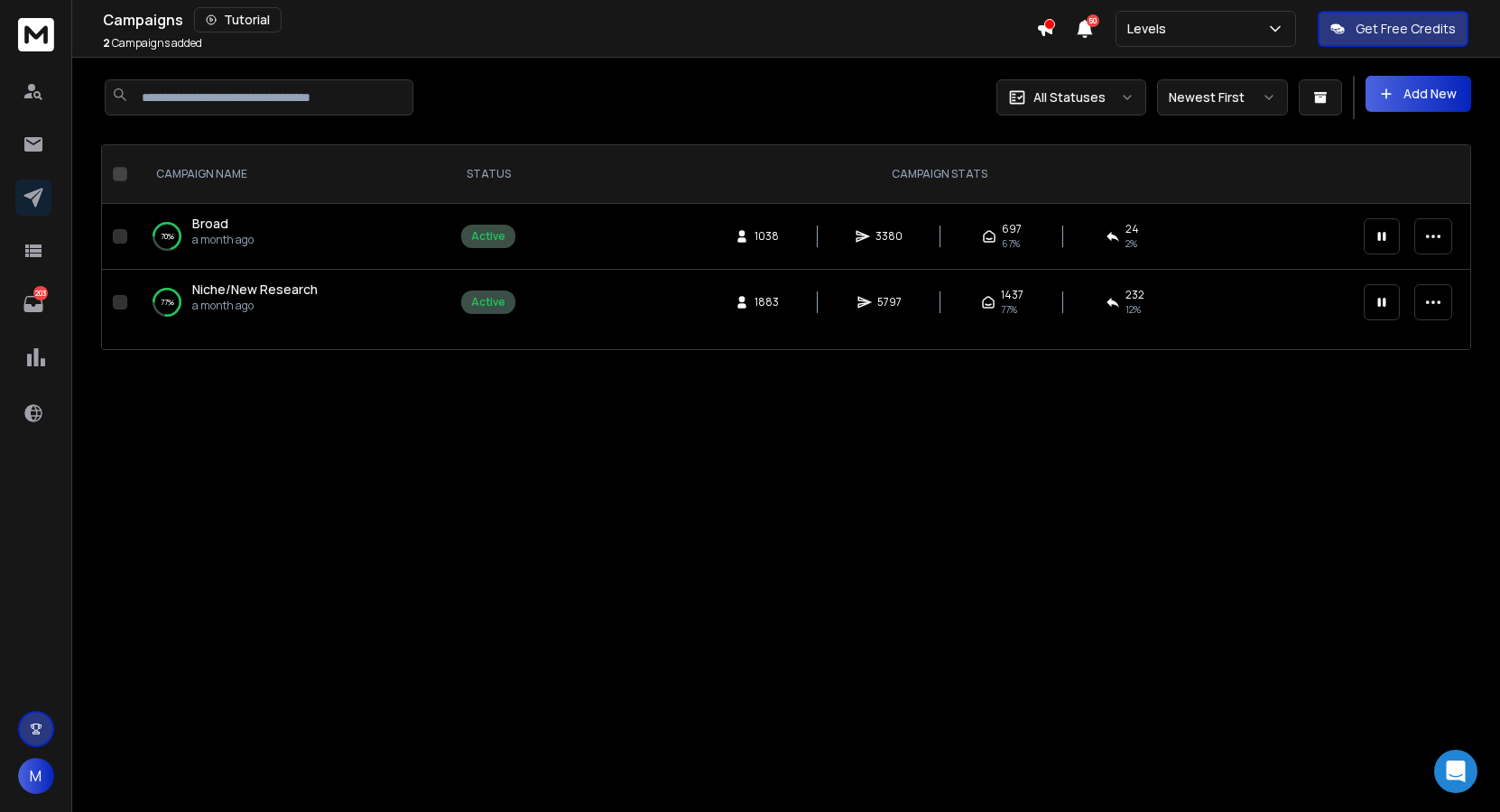
click at [255, 237] on div "70 % Broad a month ago" at bounding box center [292, 237] width 279 height 43
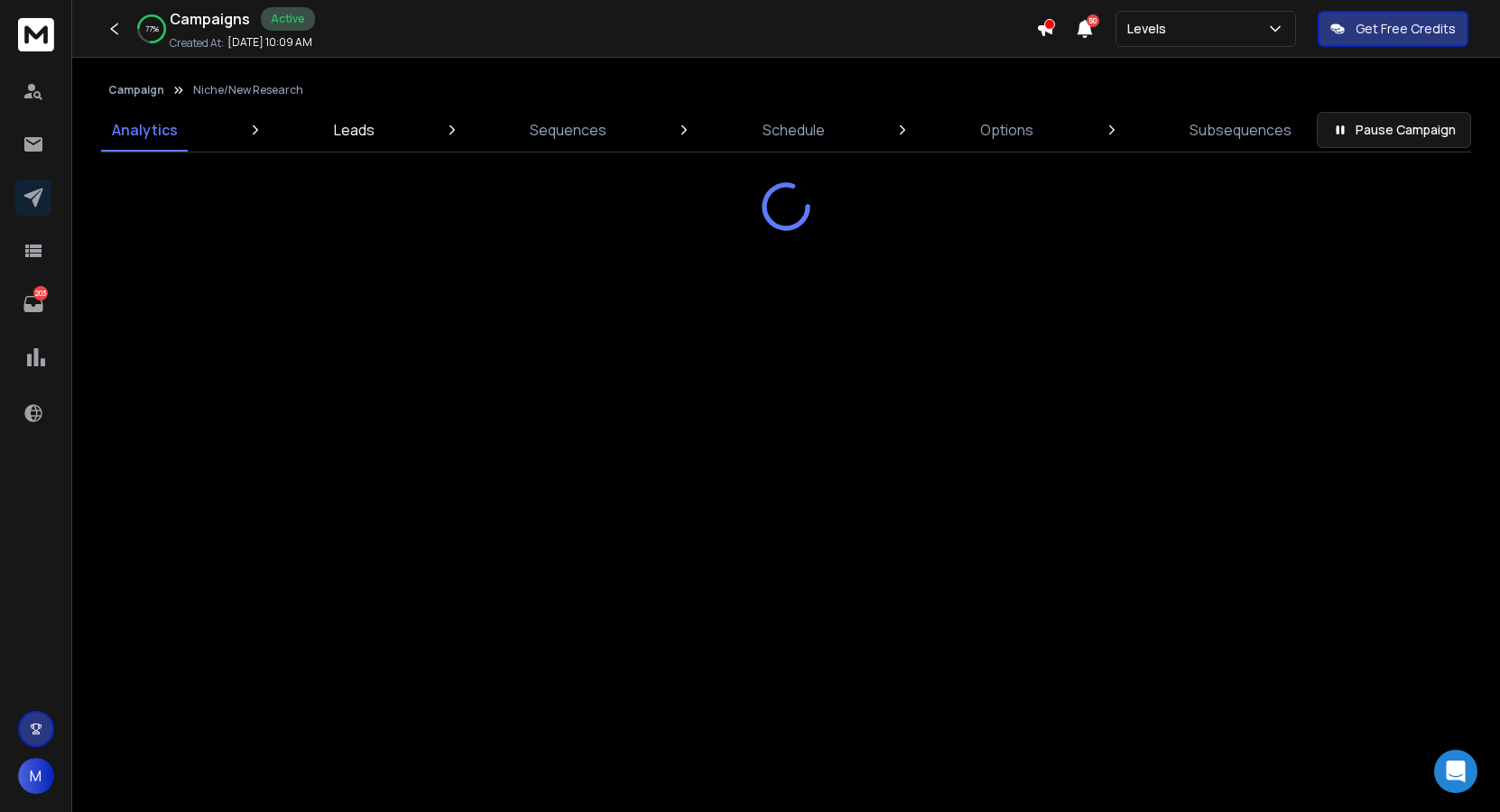
click at [375, 132] on link "Leads" at bounding box center [353, 130] width 62 height 43
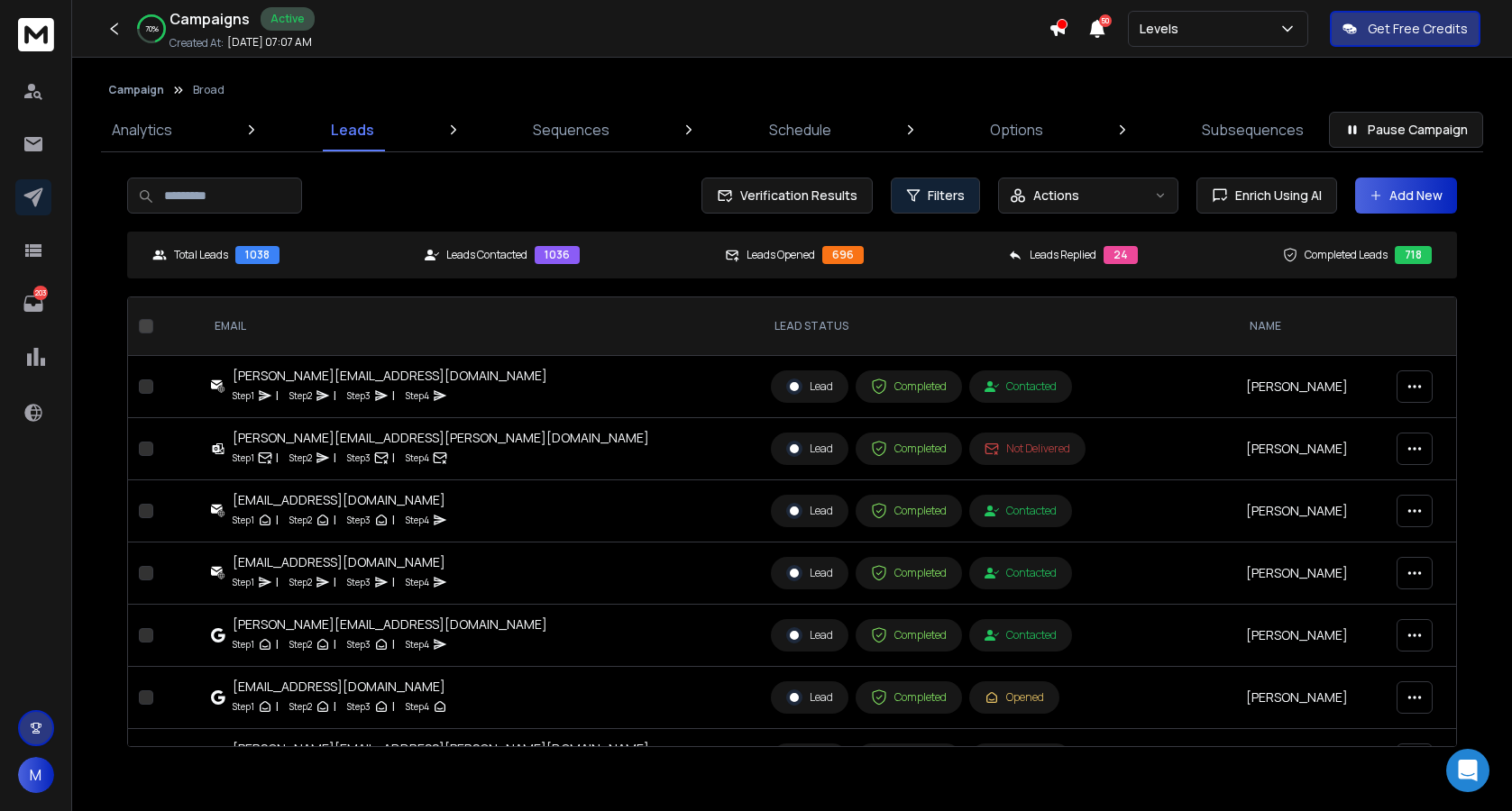
click at [972, 192] on button "Filters" at bounding box center [934, 195] width 90 height 36
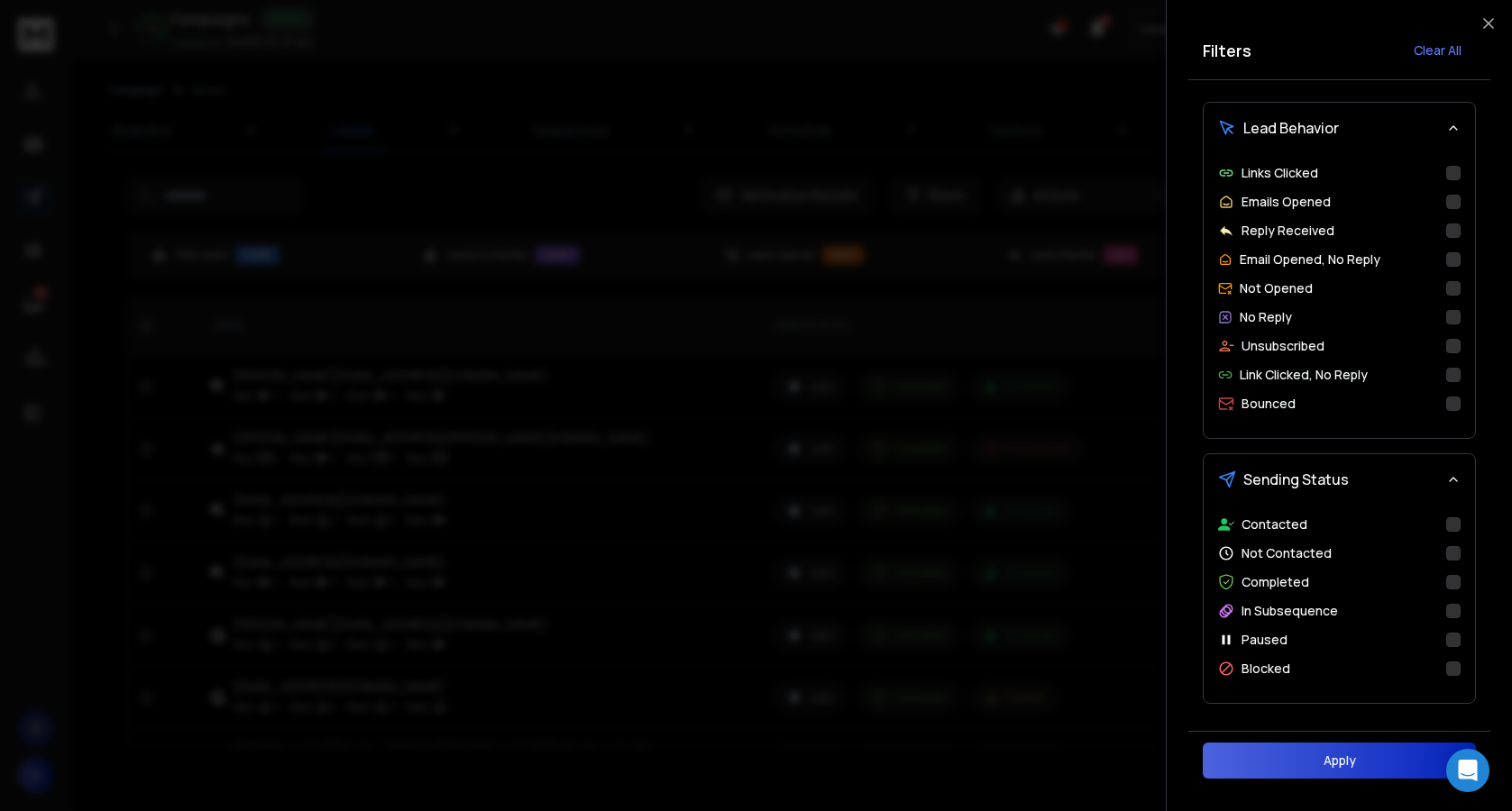
click at [1259, 550] on p "Not Contacted" at bounding box center [1285, 553] width 90 height 18
click at [1446, 550] on button "Not Contacted" at bounding box center [1453, 553] width 15 height 15
click at [1302, 749] on button "Apply" at bounding box center [1339, 760] width 273 height 36
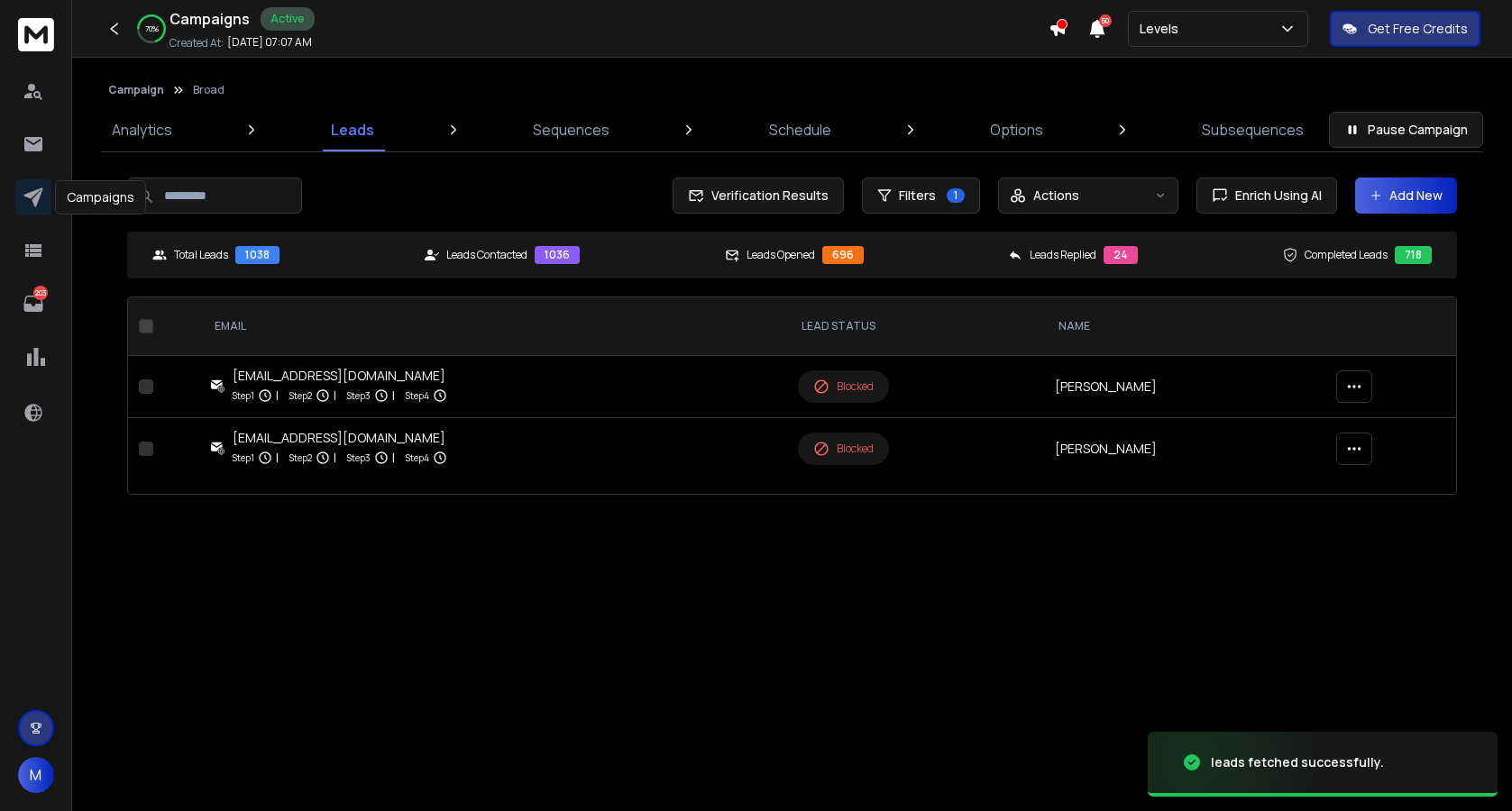
click at [35, 195] on icon at bounding box center [34, 197] width 22 height 22
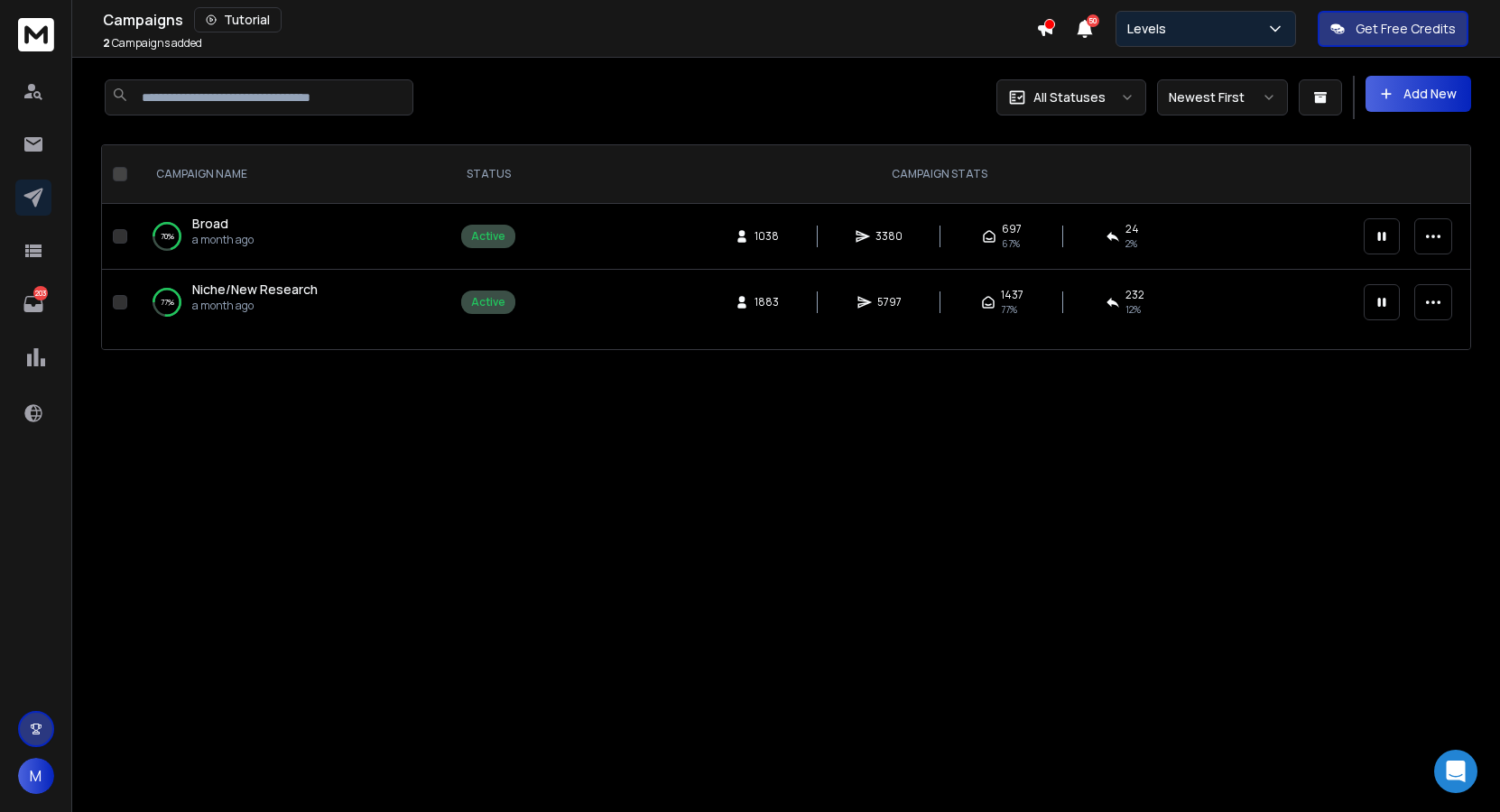
click at [1173, 33] on p "Levels" at bounding box center [1150, 29] width 46 height 18
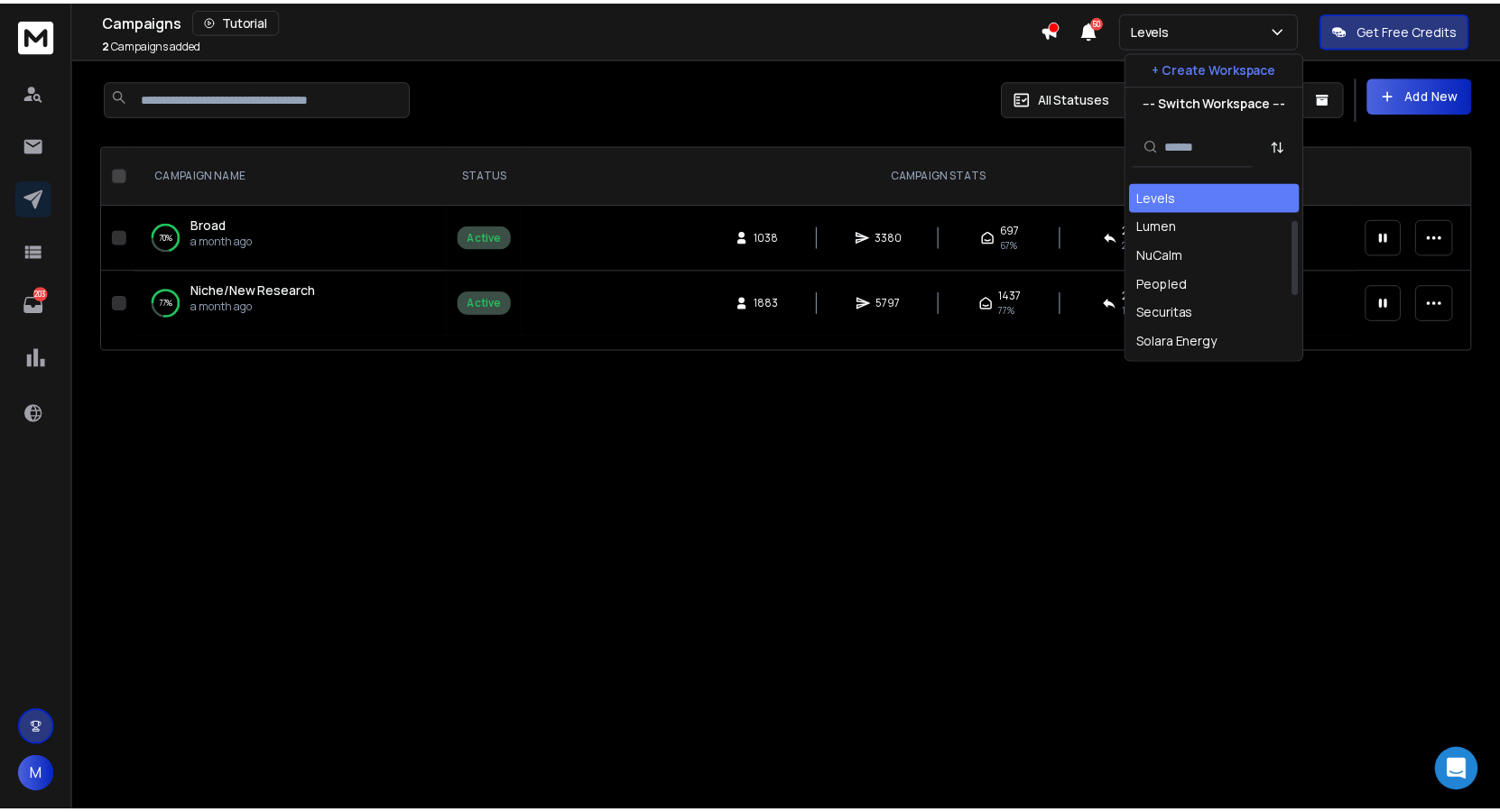
scroll to position [241, 0]
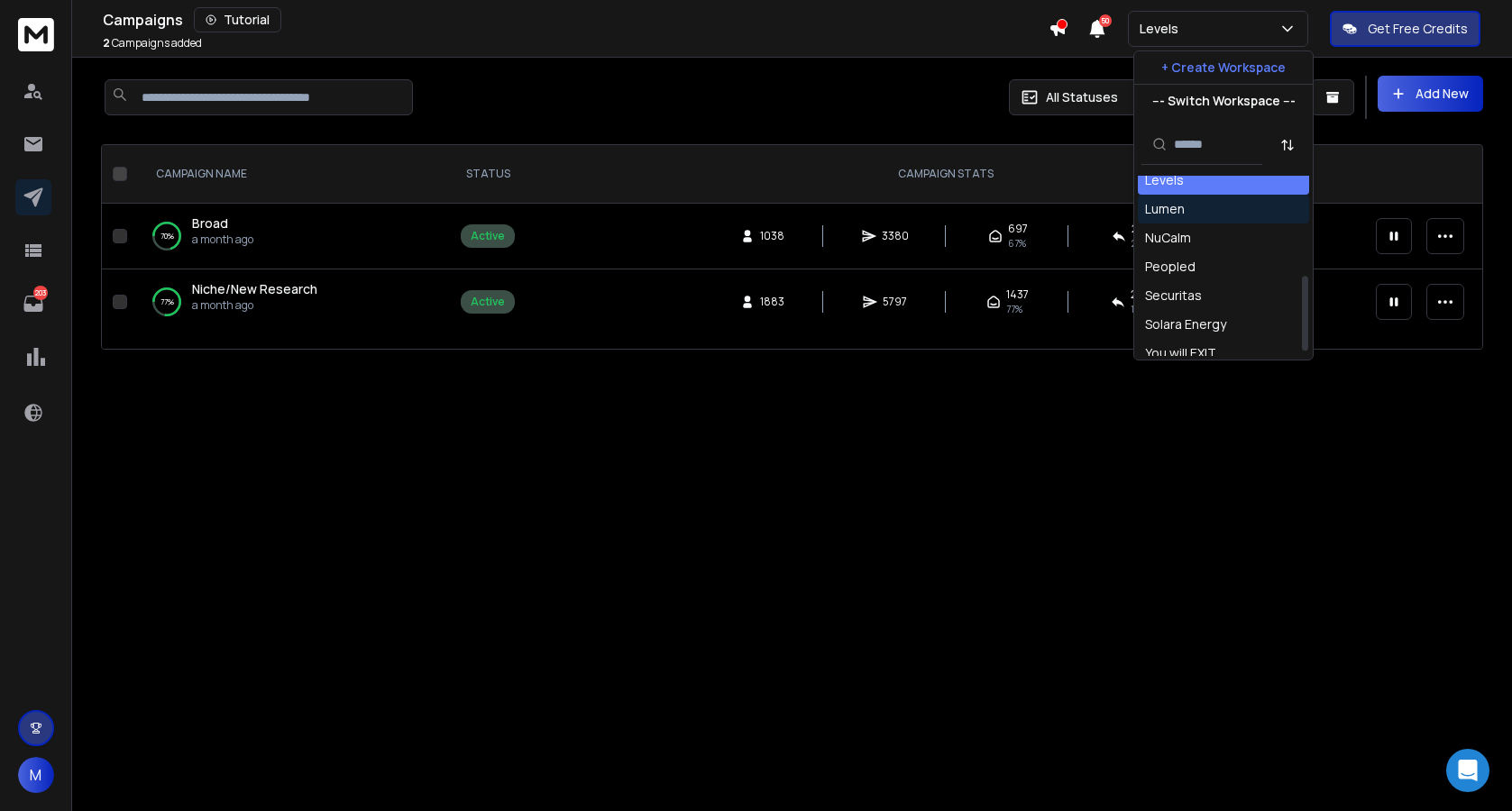
click at [1227, 207] on div "Lumen" at bounding box center [1223, 209] width 172 height 29
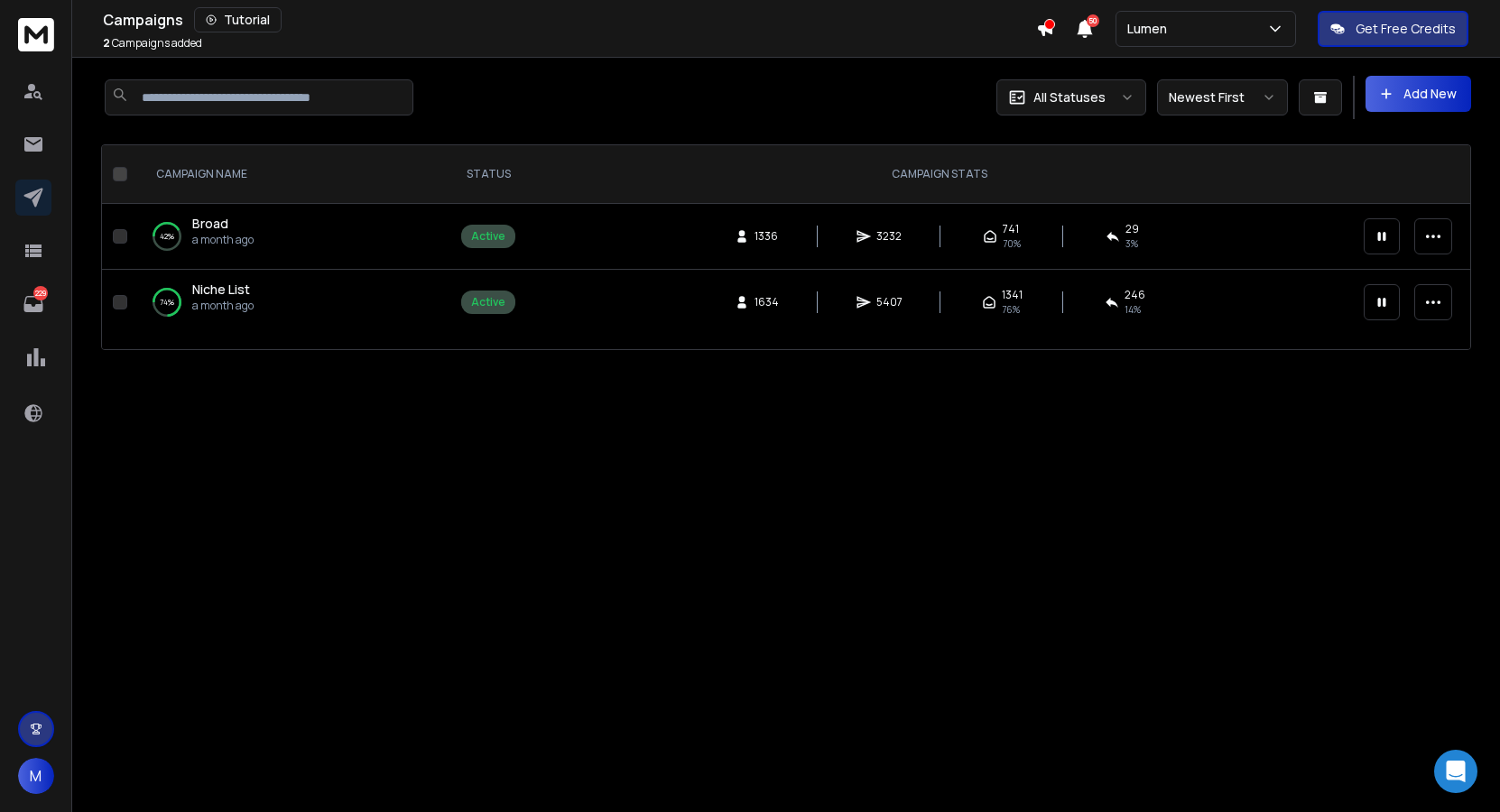
click at [308, 315] on div "74 % Niche List a month ago" at bounding box center [292, 302] width 279 height 43
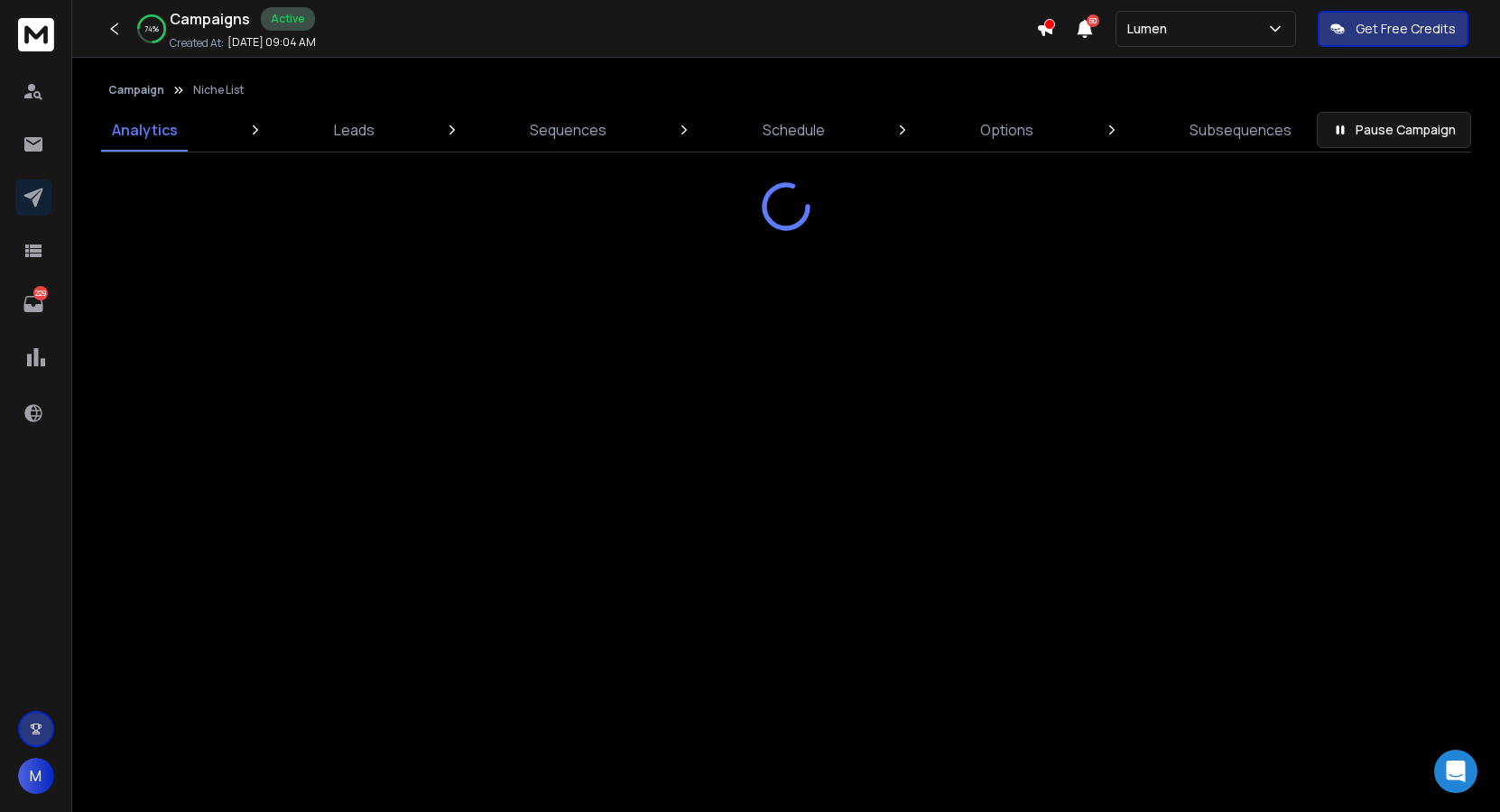
click at [362, 102] on div "Campaign Niche List" at bounding box center [786, 90] width 1370 height 29
click at [360, 136] on p "Leads" at bounding box center [353, 130] width 40 height 22
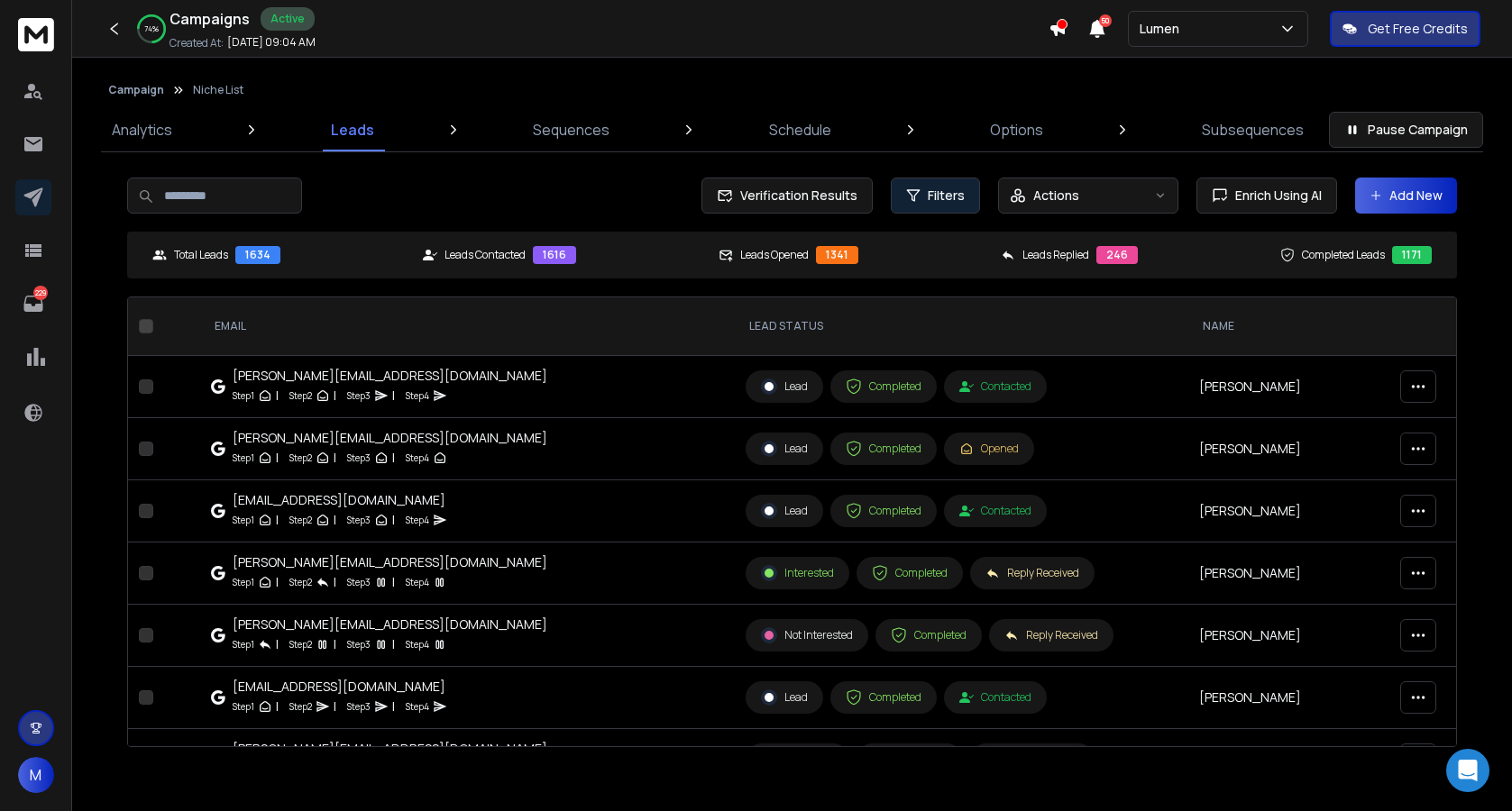
click at [943, 201] on span "Filters" at bounding box center [945, 195] width 36 height 18
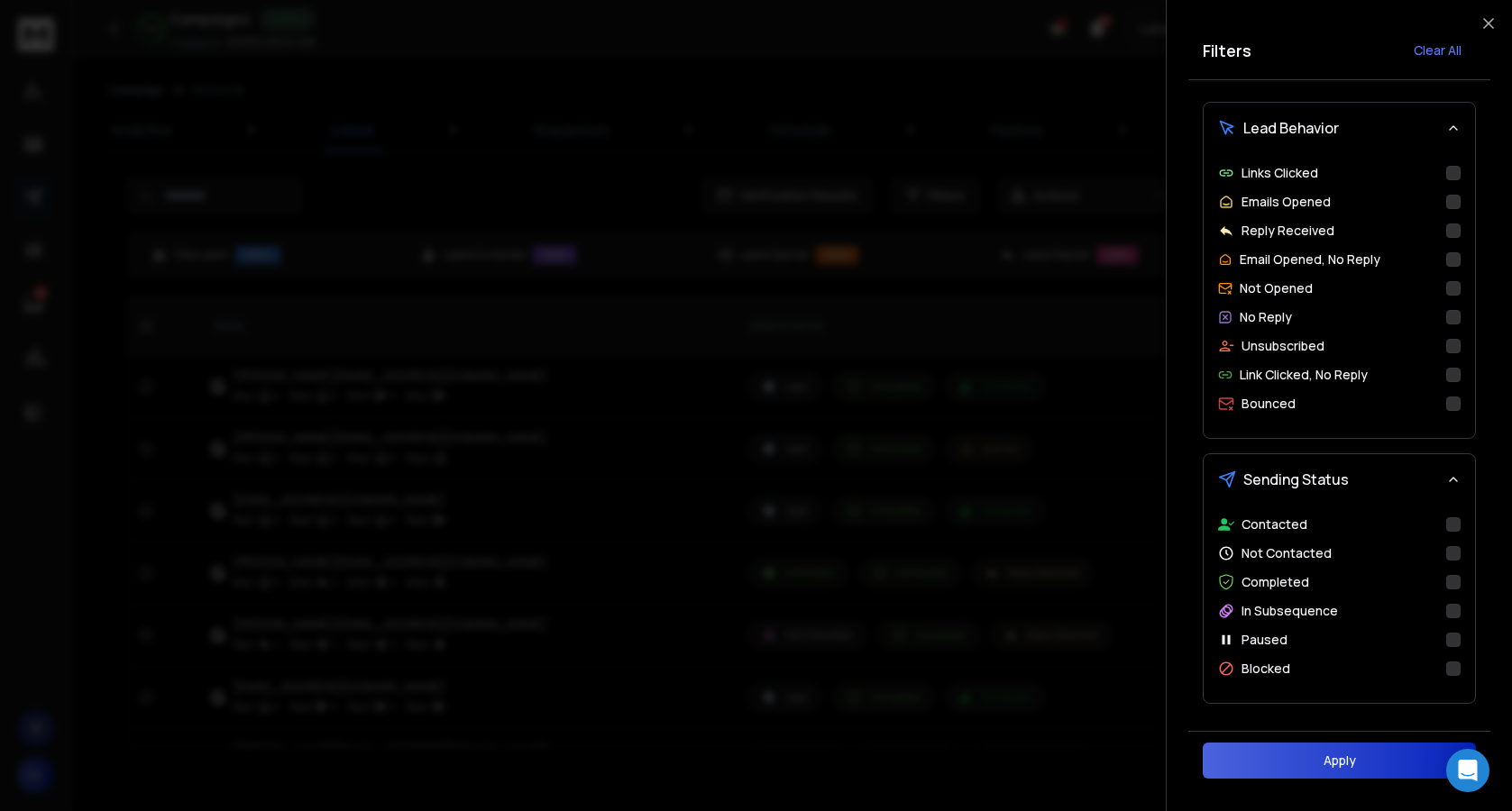
click at [1280, 558] on p "Not Contacted" at bounding box center [1285, 553] width 90 height 18
click at [1446, 558] on button "Not Contacted" at bounding box center [1453, 553] width 15 height 15
click at [1309, 772] on button "Apply" at bounding box center [1339, 760] width 273 height 36
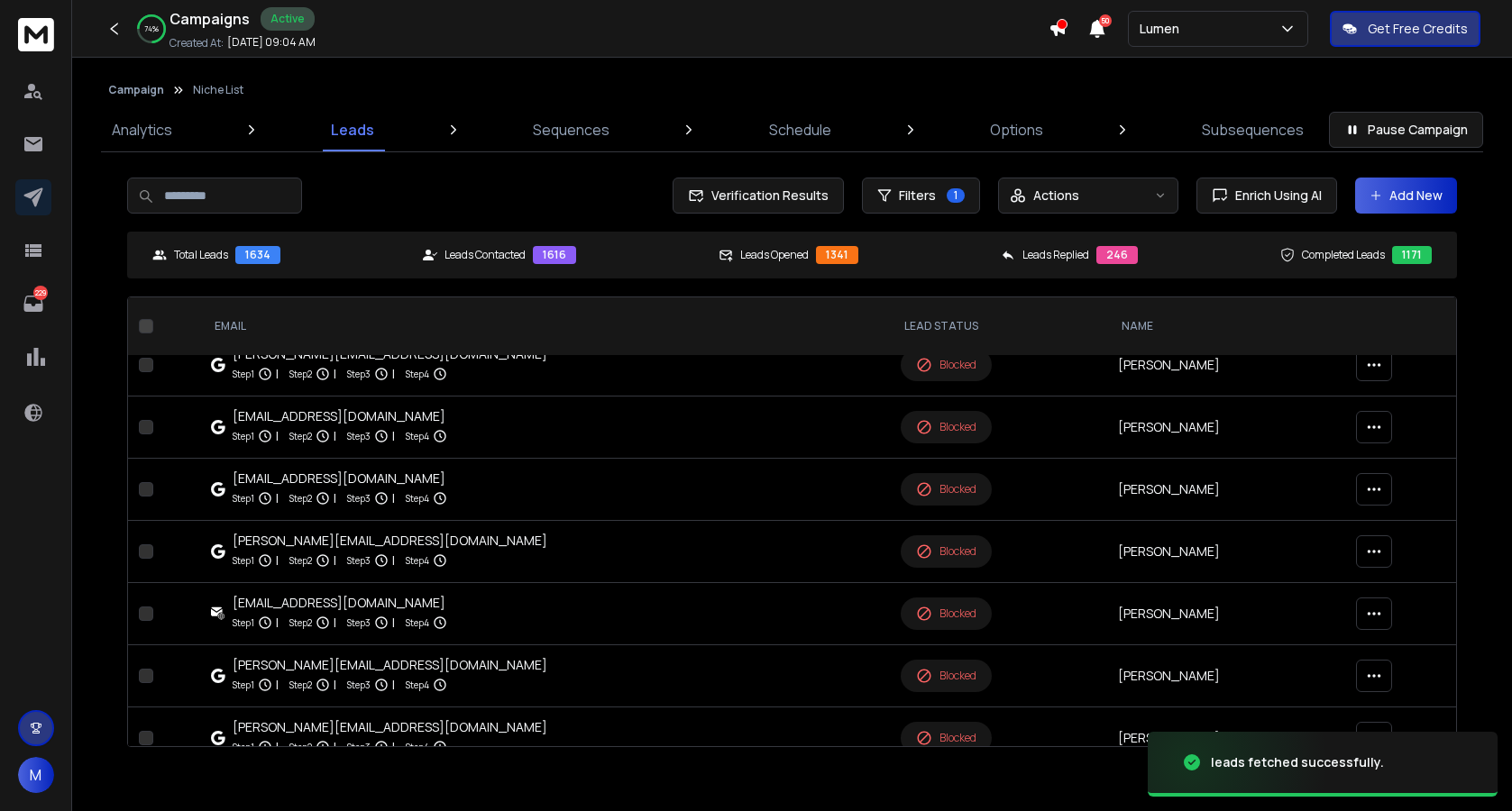
scroll to position [742, 0]
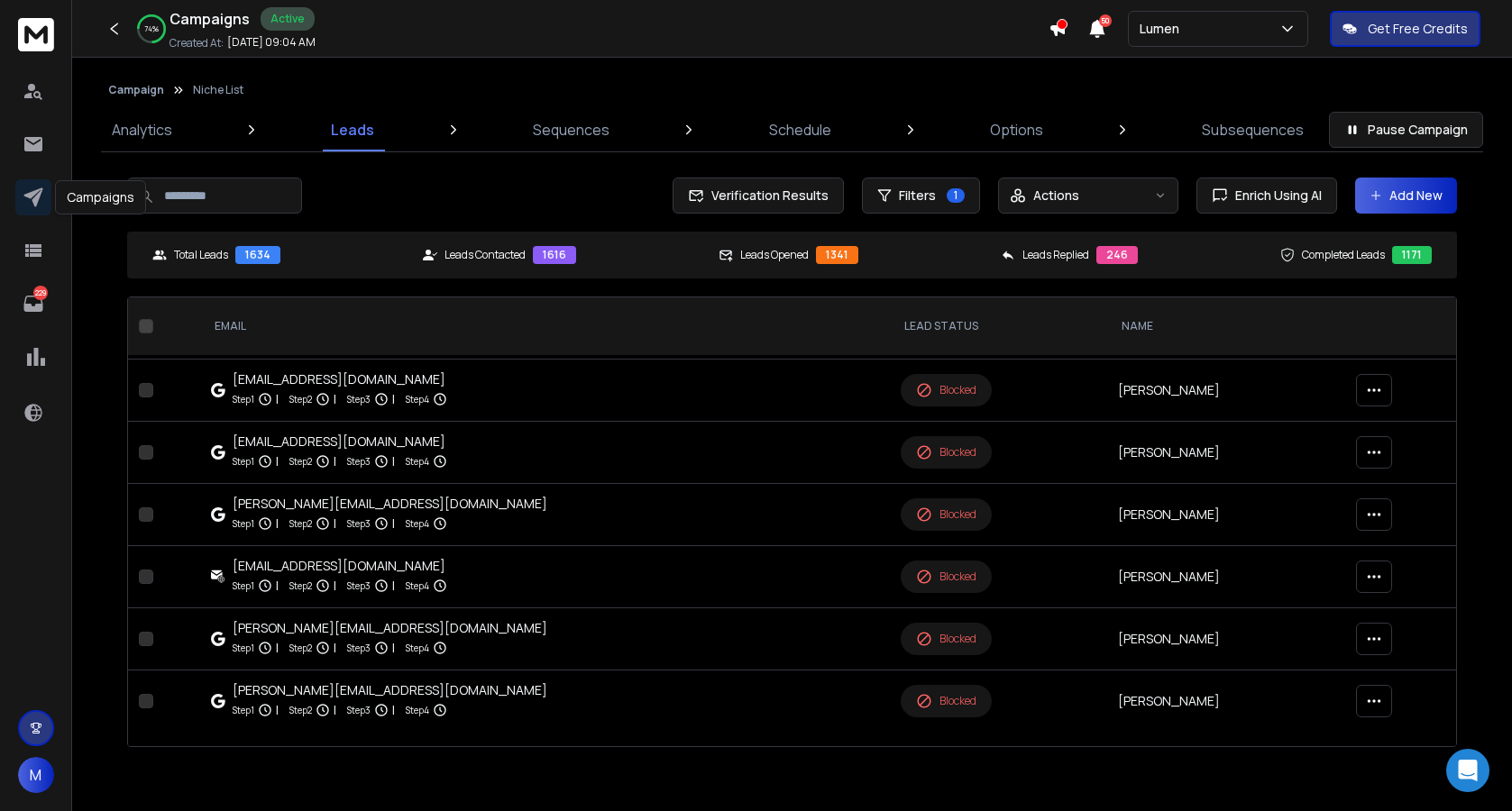
click at [34, 192] on icon at bounding box center [33, 197] width 19 height 19
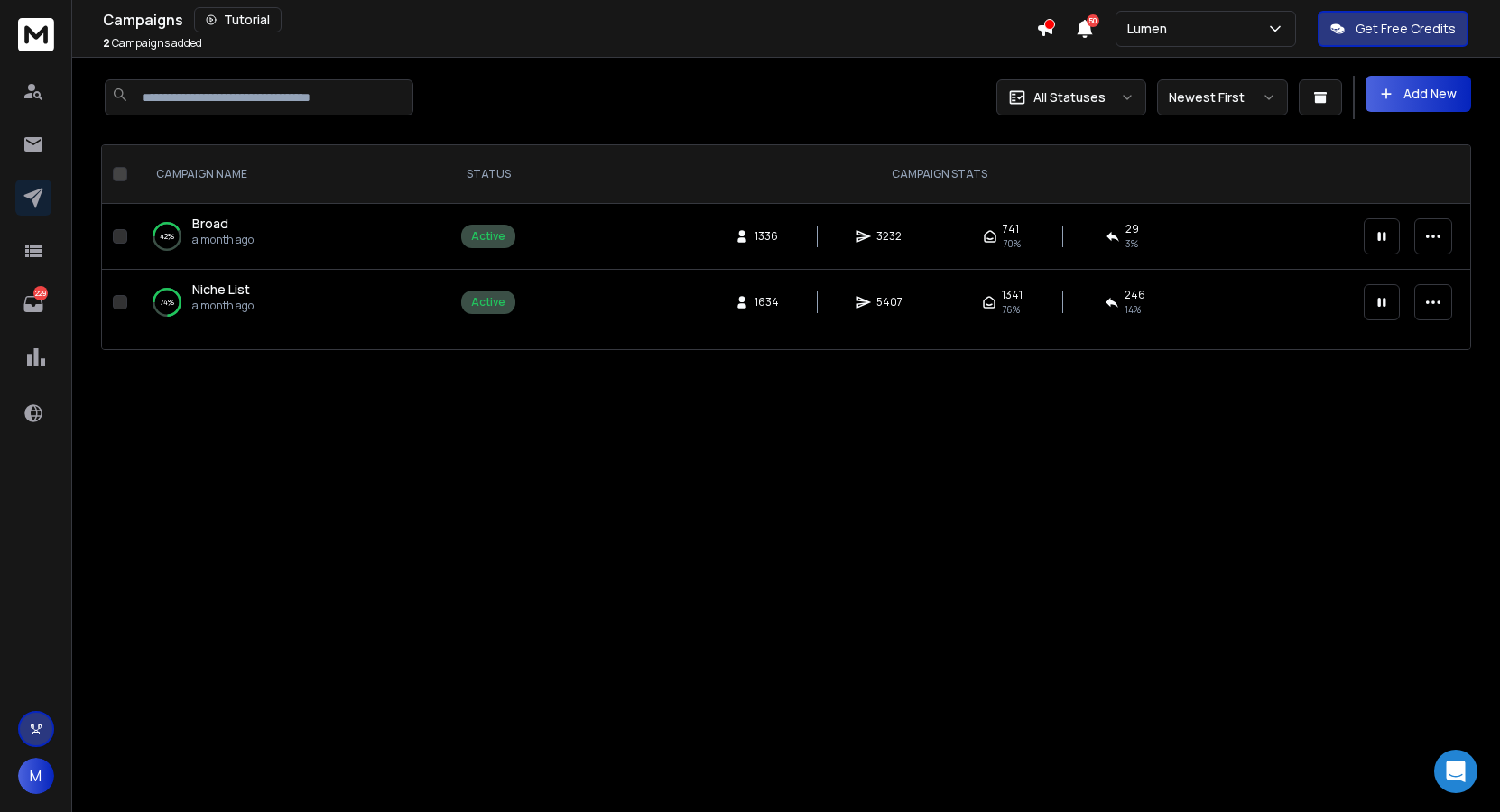
click at [307, 250] on div "42 % Broad a month ago" at bounding box center [292, 237] width 279 height 43
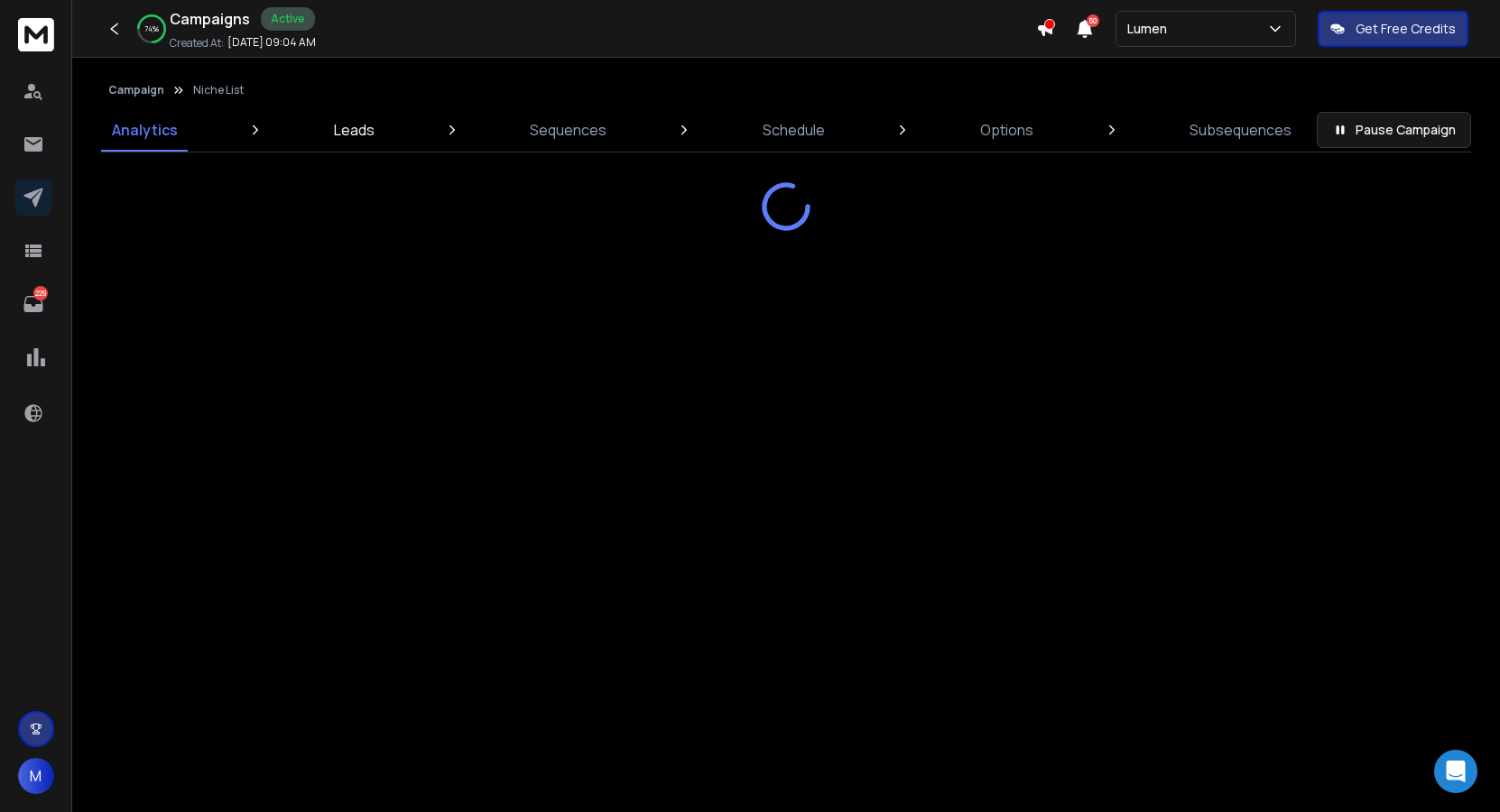
click at [351, 138] on p "Leads" at bounding box center [353, 130] width 40 height 22
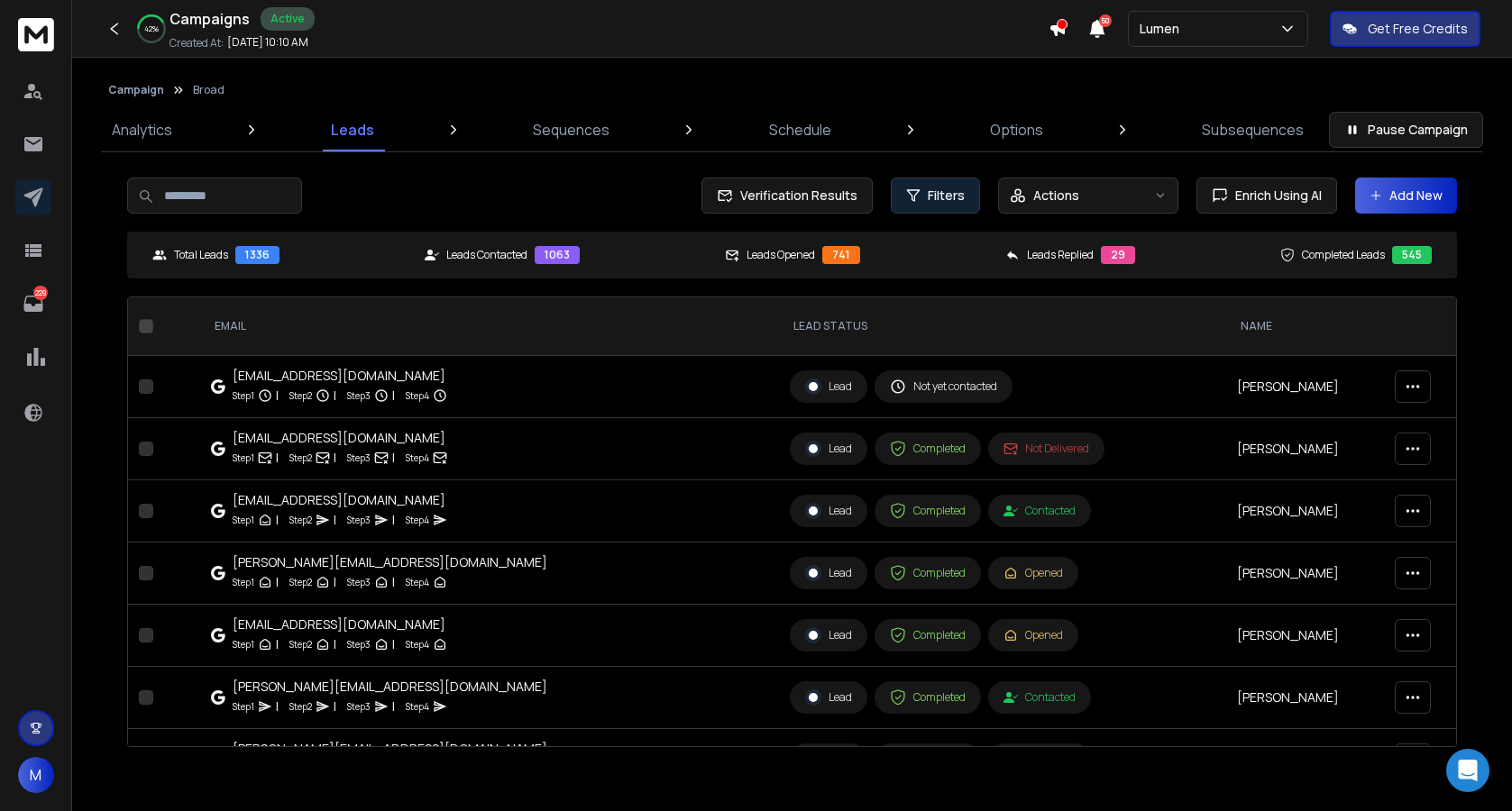
click at [953, 205] on button "Filters" at bounding box center [934, 195] width 90 height 36
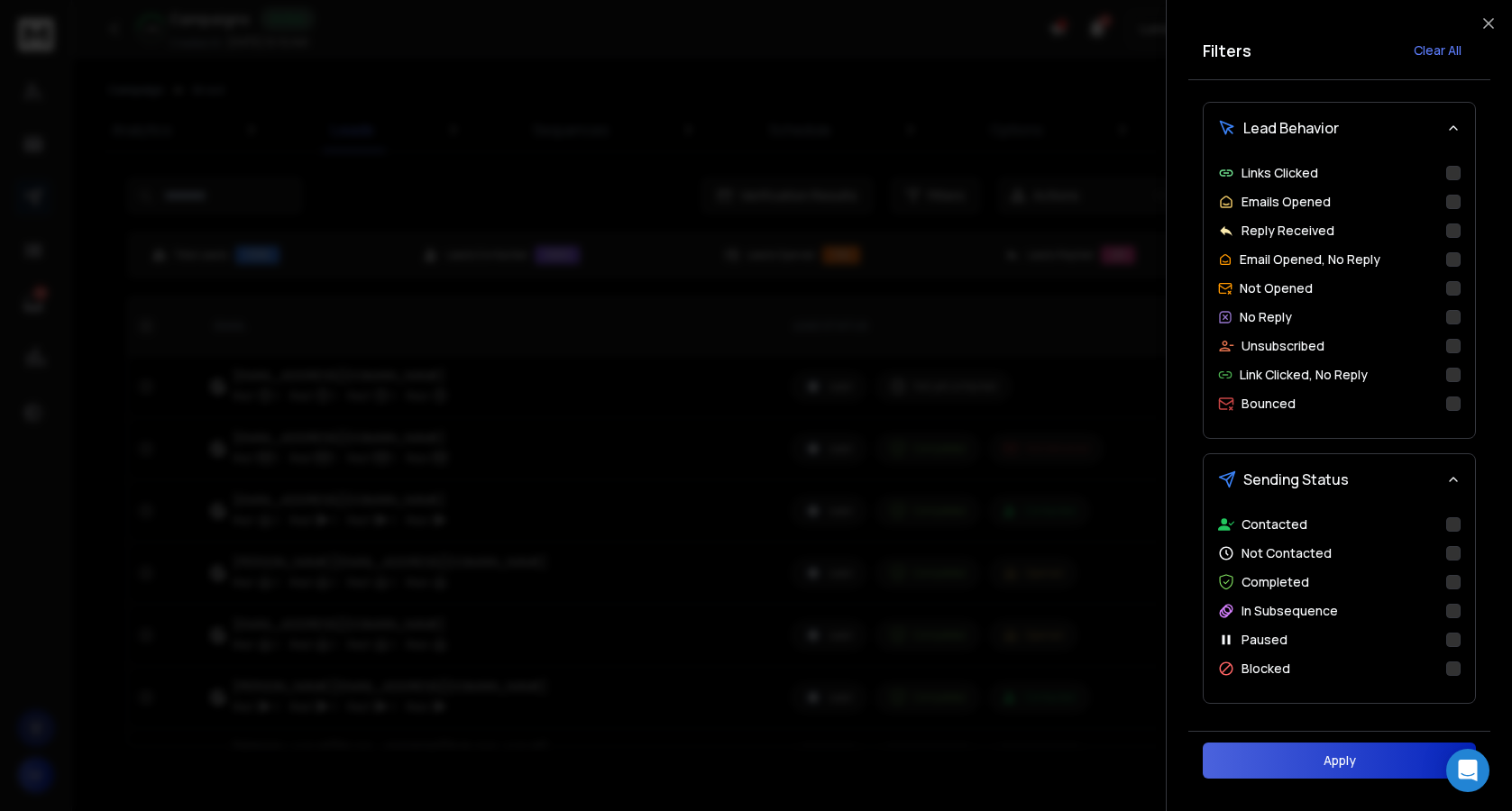
click at [1263, 558] on p "Not Contacted" at bounding box center [1285, 553] width 90 height 18
click at [1446, 558] on button "Not Contacted" at bounding box center [1453, 553] width 15 height 15
click at [1301, 746] on button "Apply" at bounding box center [1339, 760] width 273 height 36
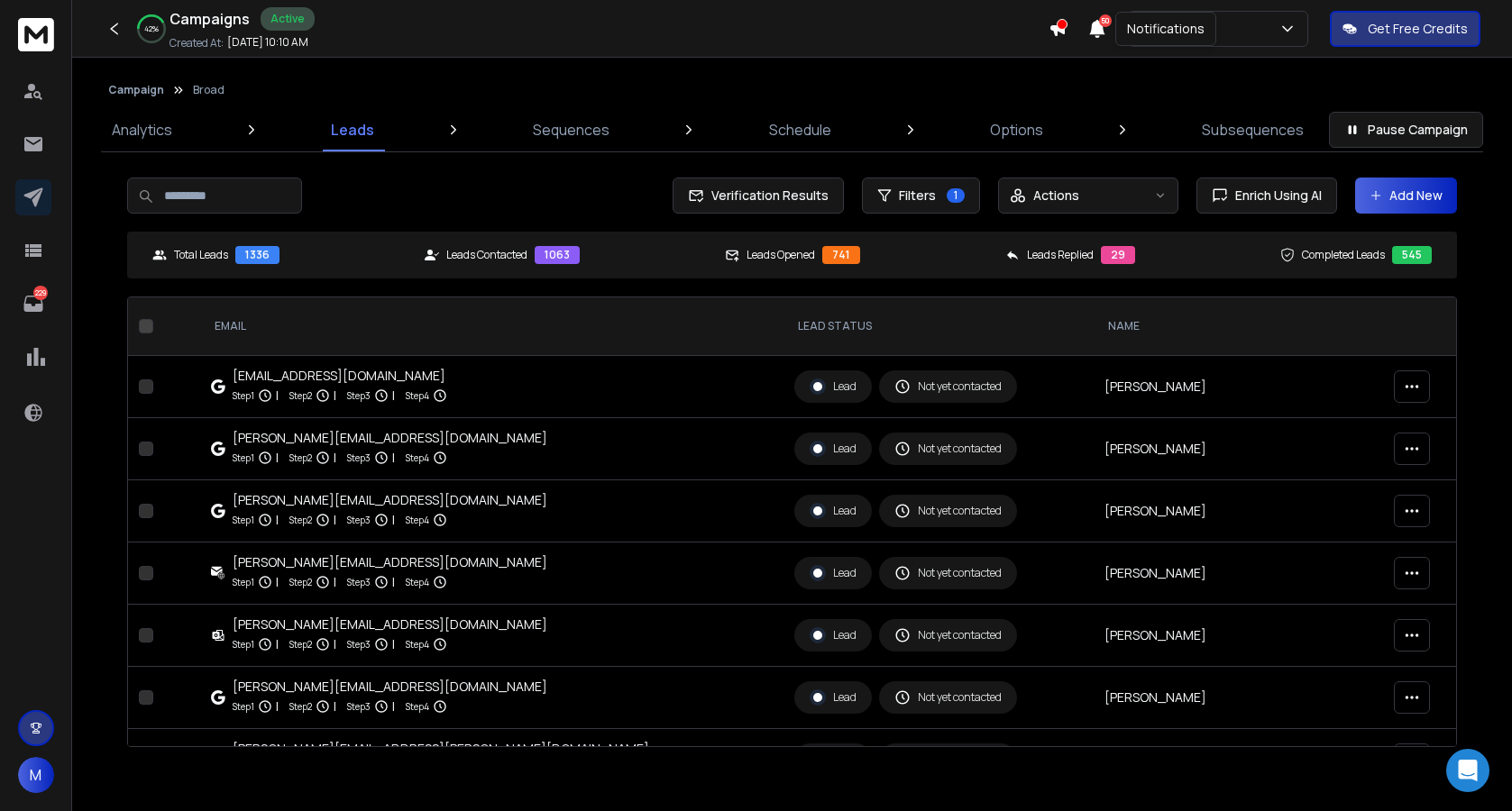
click at [1210, 35] on div "Notifications" at bounding box center [1165, 29] width 101 height 34
click at [1231, 36] on div "Lumen" at bounding box center [1217, 29] width 157 height 18
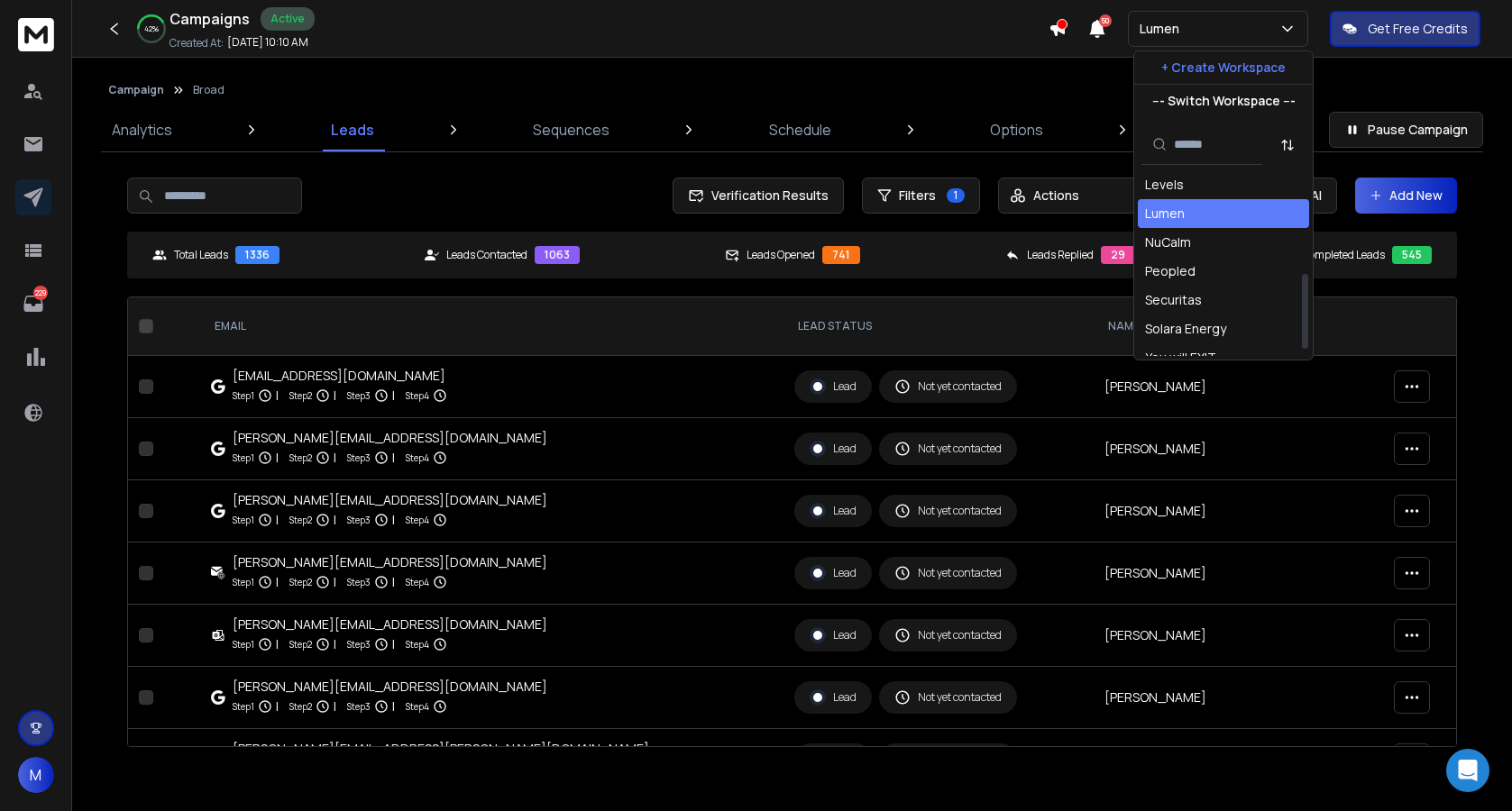
scroll to position [240, 0]
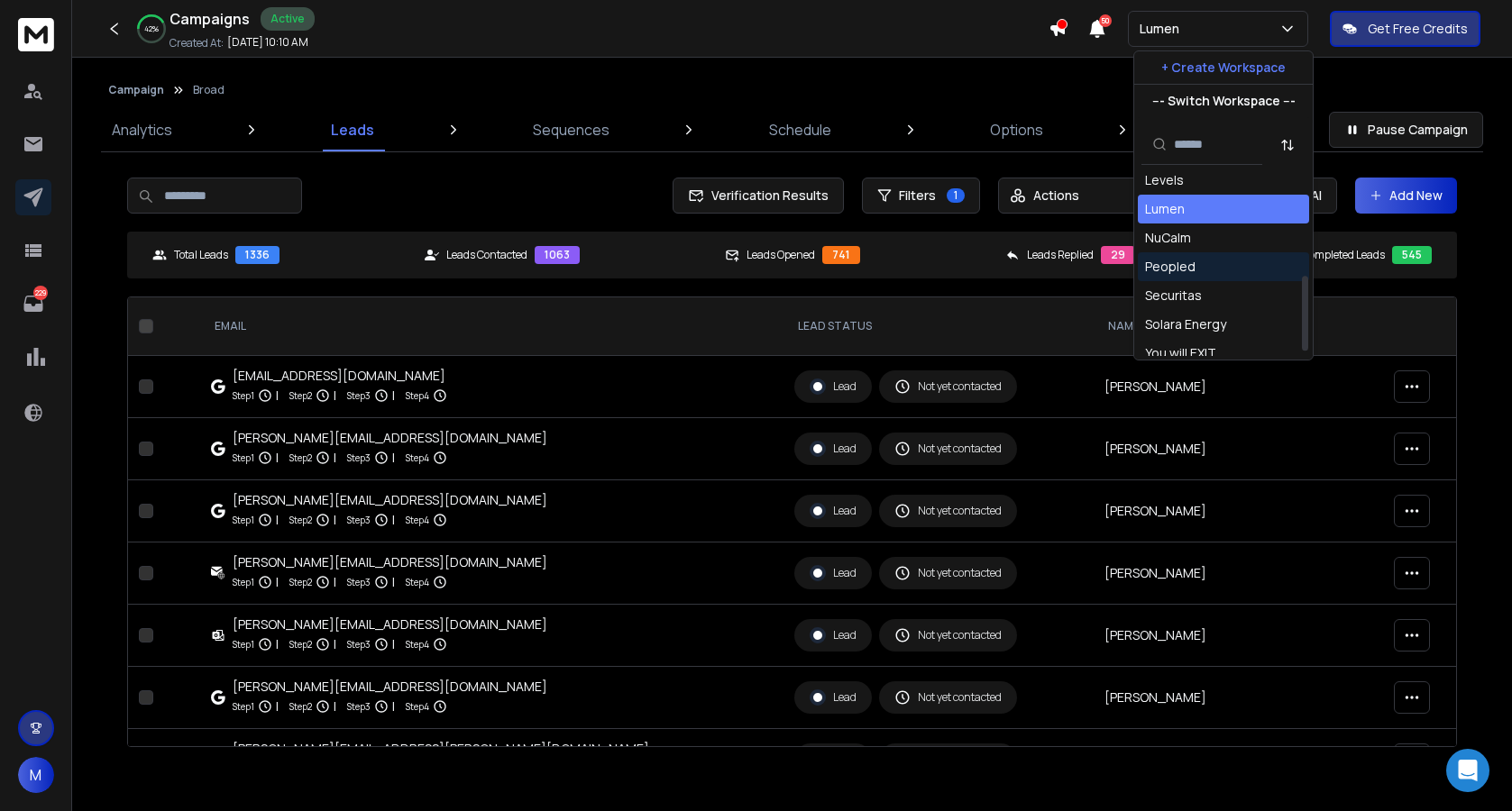
click at [1258, 261] on div "Peopled" at bounding box center [1223, 266] width 172 height 29
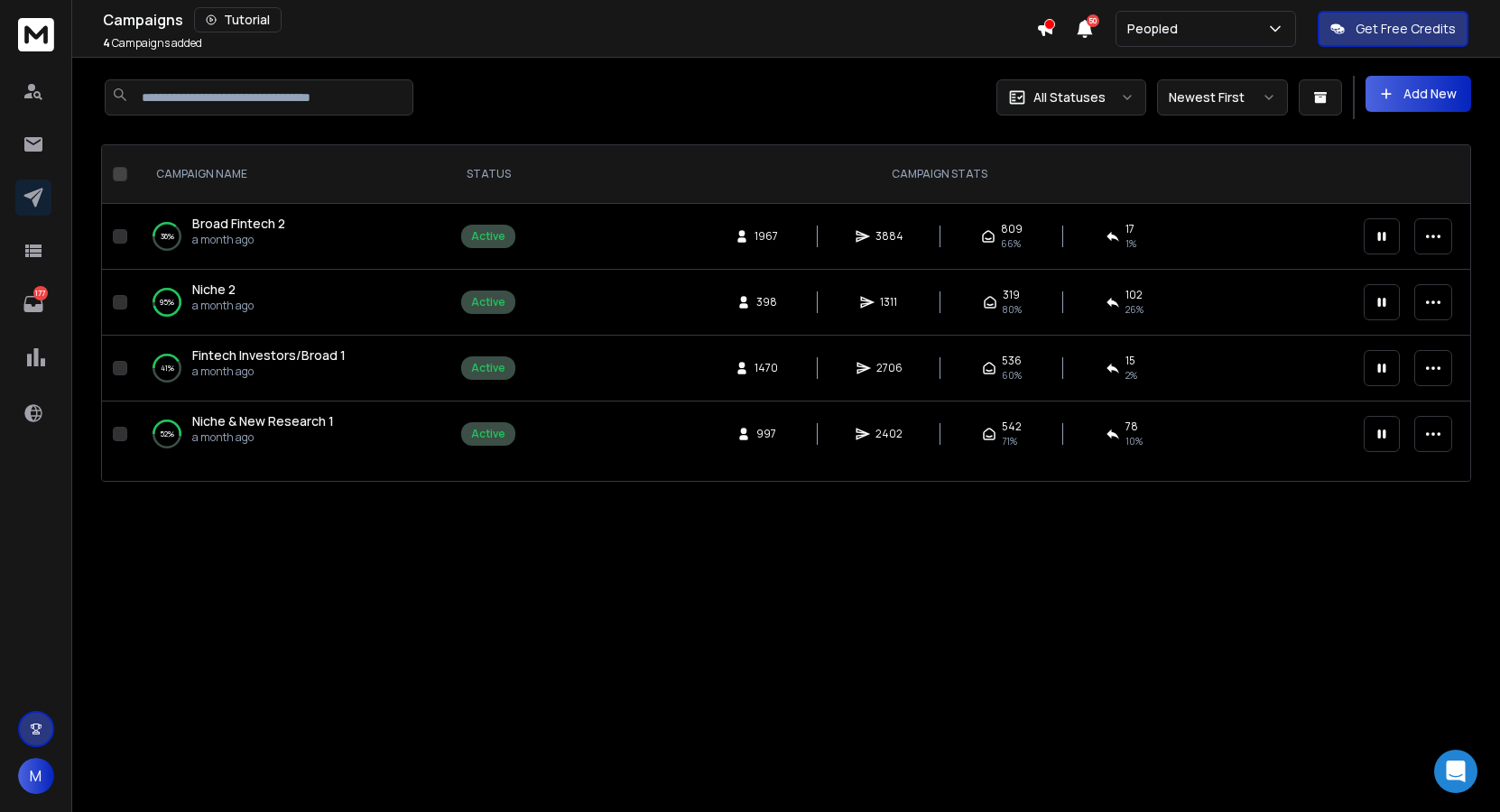
click at [276, 434] on p "a month ago" at bounding box center [263, 437] width 142 height 15
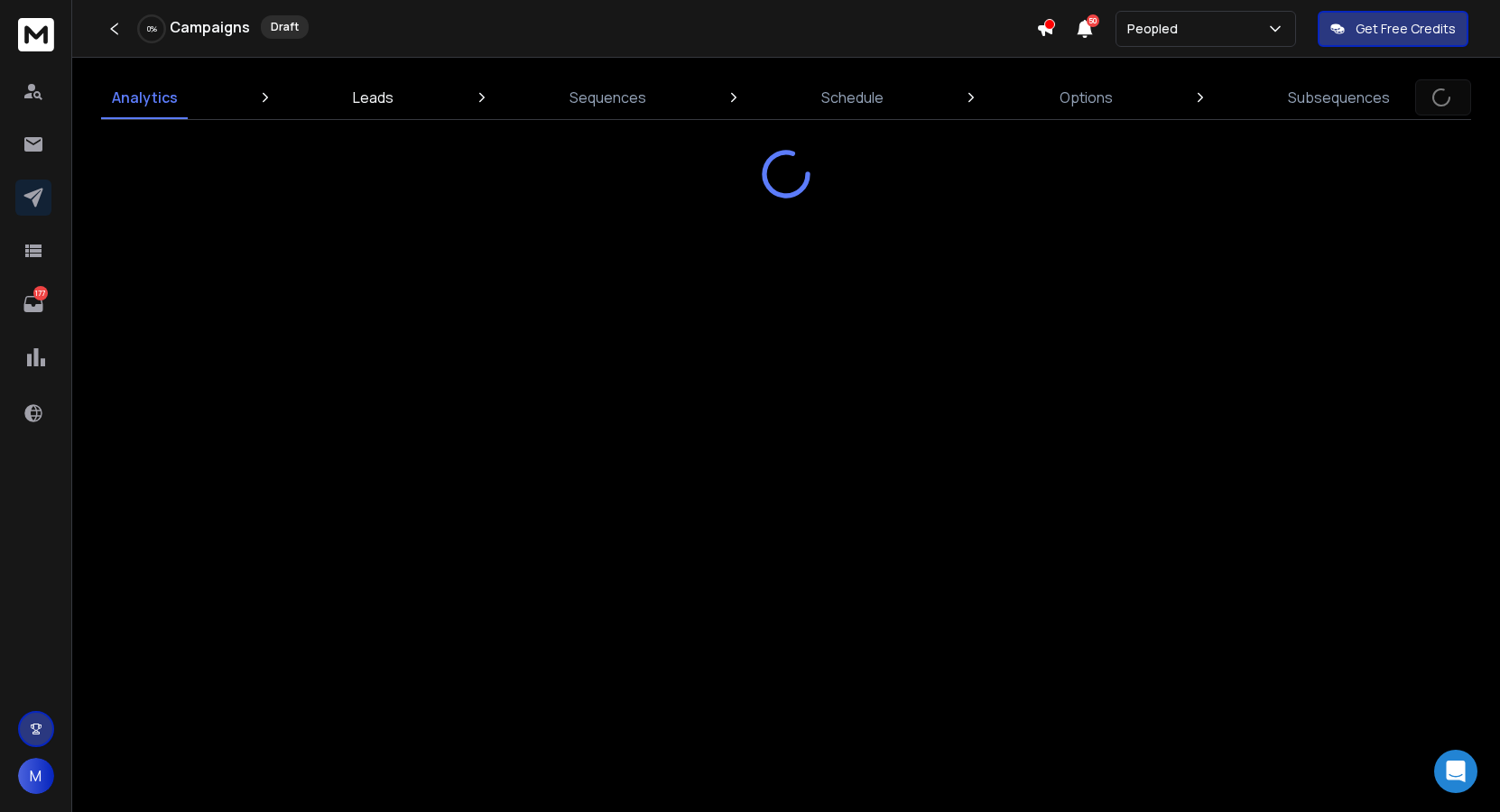
click at [356, 100] on p "Leads" at bounding box center [373, 98] width 40 height 22
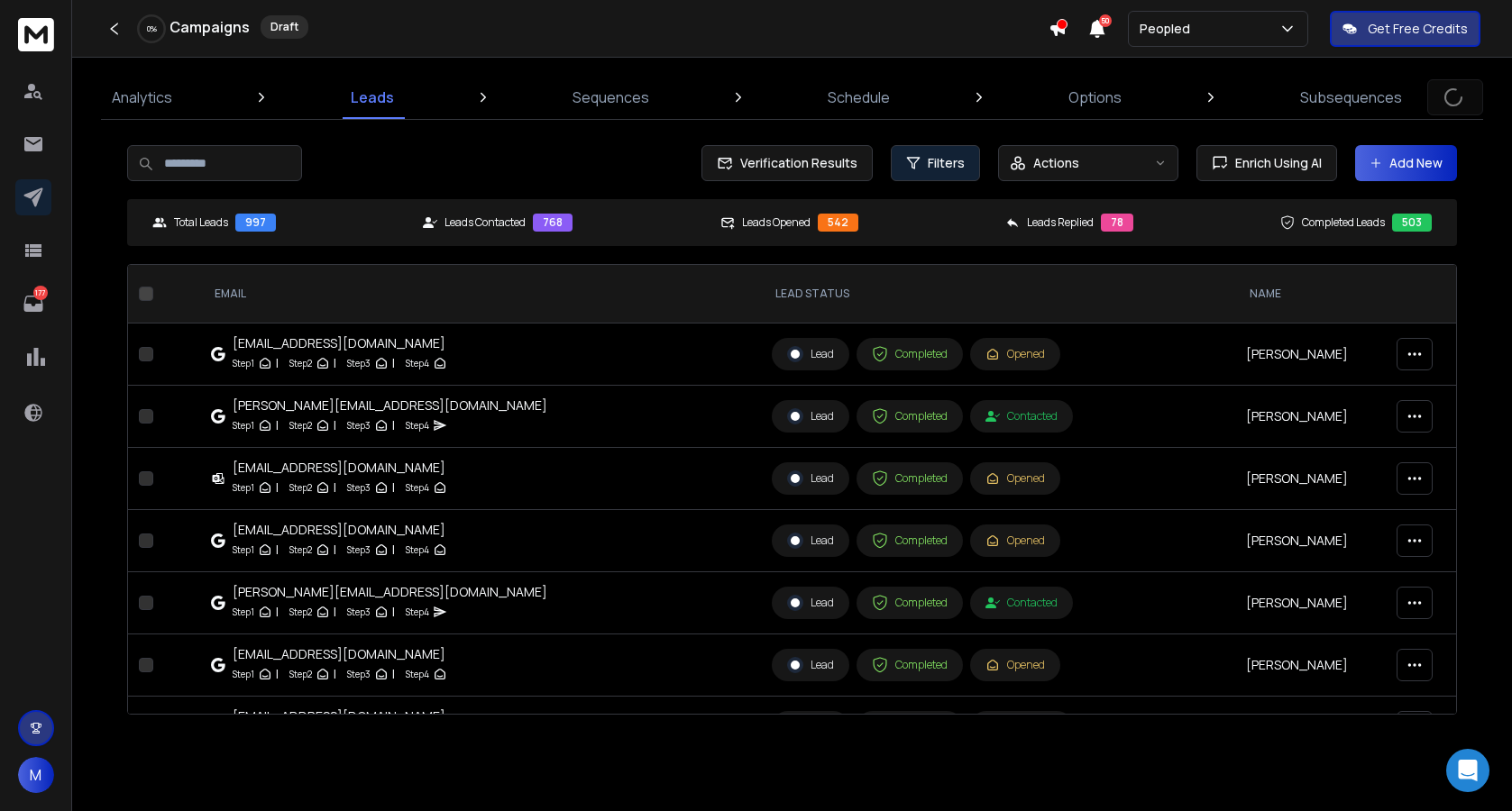
click at [931, 174] on button "Filters" at bounding box center [934, 163] width 90 height 36
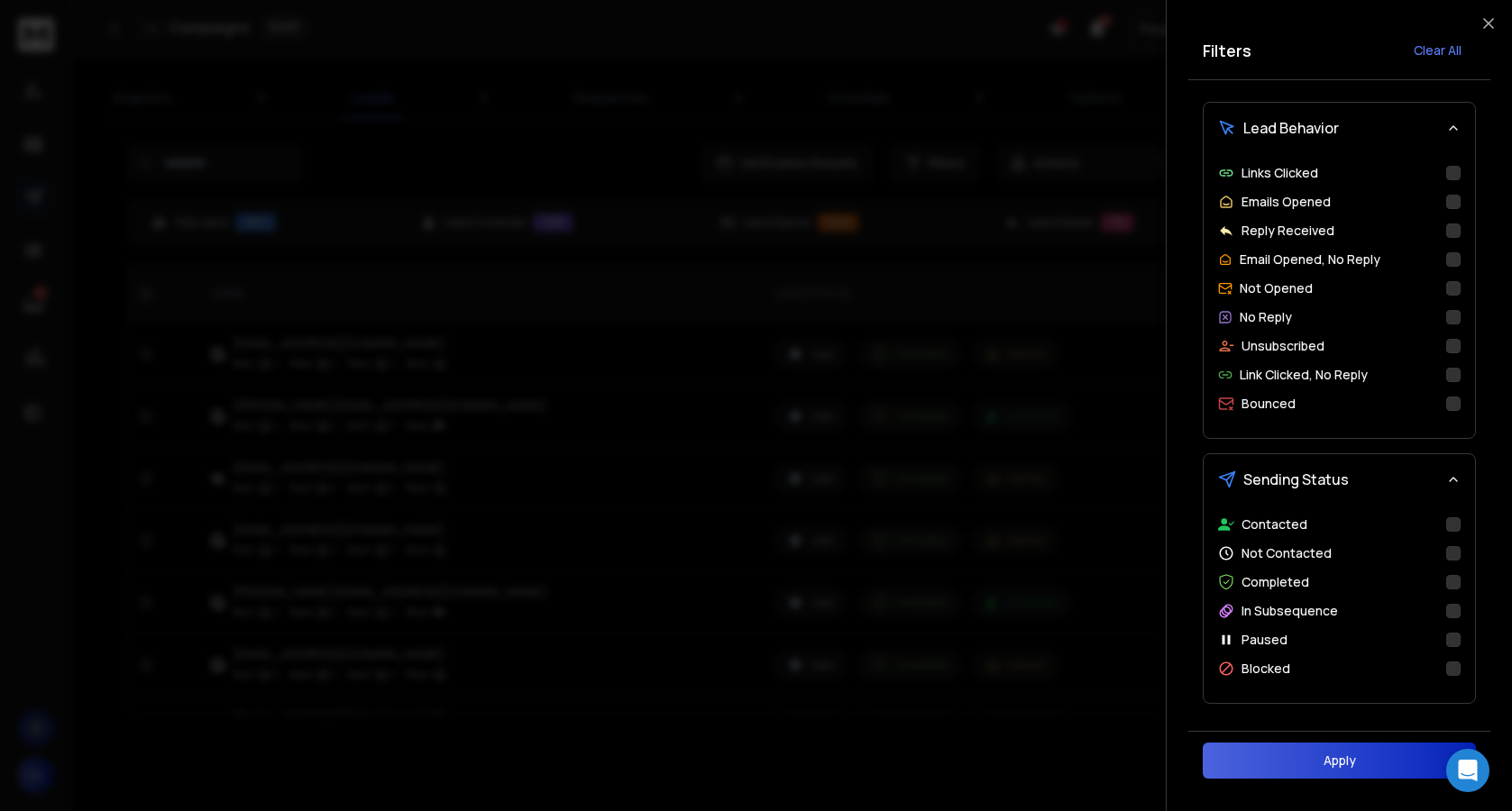
click at [1295, 544] on p "Not Contacted" at bounding box center [1285, 553] width 90 height 18
click at [1446, 546] on button "Not Contacted" at bounding box center [1453, 553] width 15 height 15
click at [1282, 751] on button "Apply" at bounding box center [1339, 760] width 273 height 36
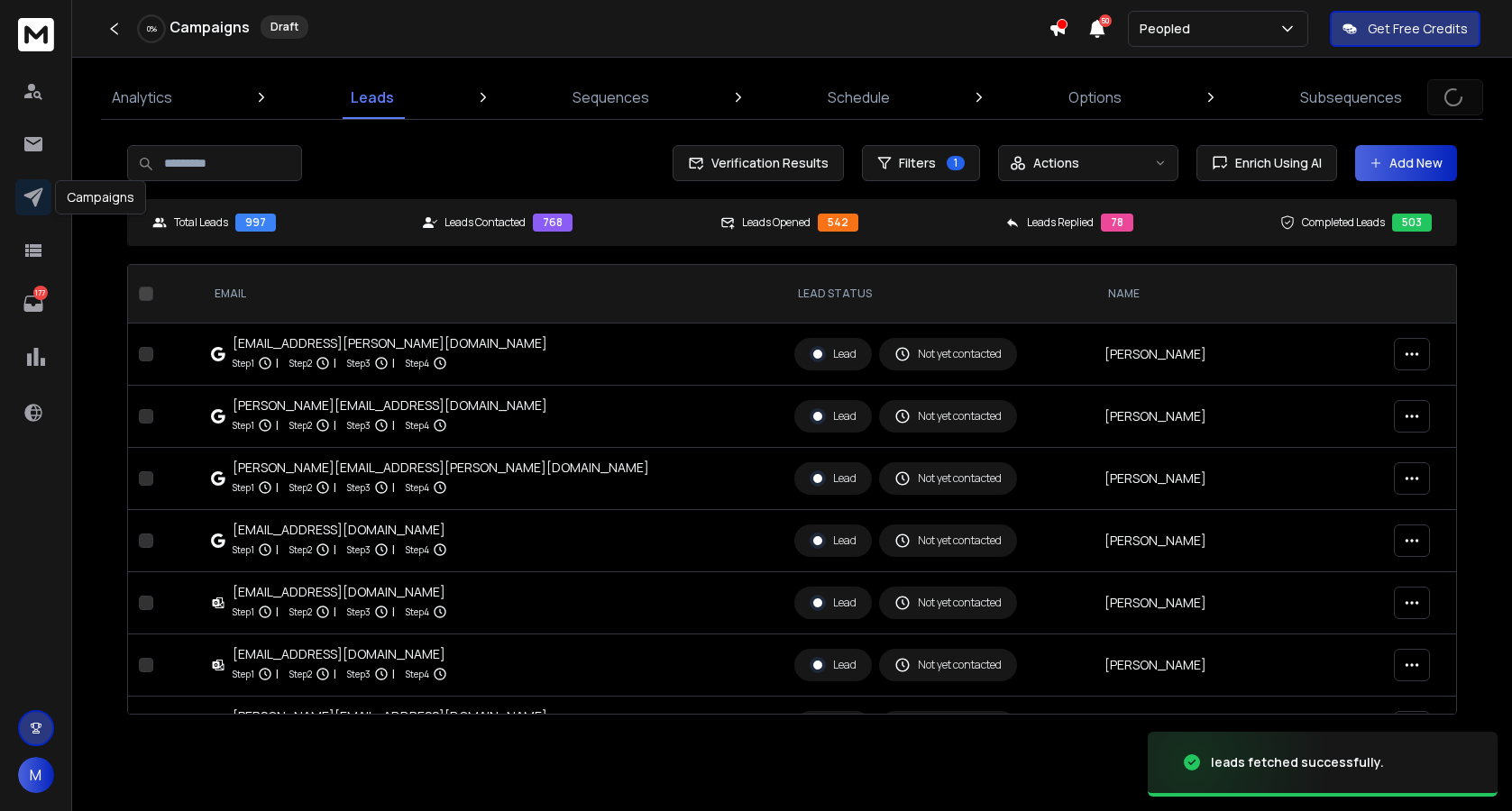
click at [28, 198] on icon at bounding box center [34, 197] width 22 height 22
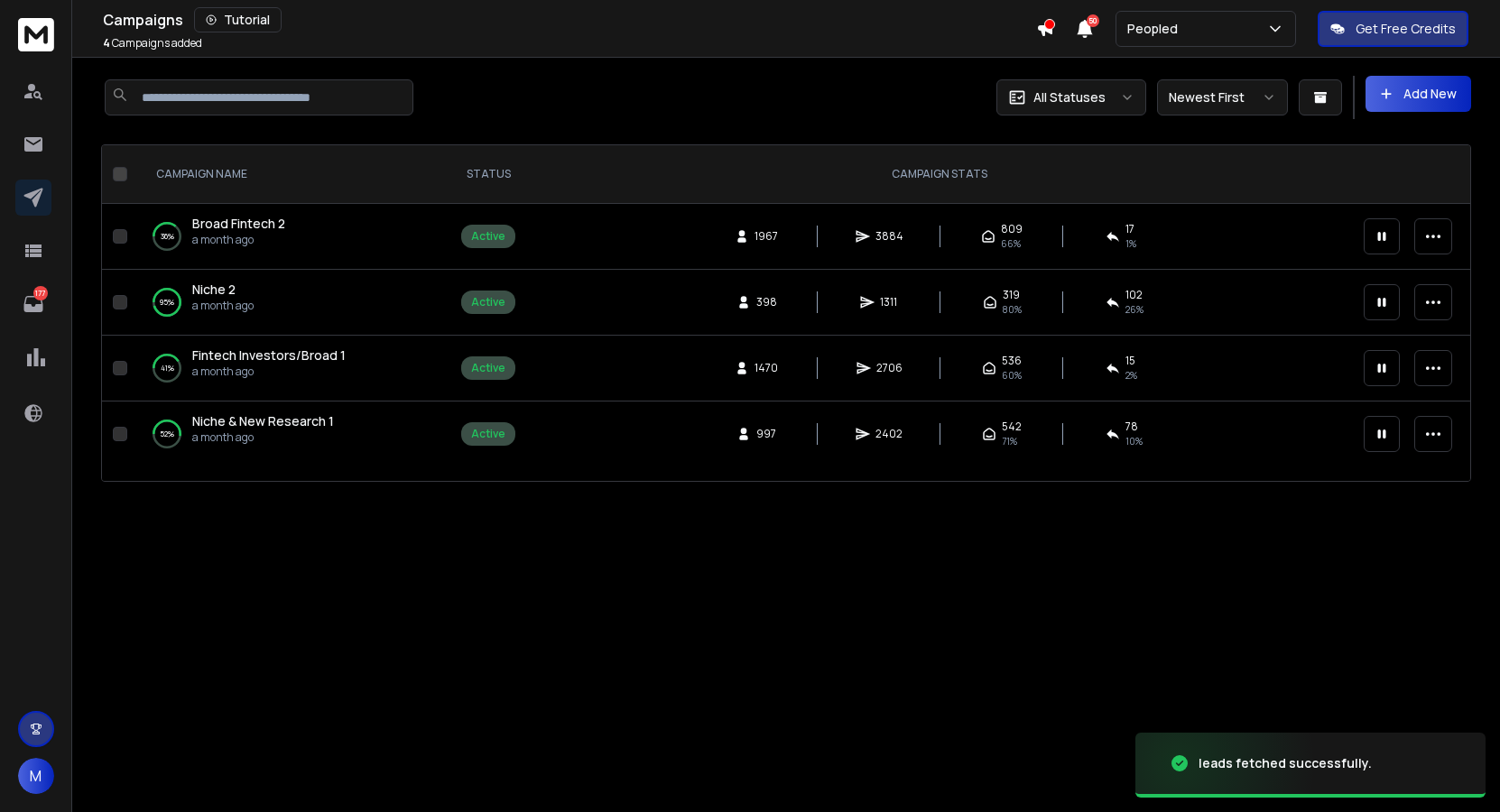
click at [295, 377] on p "a month ago" at bounding box center [268, 371] width 153 height 15
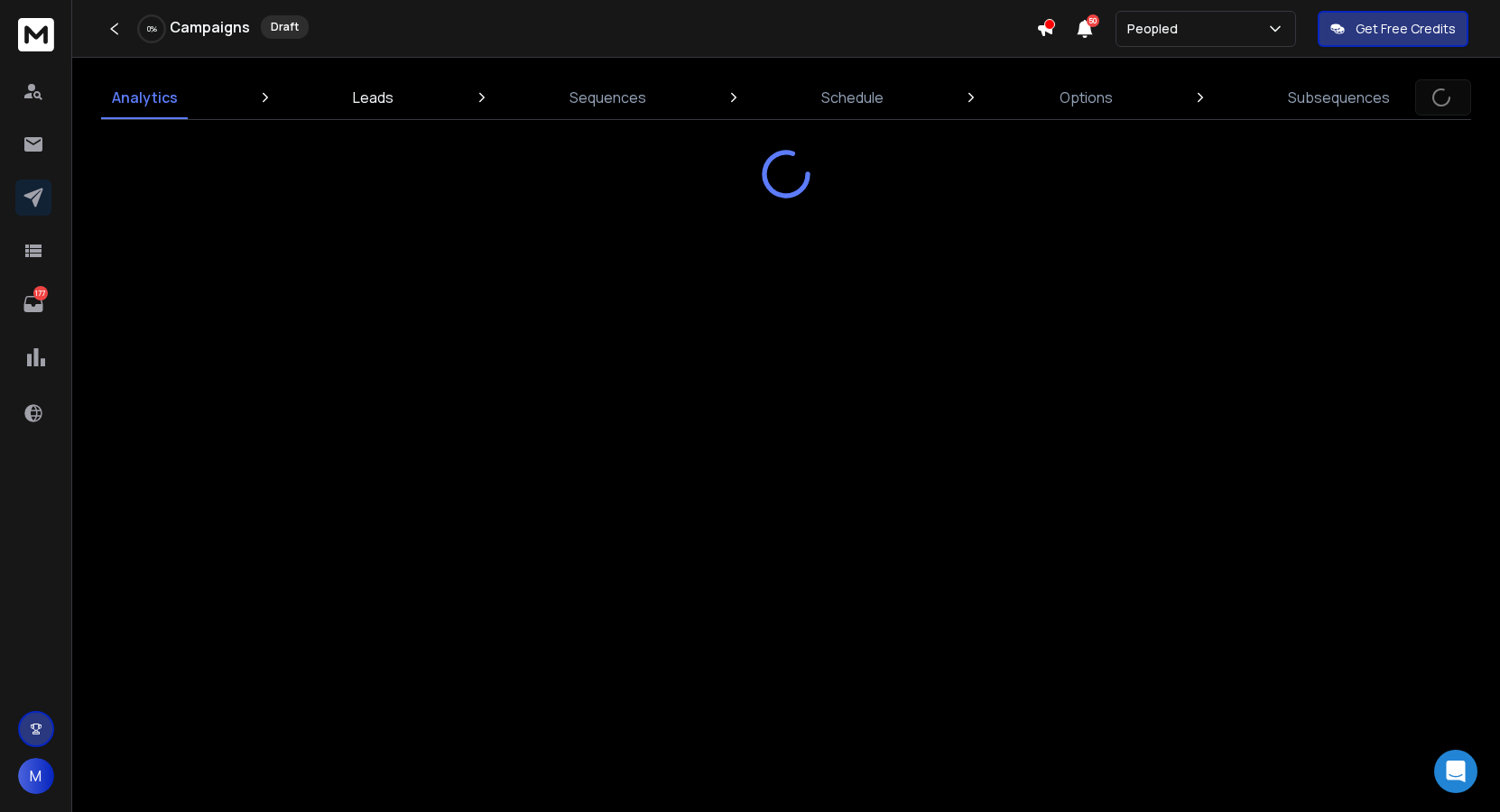
click at [365, 99] on p "Leads" at bounding box center [373, 98] width 40 height 22
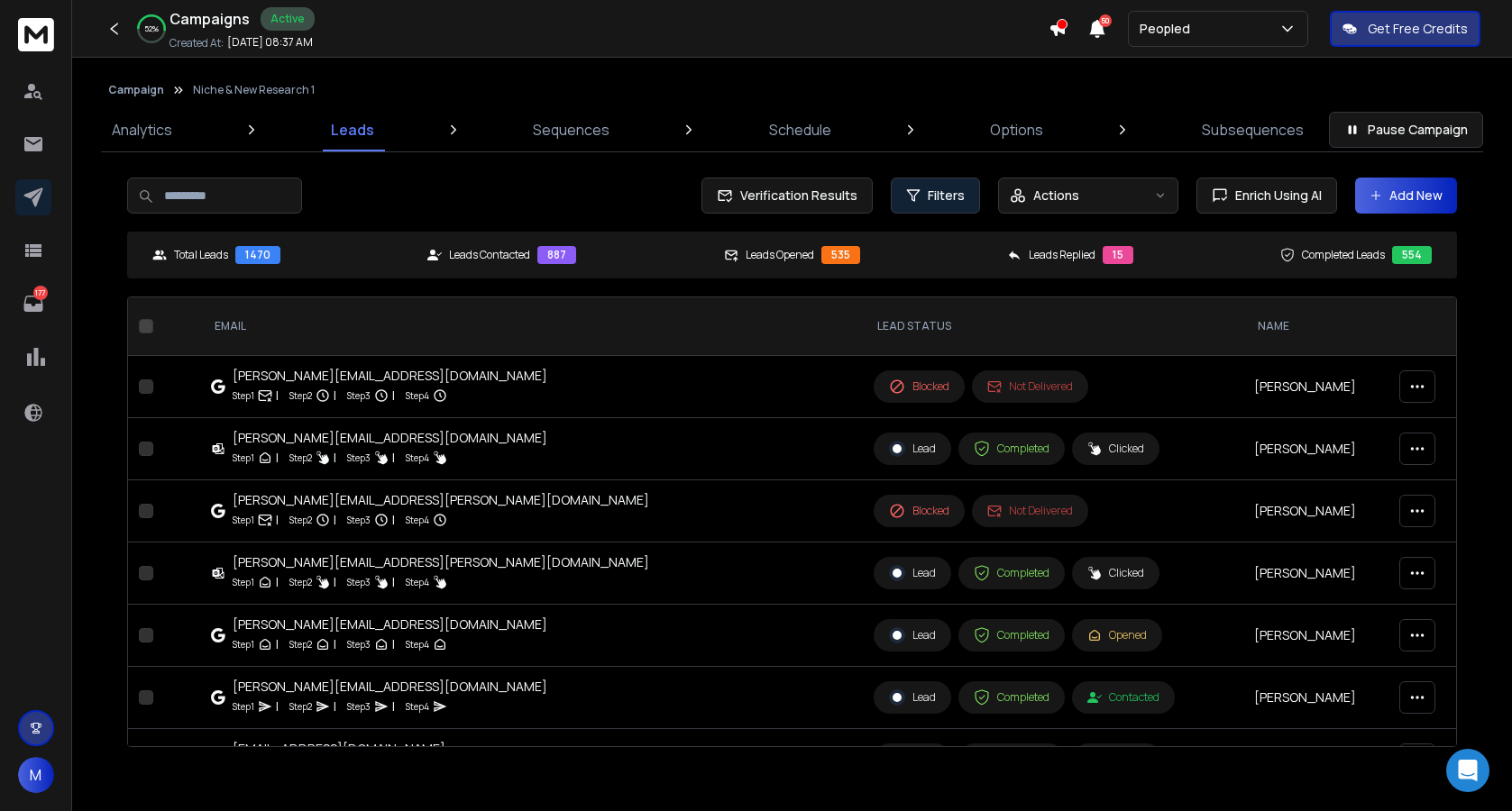
click at [932, 210] on button "Filters" at bounding box center [934, 195] width 90 height 36
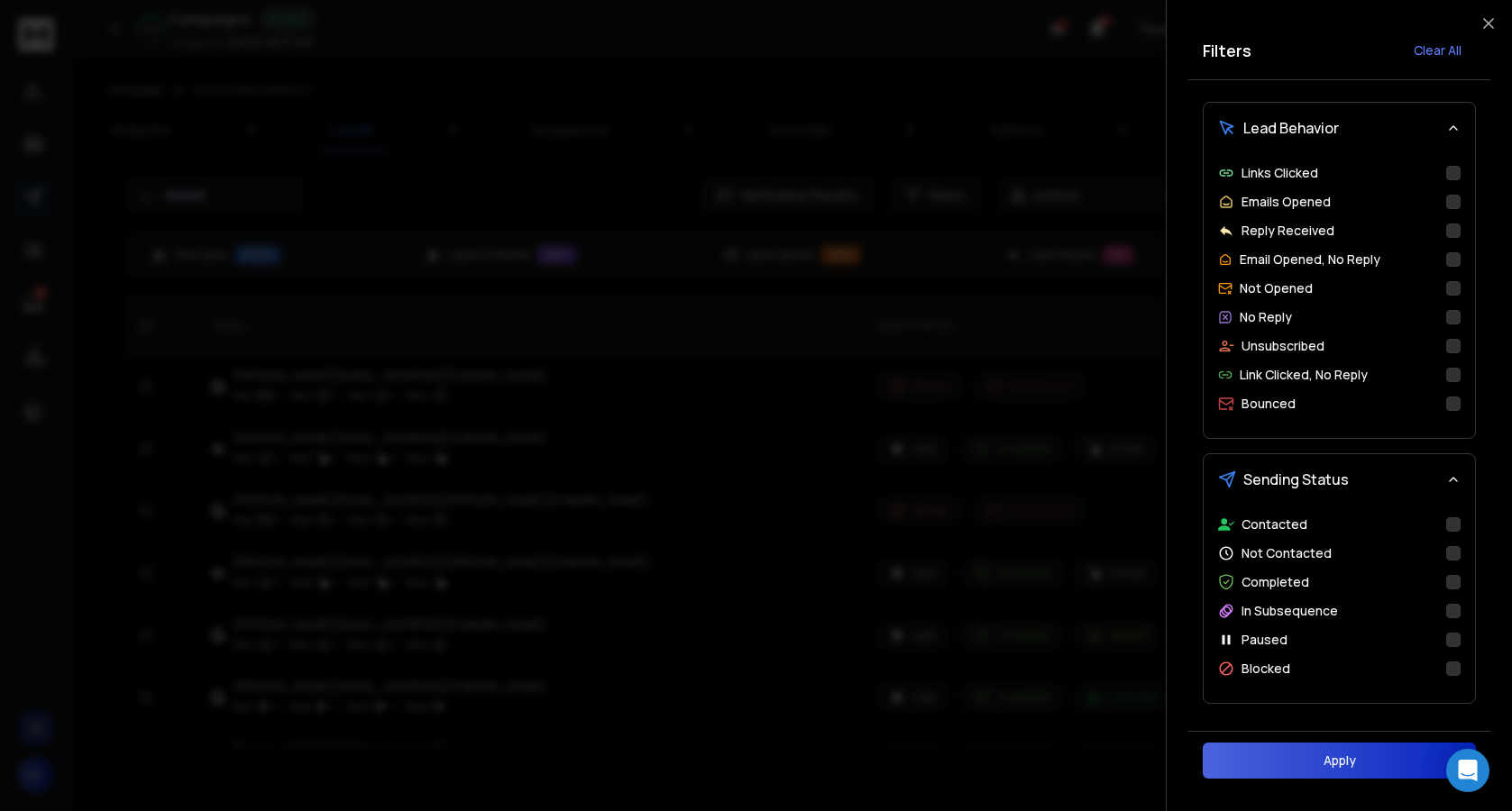
click at [1257, 554] on p "Not Contacted" at bounding box center [1285, 553] width 90 height 18
click at [1446, 554] on button "Not Contacted" at bounding box center [1453, 553] width 15 height 15
click at [1296, 752] on button "Apply" at bounding box center [1339, 760] width 273 height 36
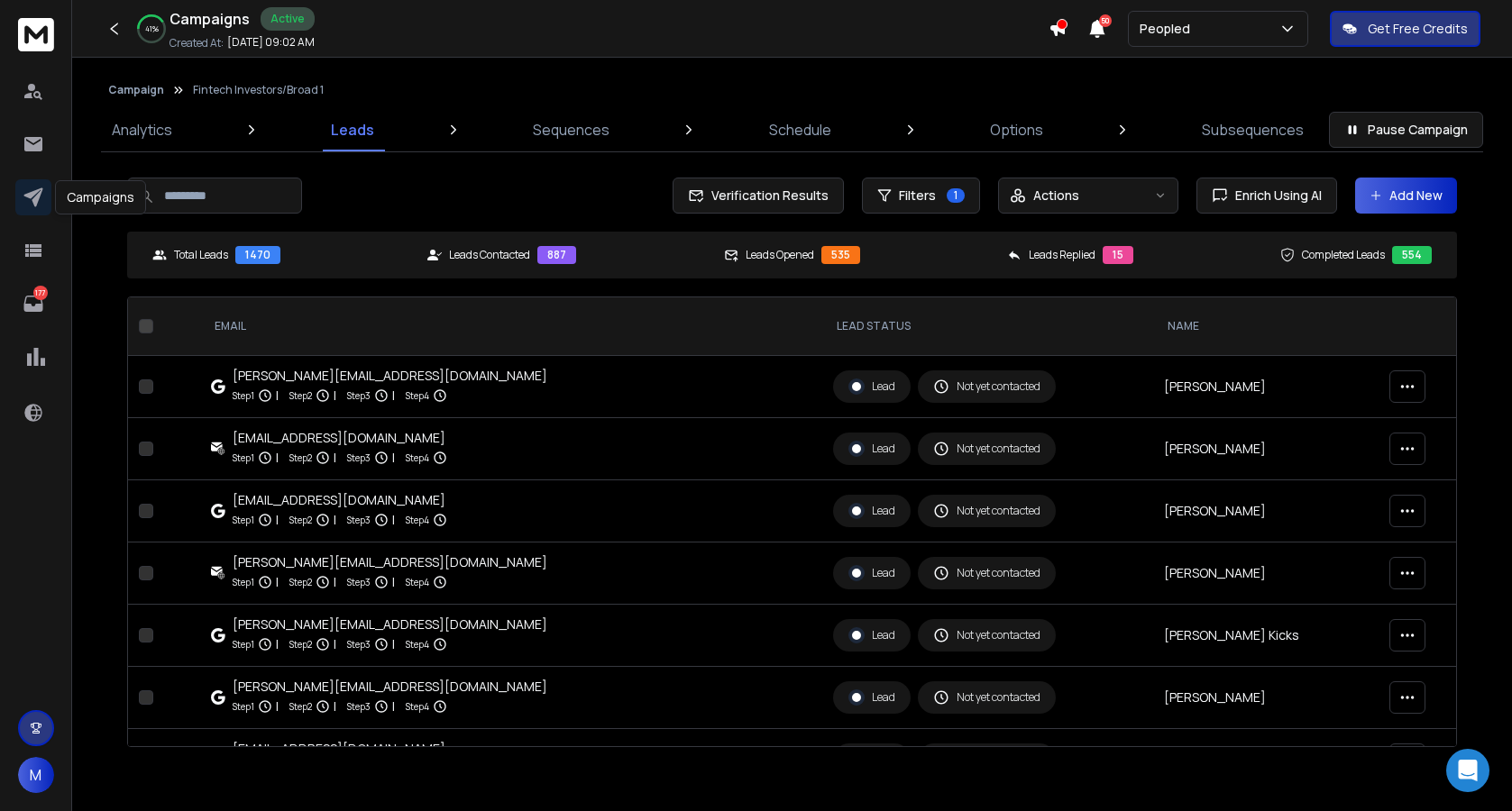
click at [36, 209] on link at bounding box center [34, 197] width 36 height 36
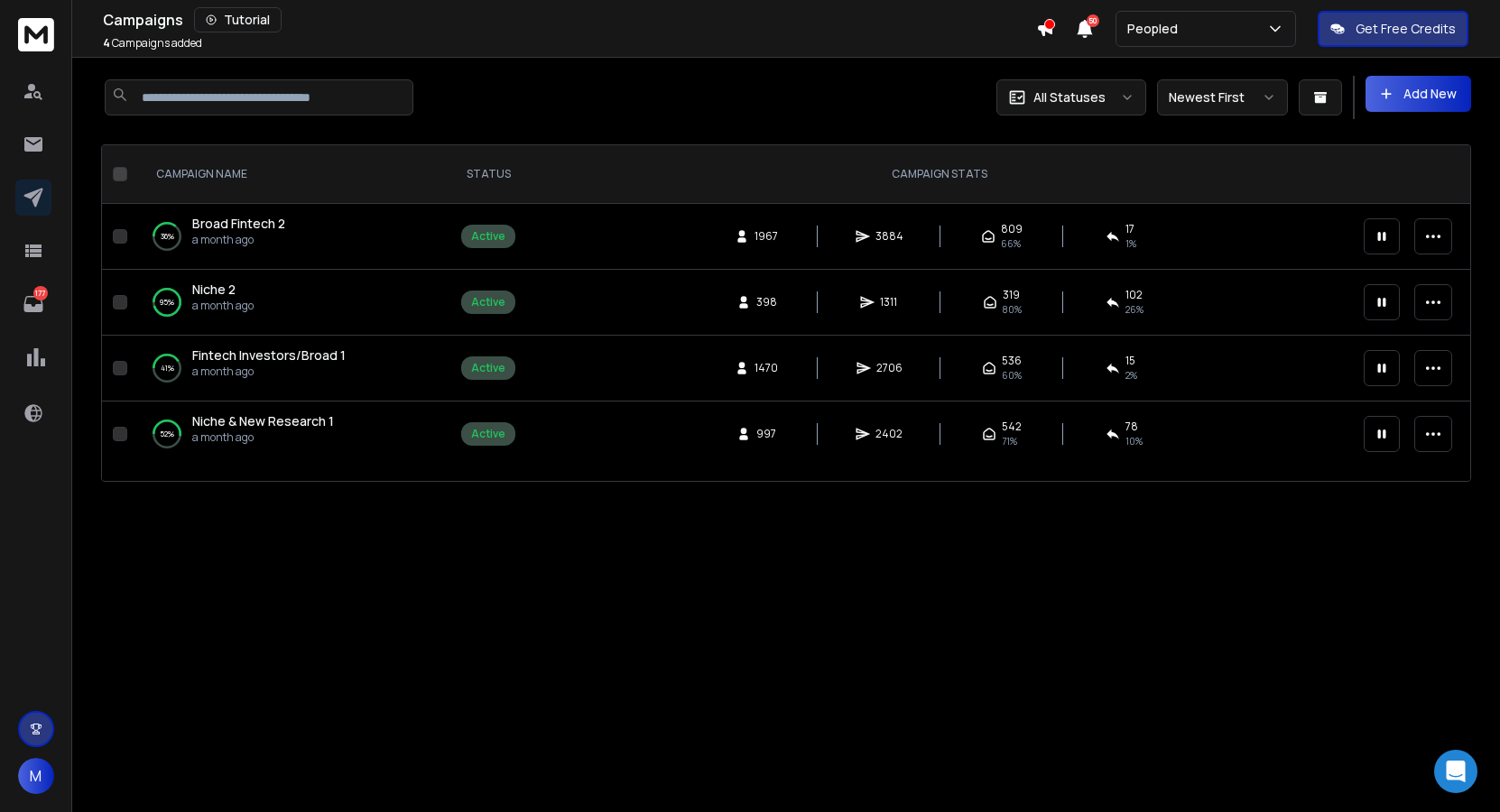
click at [277, 317] on div "95 % Niche 2 a month ago" at bounding box center [292, 302] width 279 height 43
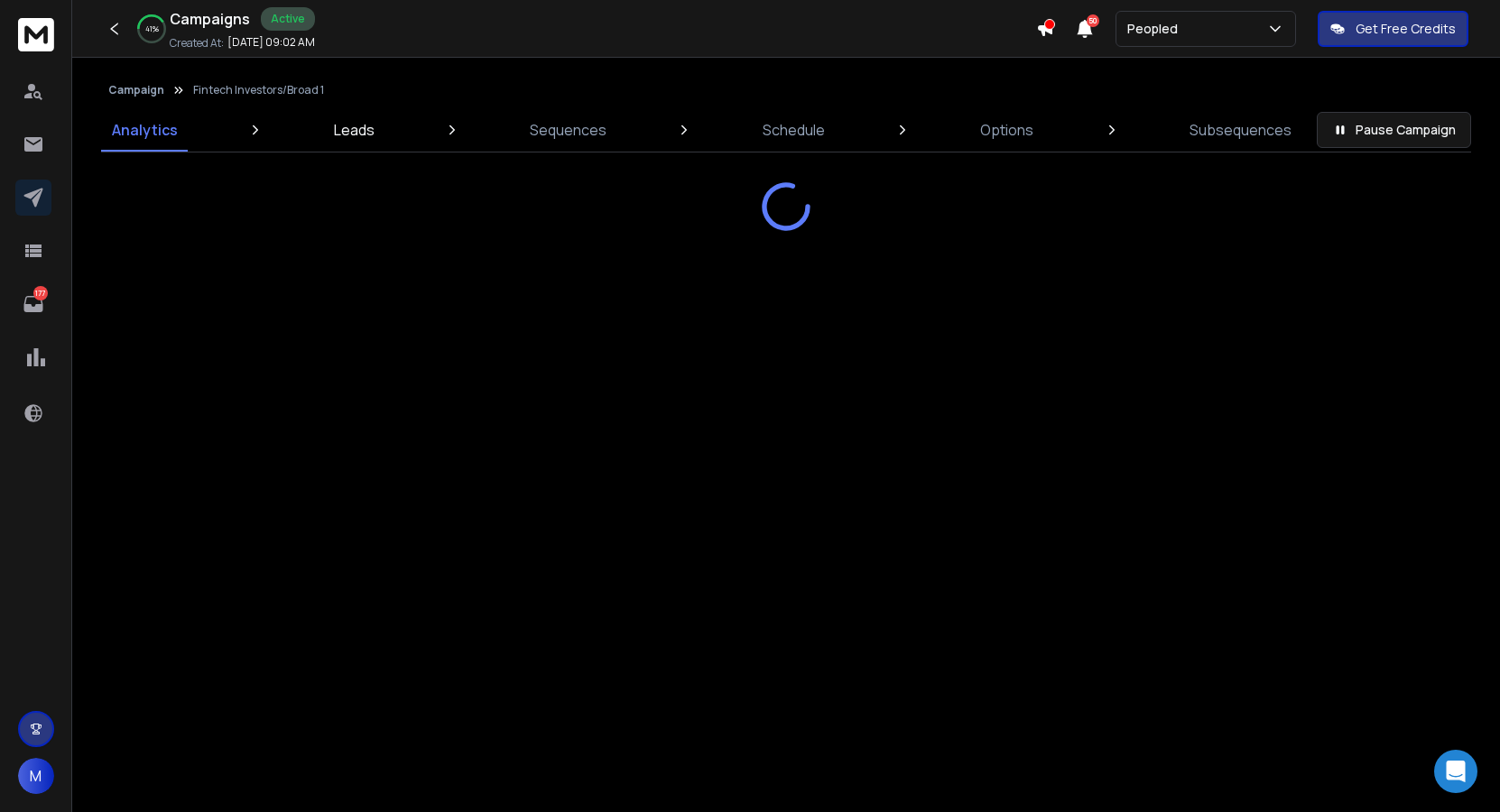
click at [375, 137] on link "Leads" at bounding box center [353, 130] width 62 height 43
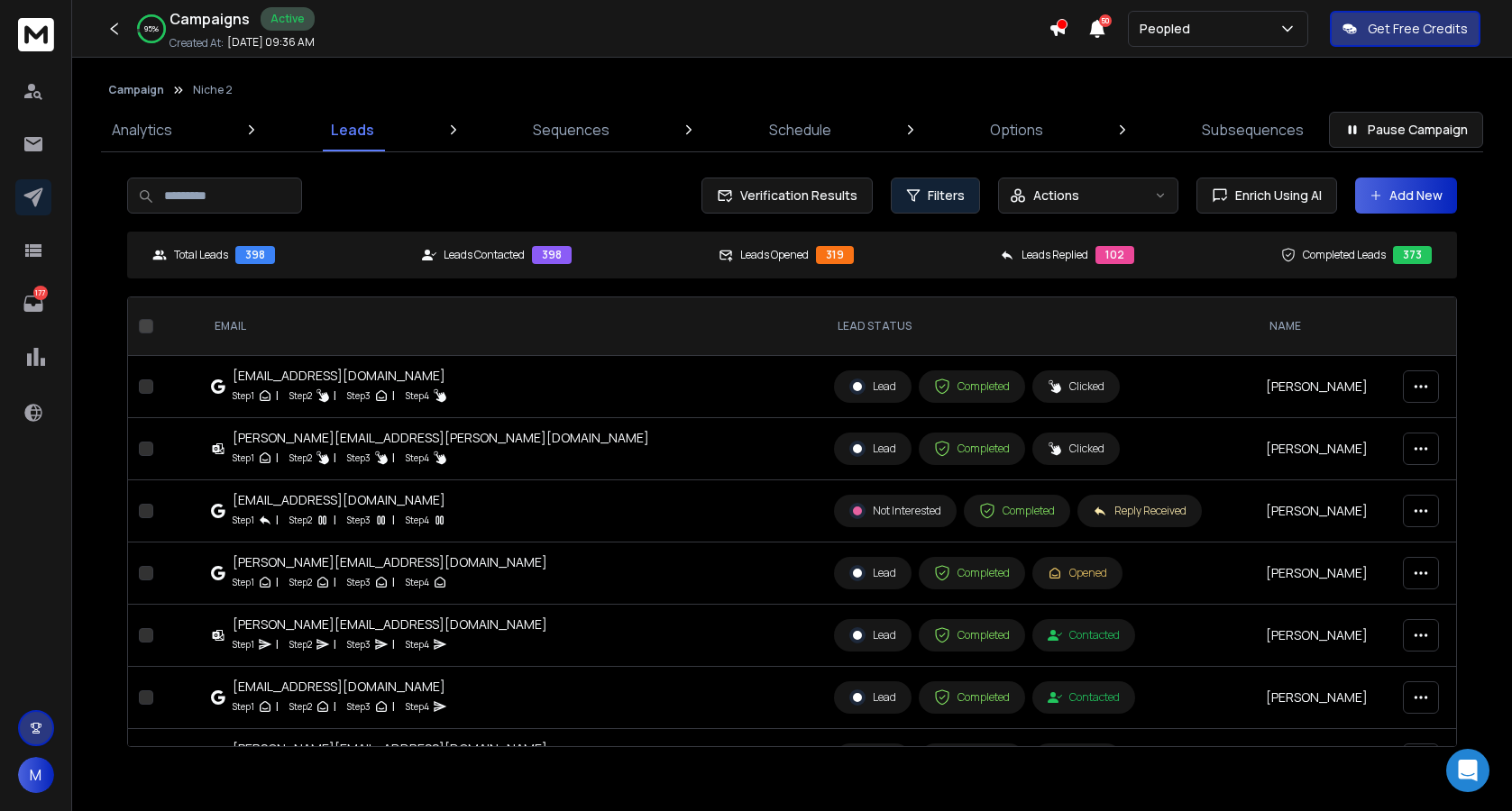
click at [917, 191] on icon "button" at bounding box center [913, 195] width 15 height 15
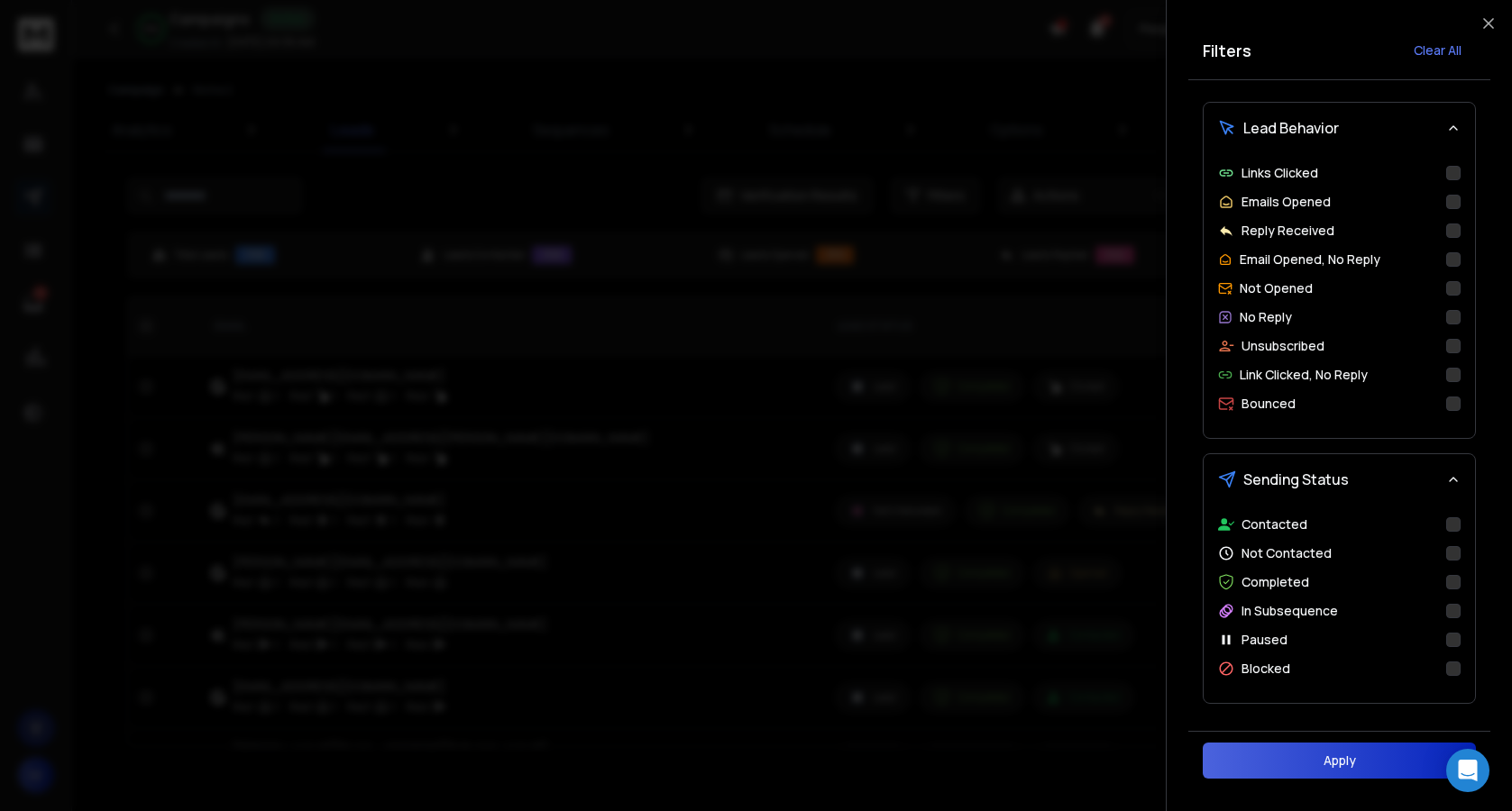
click at [1265, 404] on p "Bounced" at bounding box center [1268, 404] width 54 height 18
click at [1446, 404] on button "Bounced" at bounding box center [1453, 403] width 15 height 15
click at [1354, 769] on button "Apply" at bounding box center [1339, 760] width 273 height 36
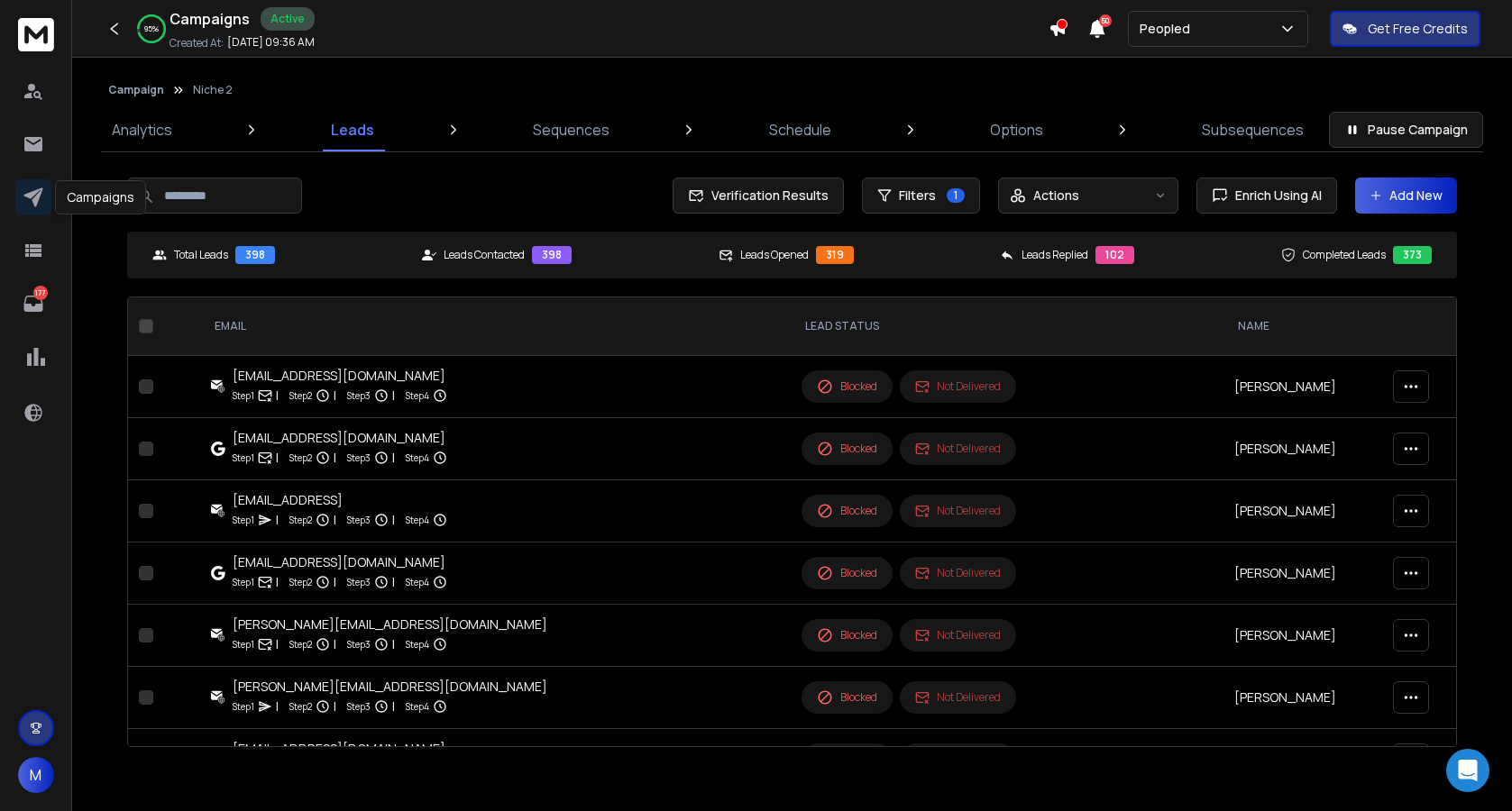
click at [38, 195] on icon at bounding box center [33, 197] width 19 height 19
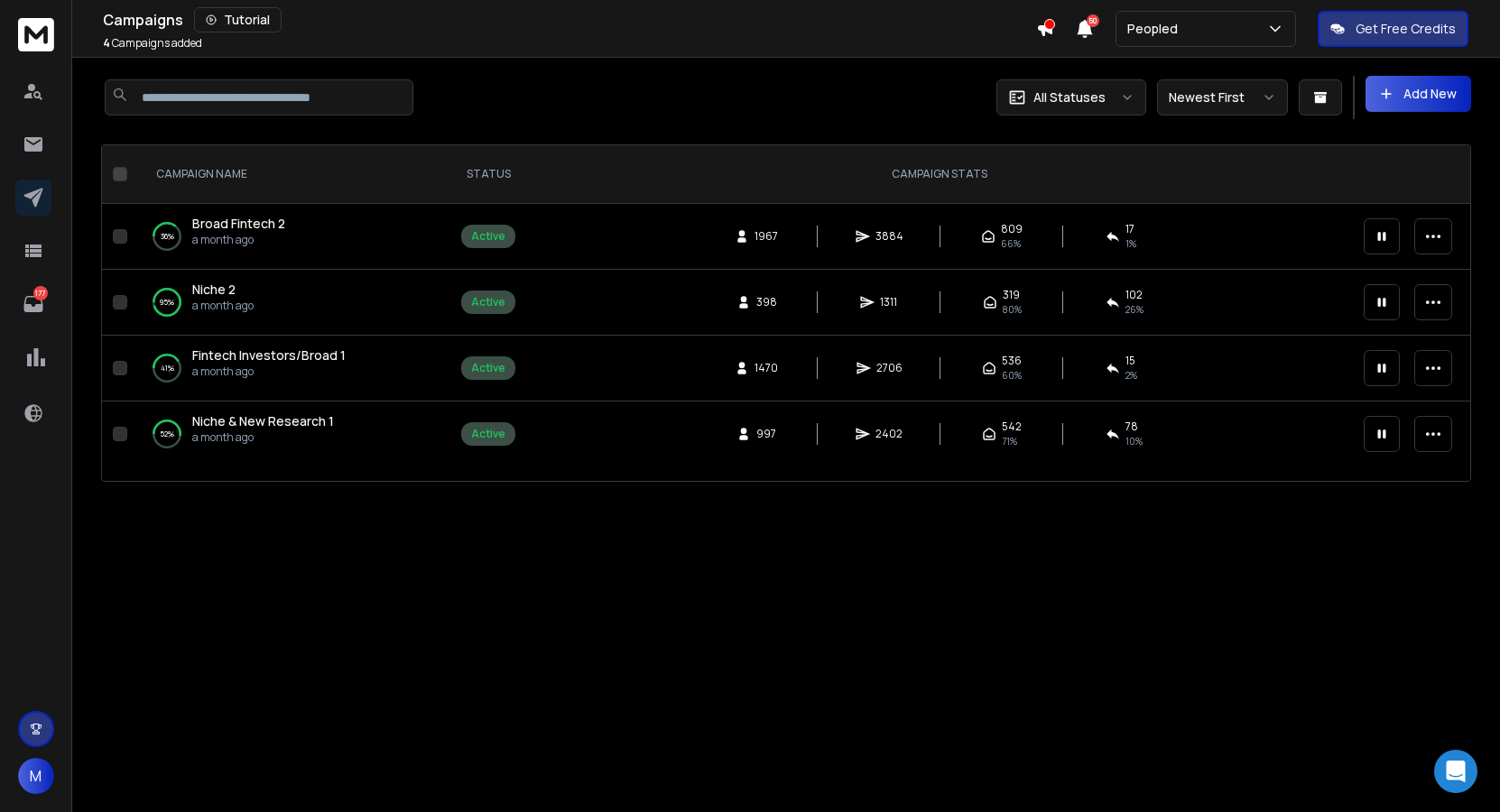
click at [229, 235] on p "a month ago" at bounding box center [239, 240] width 93 height 15
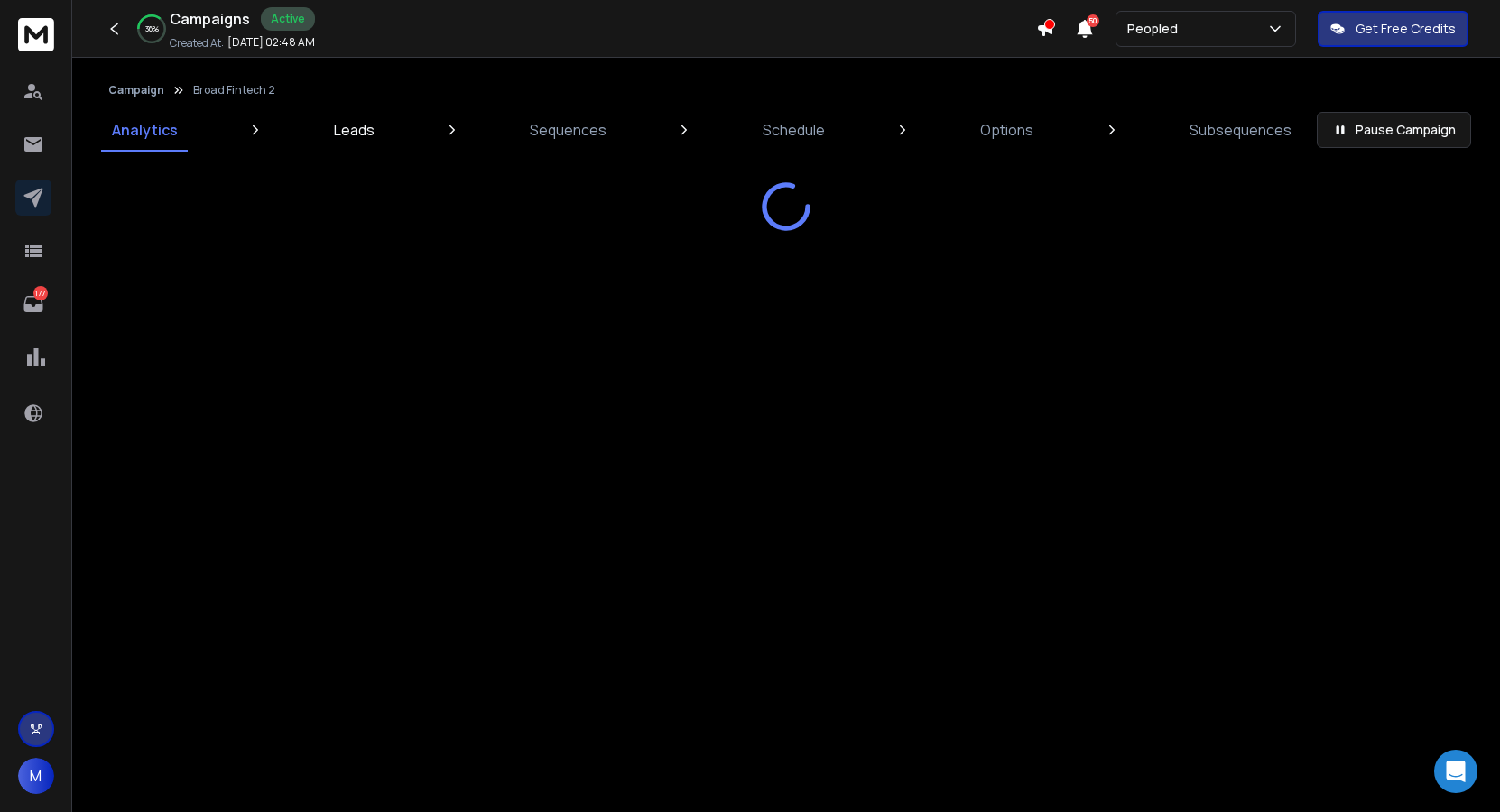
drag, startPoint x: 356, startPoint y: 154, endPoint x: 356, endPoint y: 141, distance: 13.0
click at [356, 154] on div "Campaign Broad Fintech 2 Analytics Leads Sequences Schedule Options Subsequence…" at bounding box center [786, 537] width 1370 height 922
click at [355, 137] on p "Leads" at bounding box center [353, 130] width 40 height 22
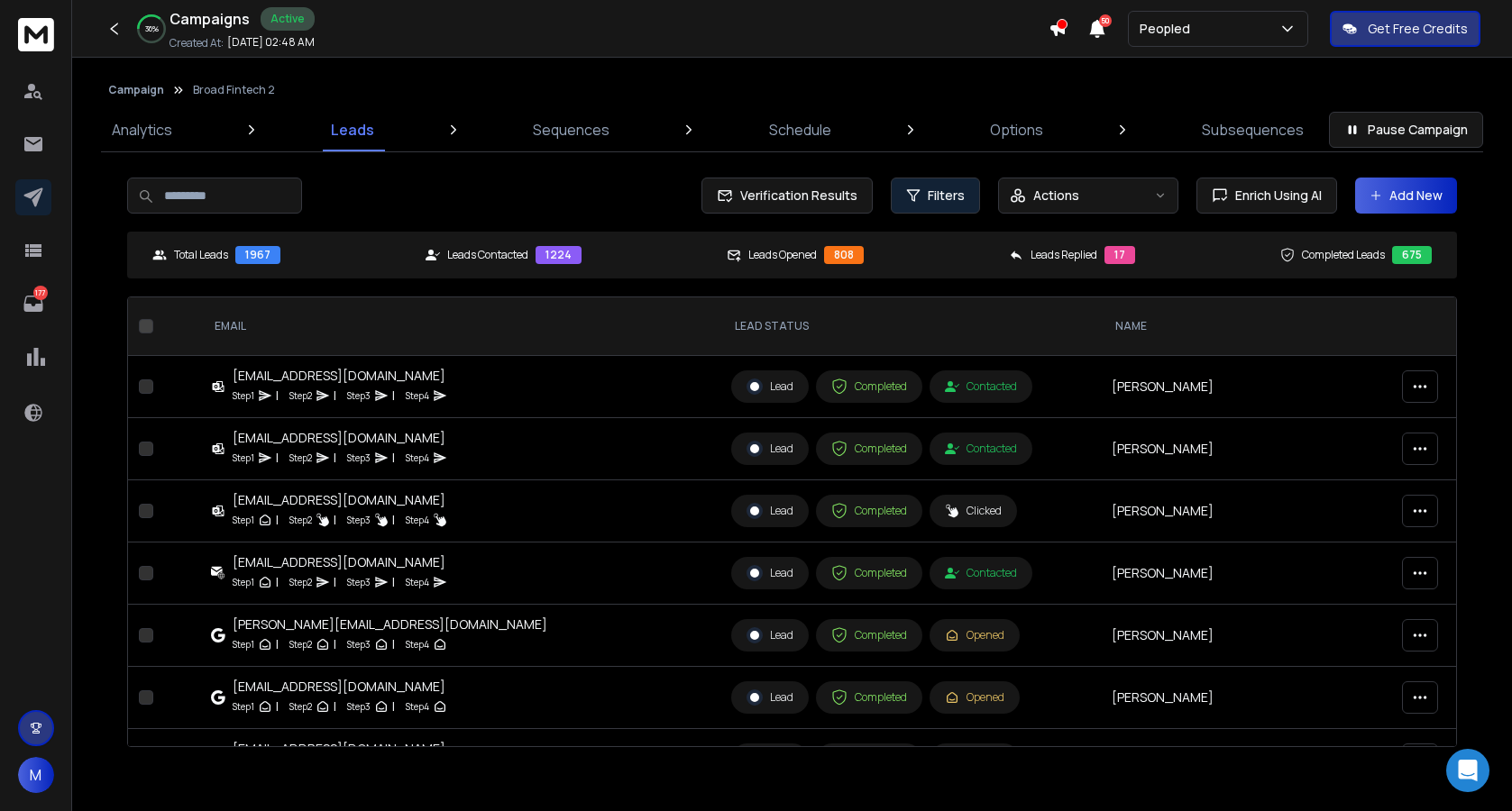
click at [962, 186] on span "Filters" at bounding box center [945, 195] width 36 height 18
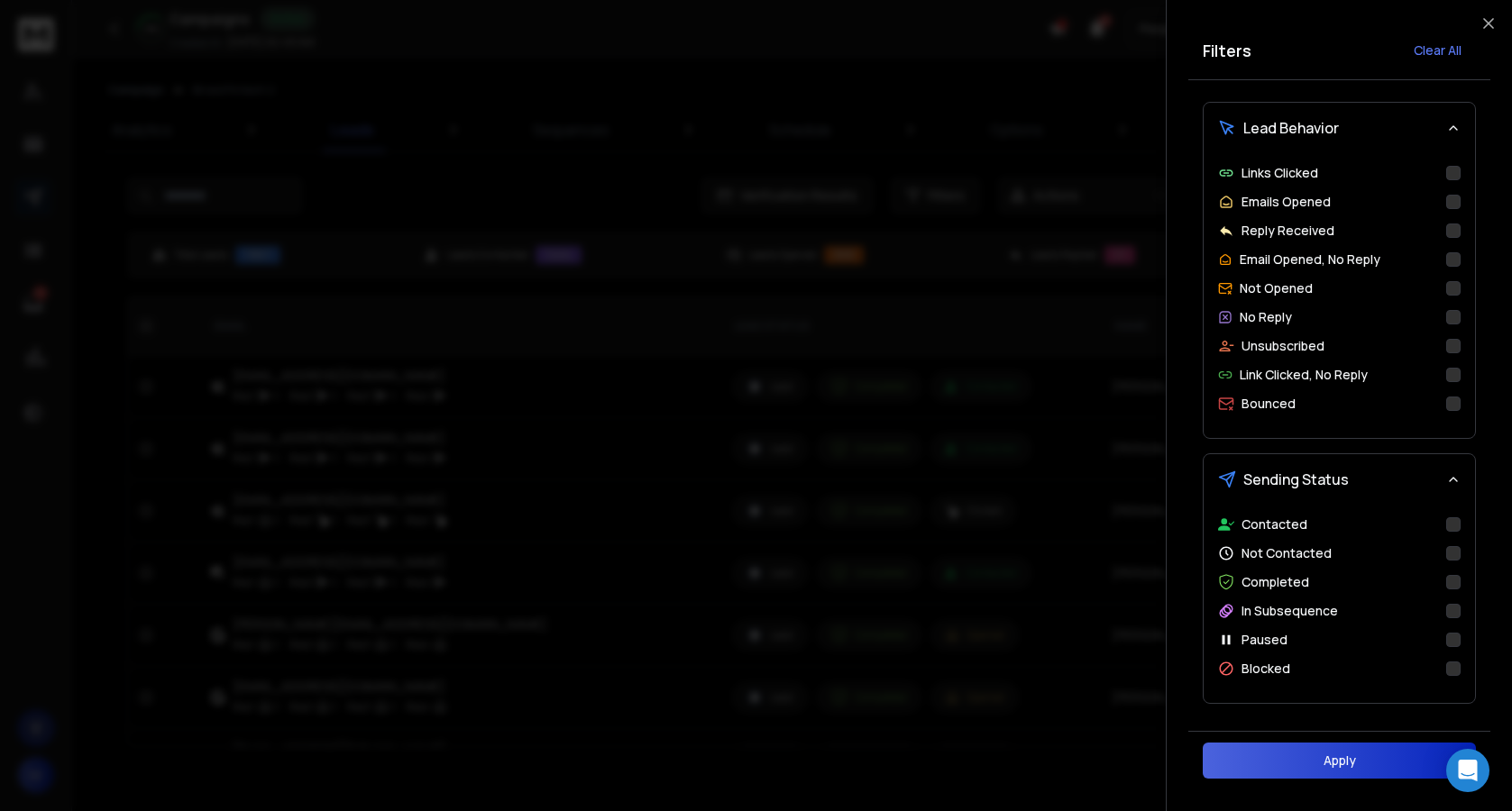
click at [1305, 556] on p "Not Contacted" at bounding box center [1285, 553] width 90 height 18
click at [1446, 556] on button "Not Contacted" at bounding box center [1453, 553] width 15 height 15
click at [1329, 761] on button "Apply" at bounding box center [1339, 760] width 273 height 36
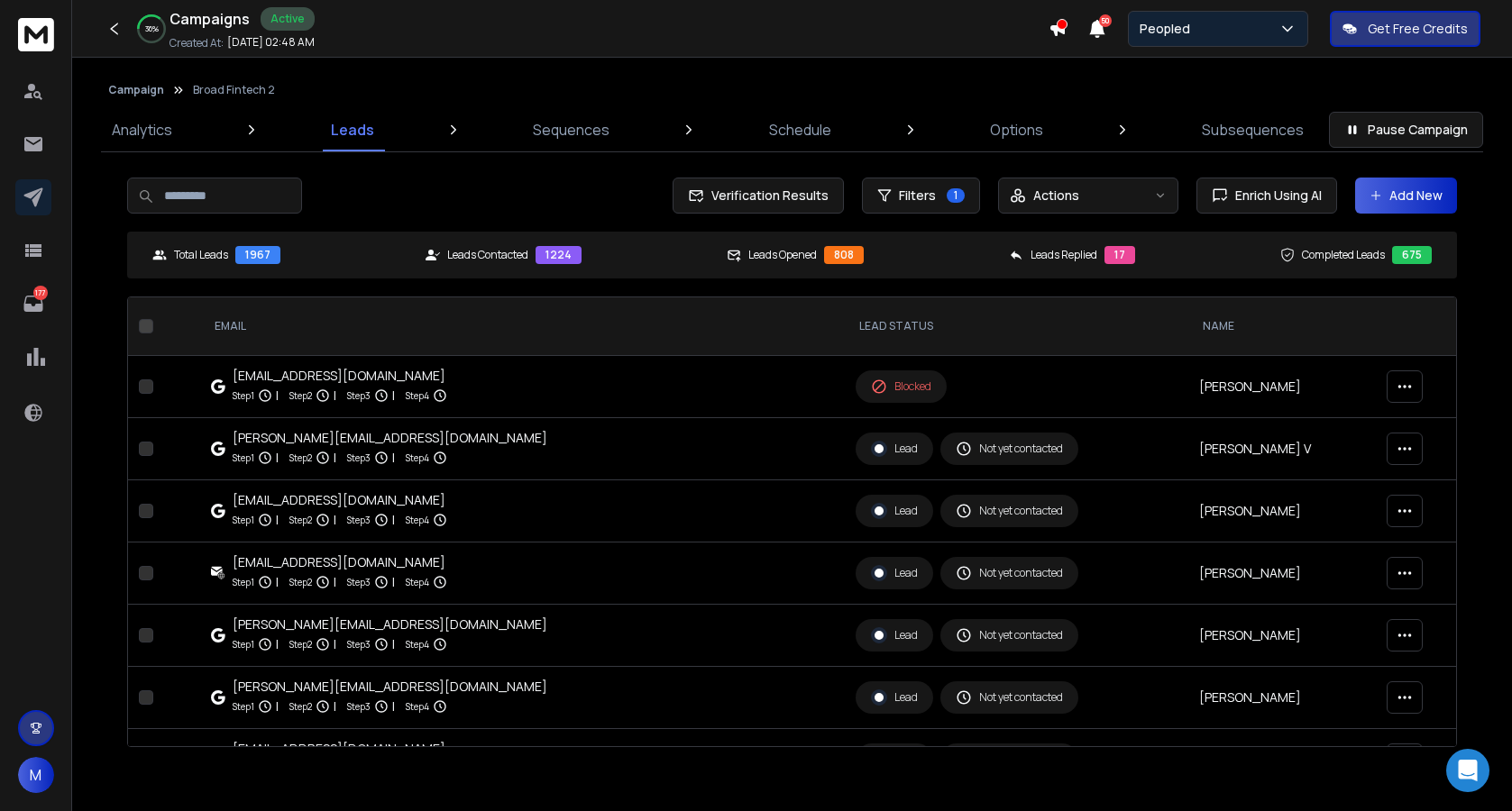
click at [1211, 17] on button "Peopled" at bounding box center [1217, 29] width 180 height 36
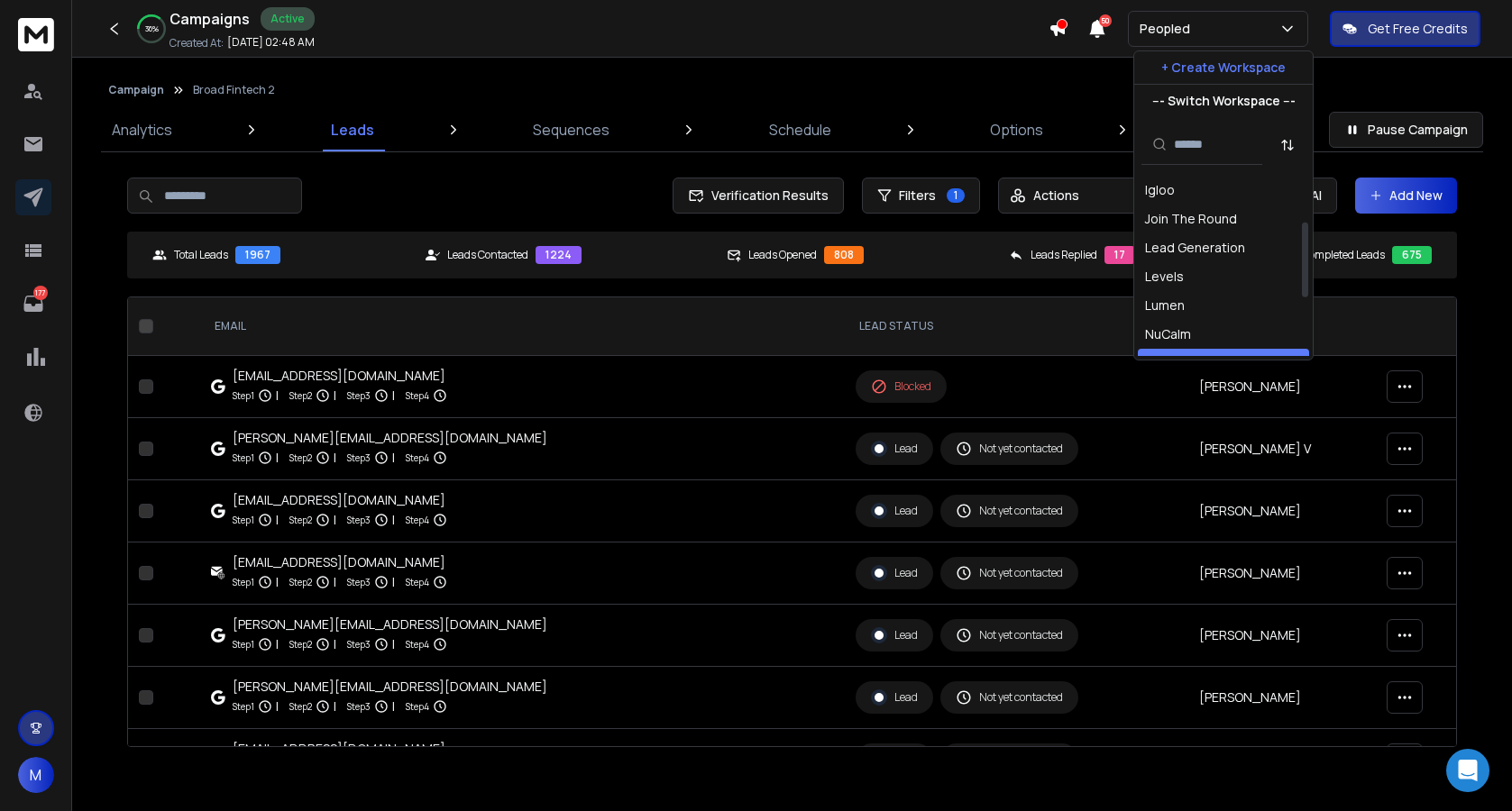
scroll to position [240, 0]
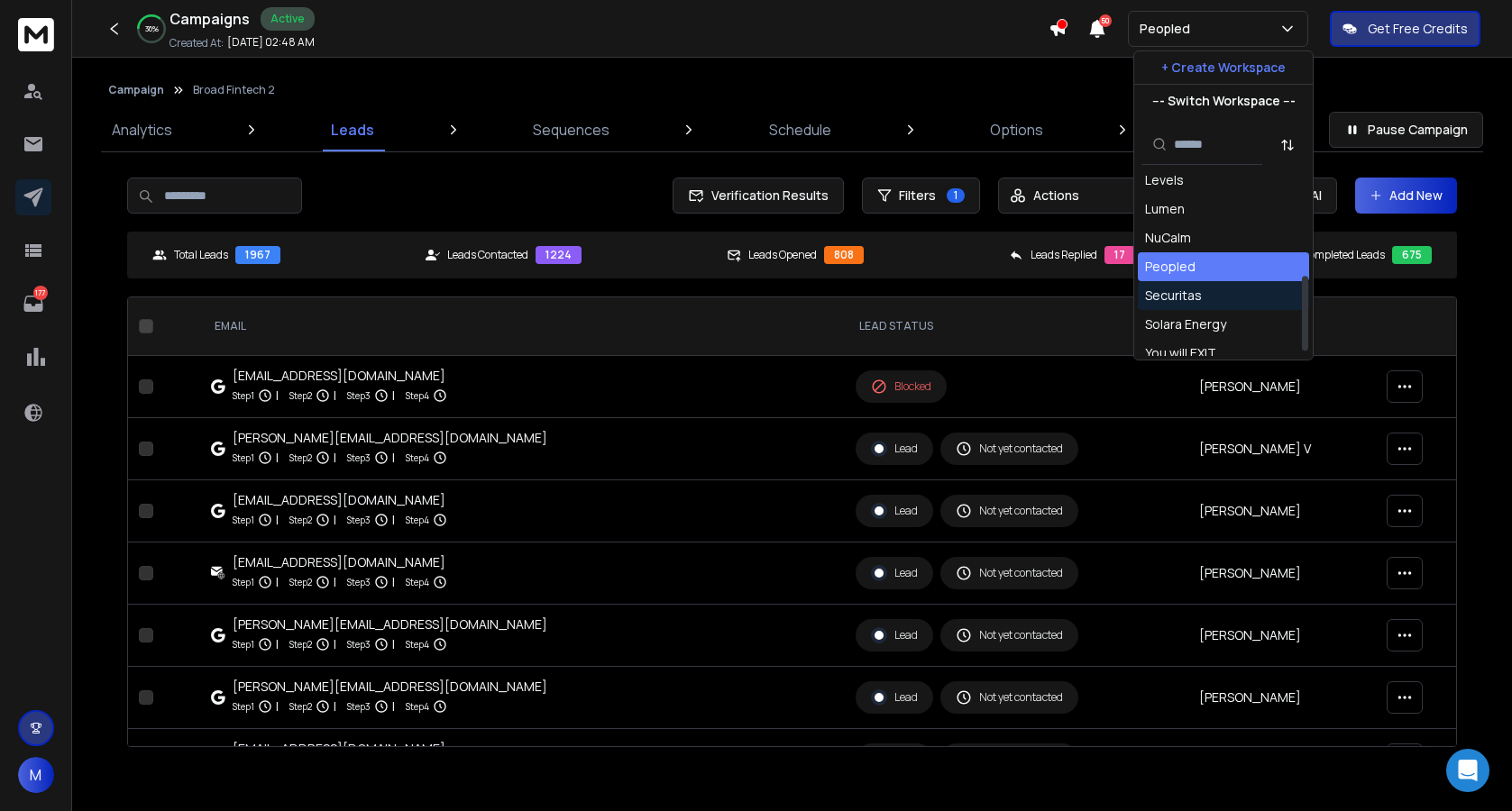
click at [1225, 304] on div "Securitas" at bounding box center [1223, 295] width 172 height 29
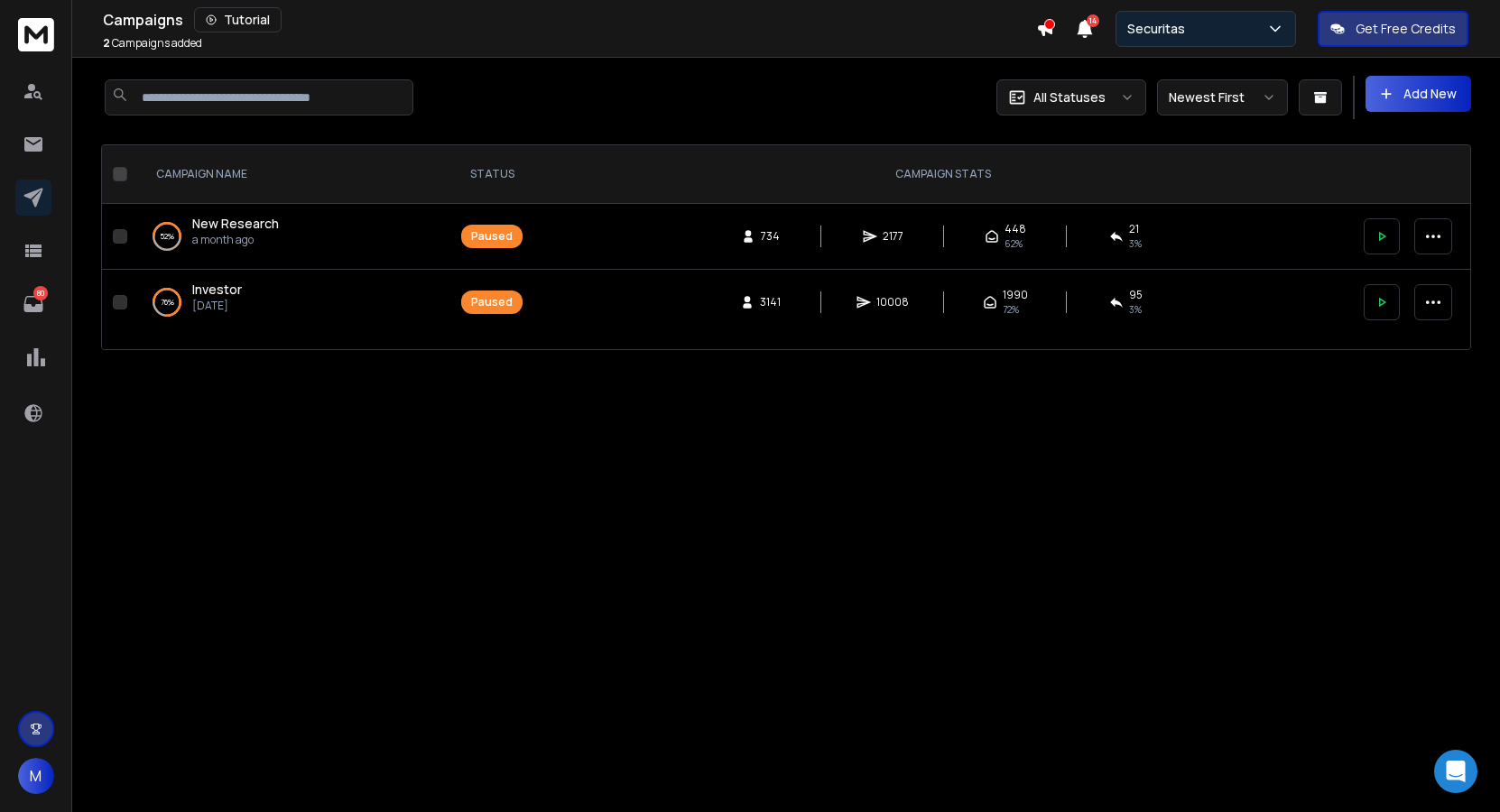
click at [1192, 24] on p "Securitas" at bounding box center [1160, 29] width 65 height 18
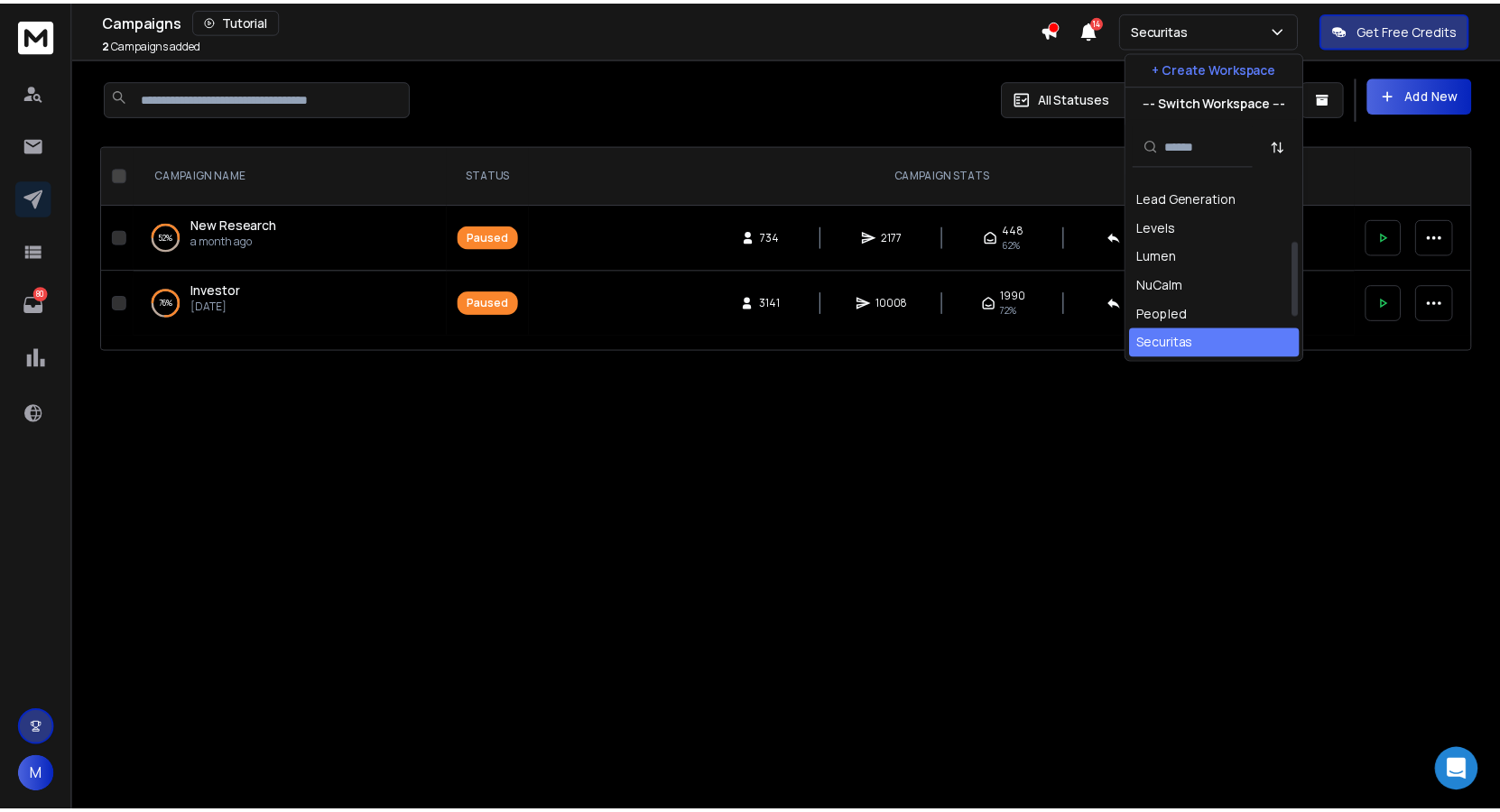
scroll to position [241, 0]
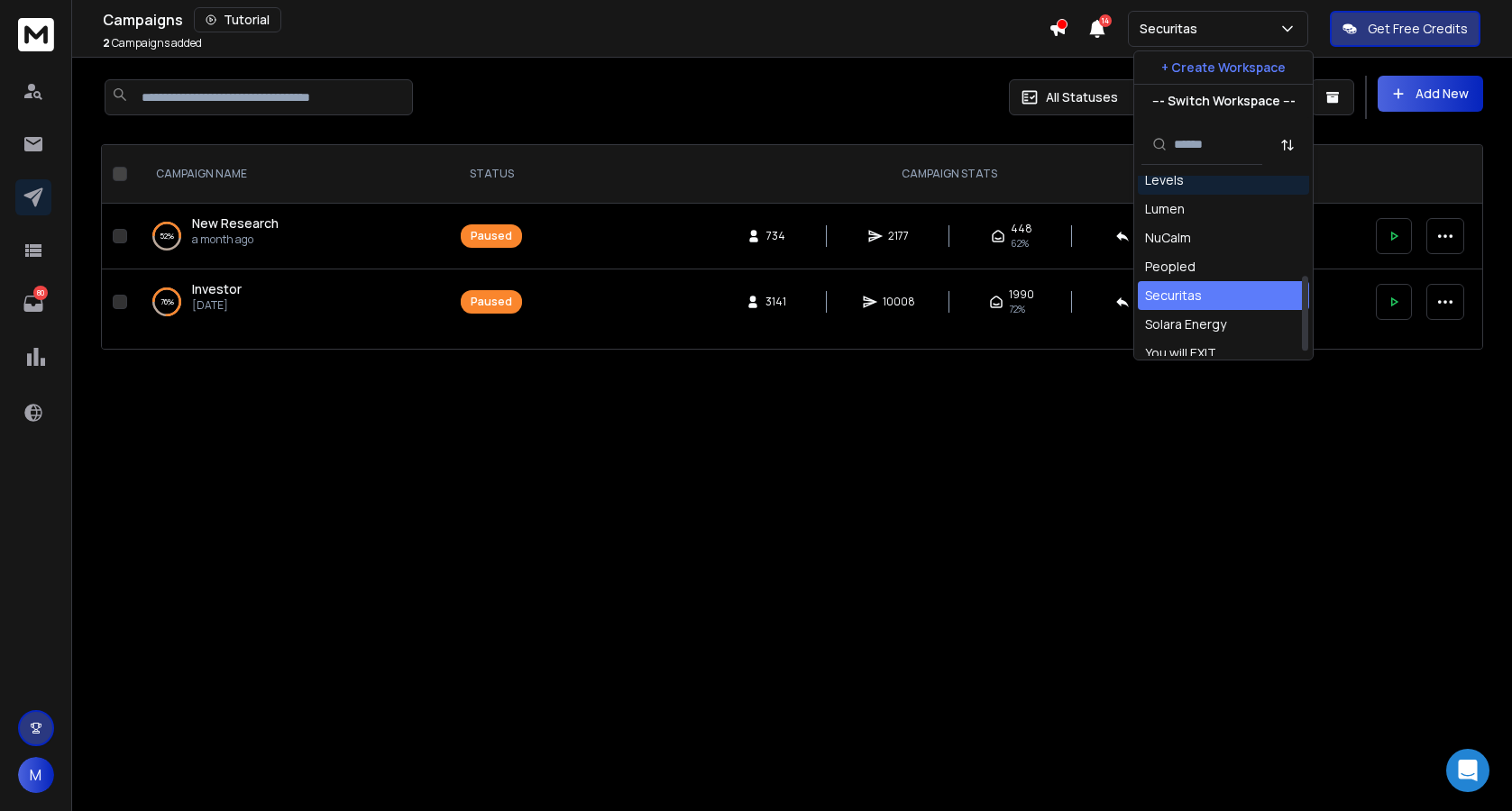
click at [1180, 184] on div "Levels" at bounding box center [1163, 180] width 38 height 18
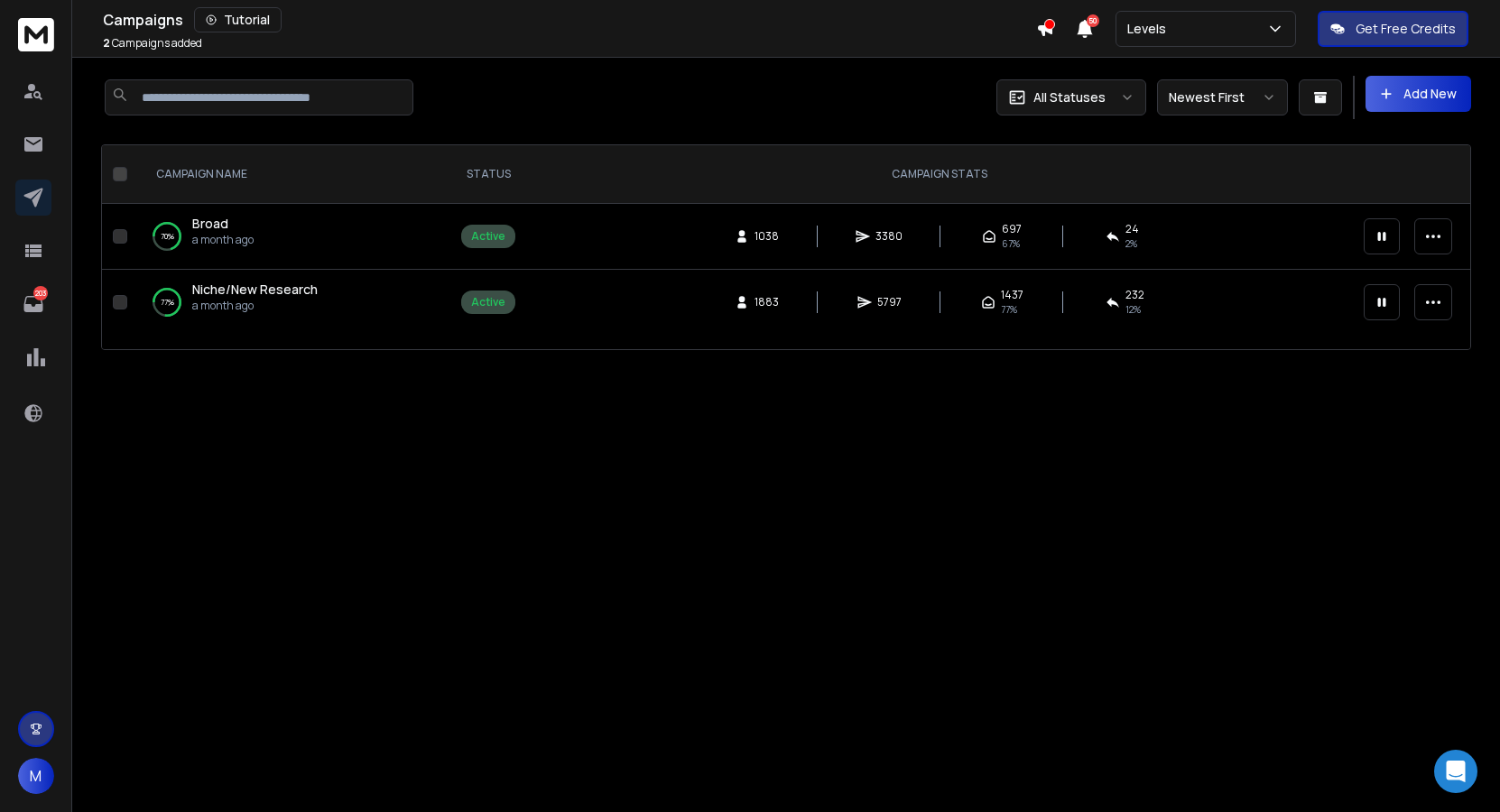
click at [299, 291] on span "Niche/New Research" at bounding box center [255, 288] width 125 height 17
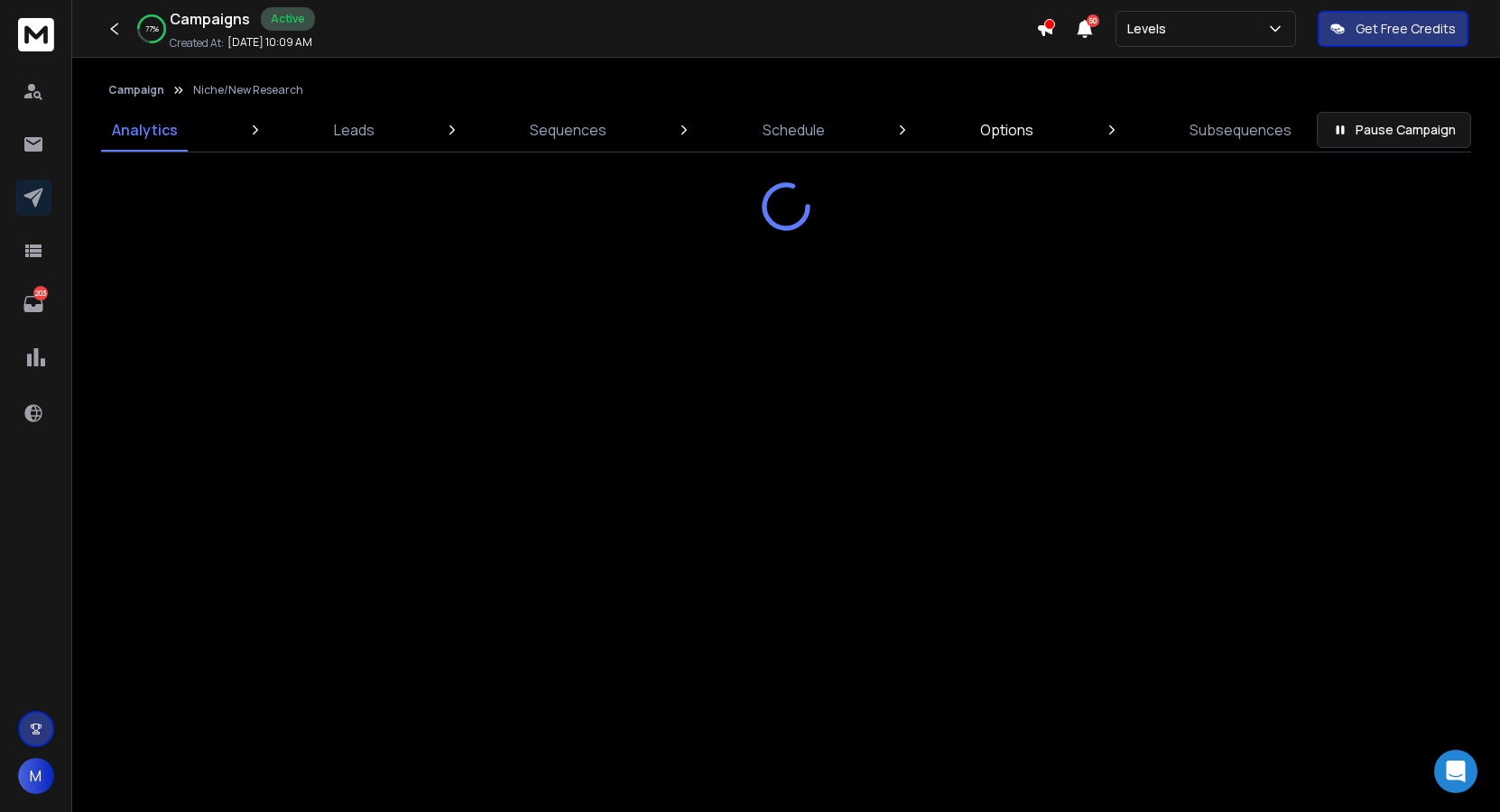
click at [1067, 92] on div "Campaign Niche/New Research" at bounding box center [786, 90] width 1355 height 15
click at [1026, 130] on p "Options" at bounding box center [1007, 130] width 53 height 22
